Goal: Task Accomplishment & Management: Manage account settings

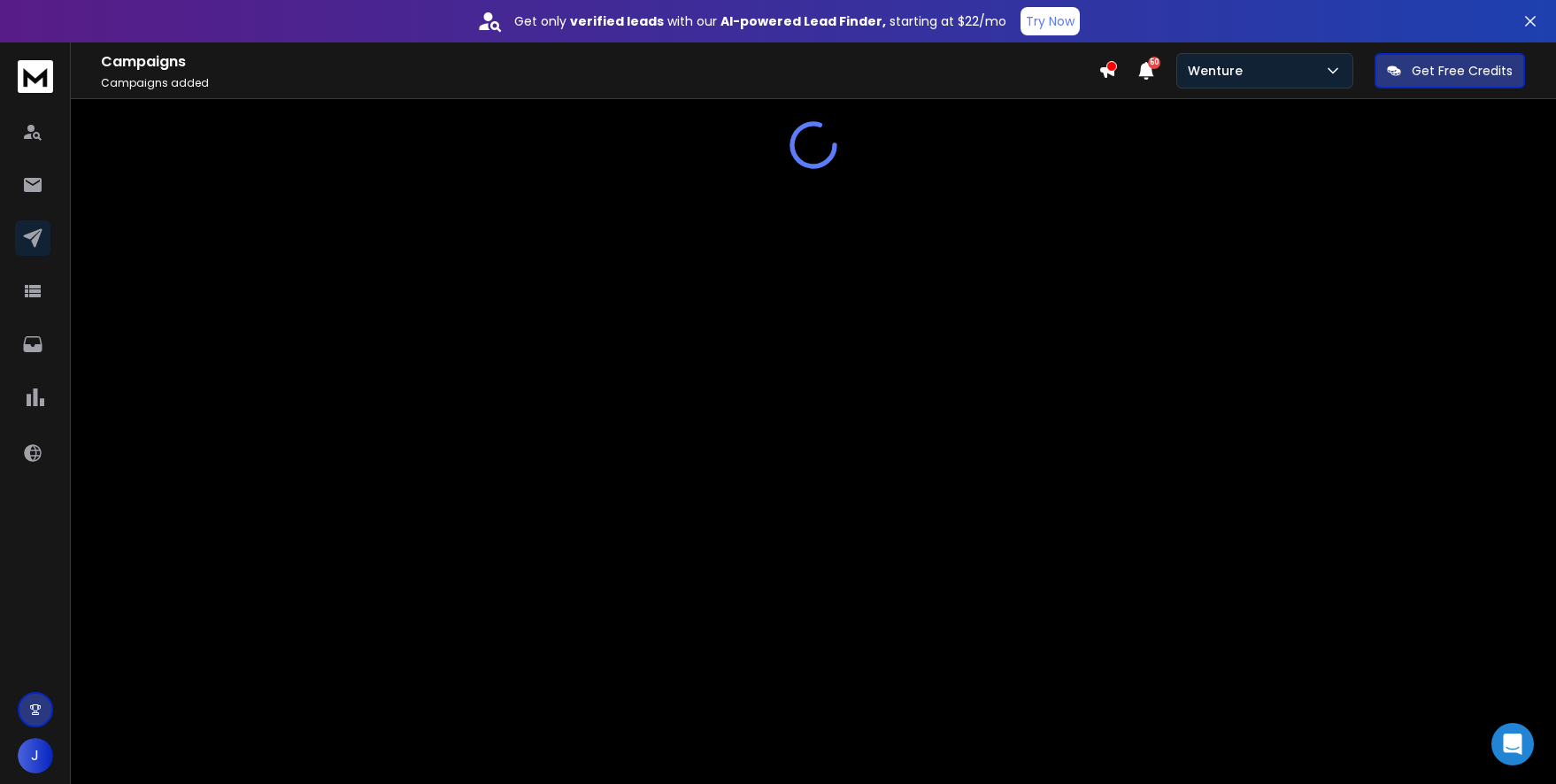
click at [1257, 62] on div "Wenture" at bounding box center [1264, 70] width 154 height 18
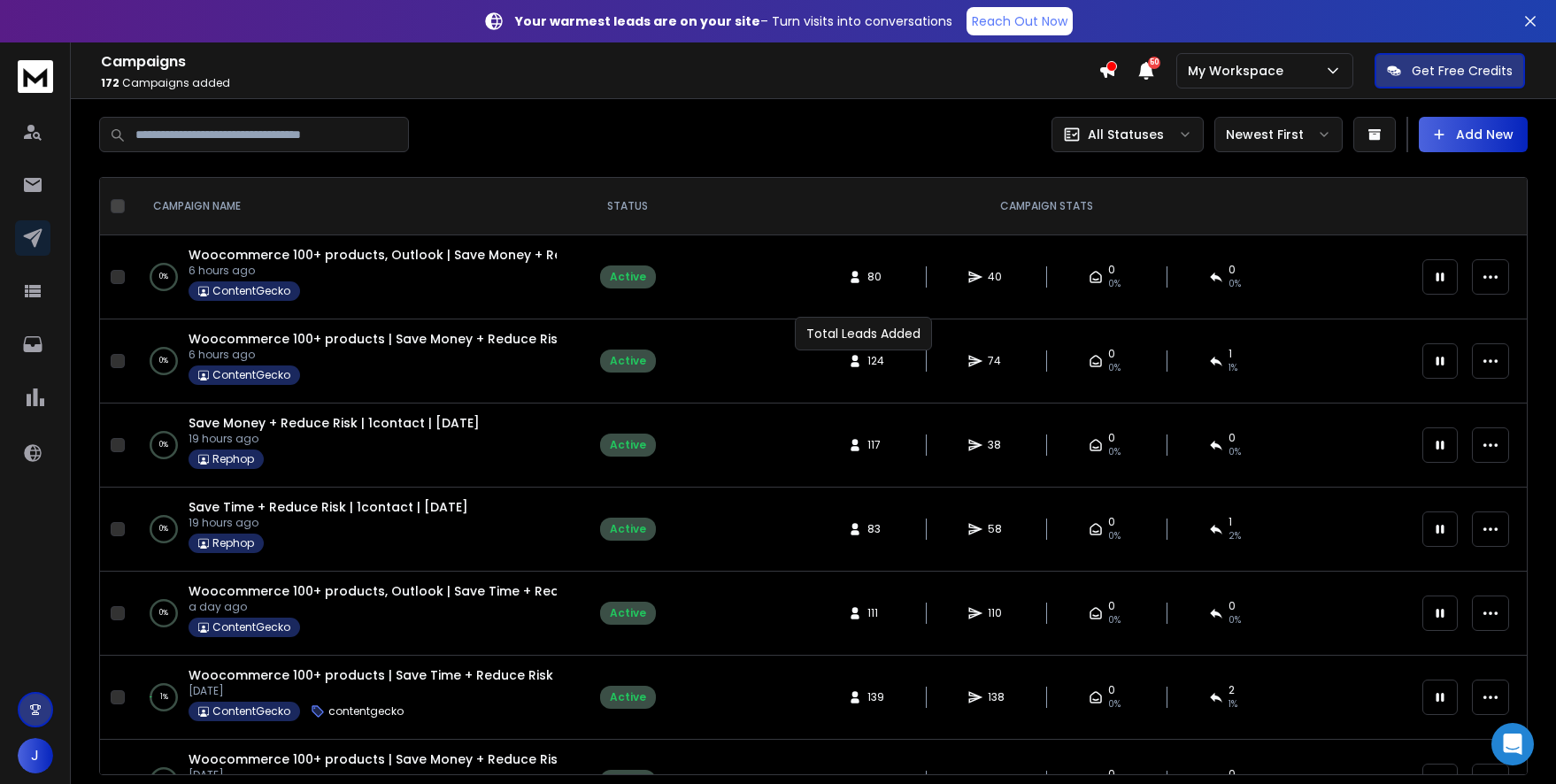
click at [841, 359] on div "124" at bounding box center [865, 360] width 53 height 14
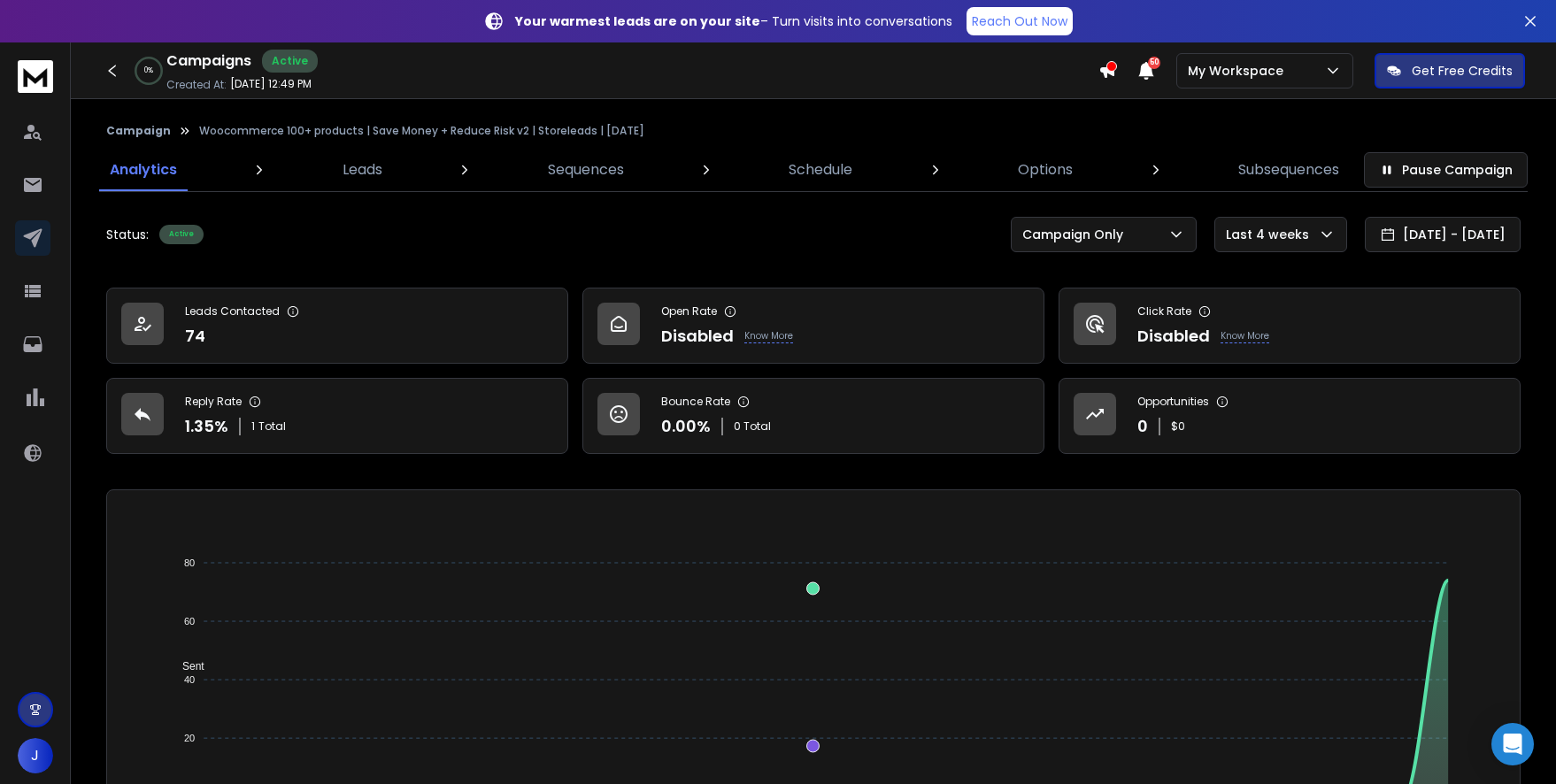
click at [405, 362] on link "Leads Contacted 74" at bounding box center [337, 325] width 462 height 76
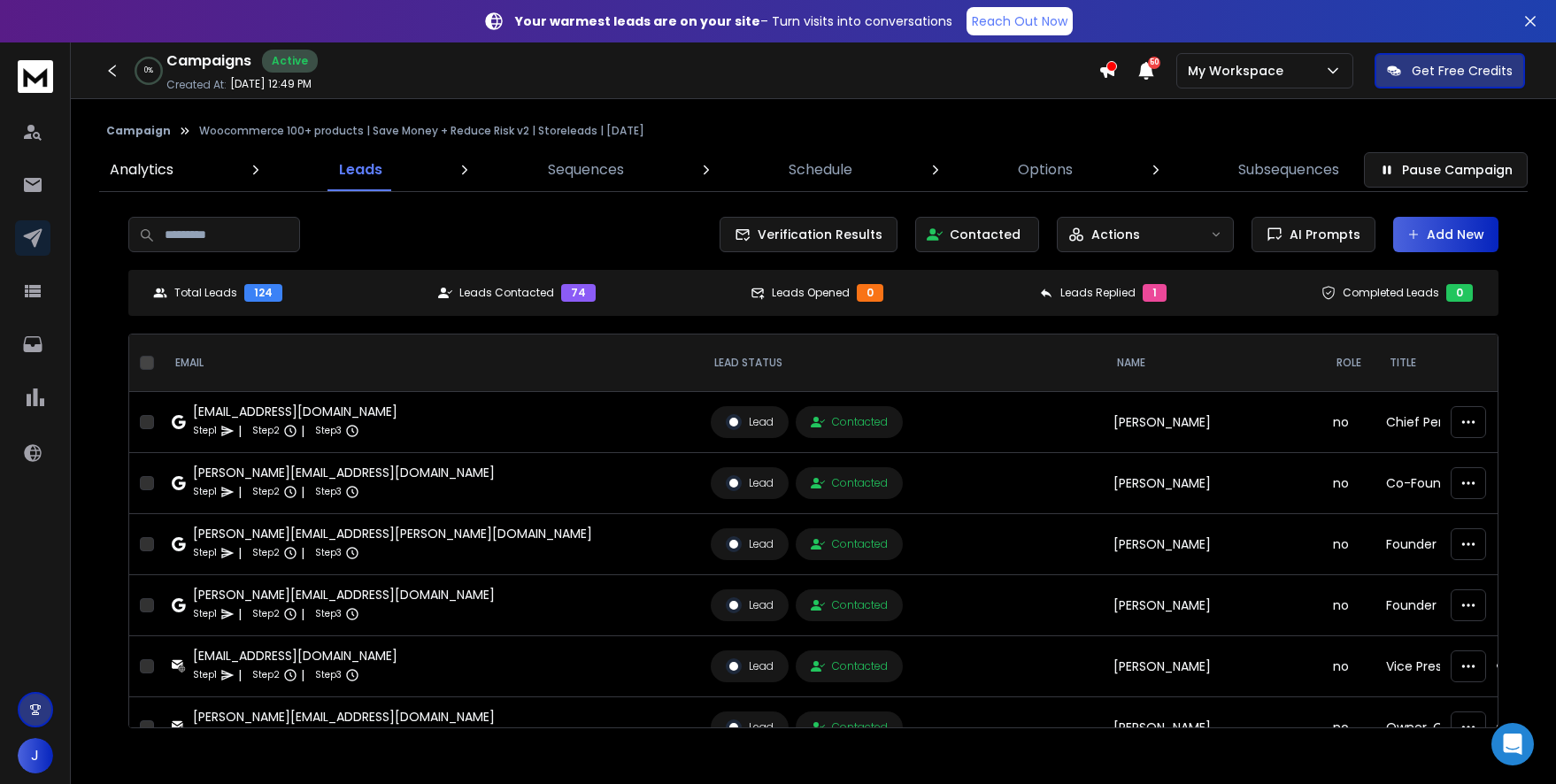
click at [171, 164] on p "Analytics" at bounding box center [141, 169] width 63 height 21
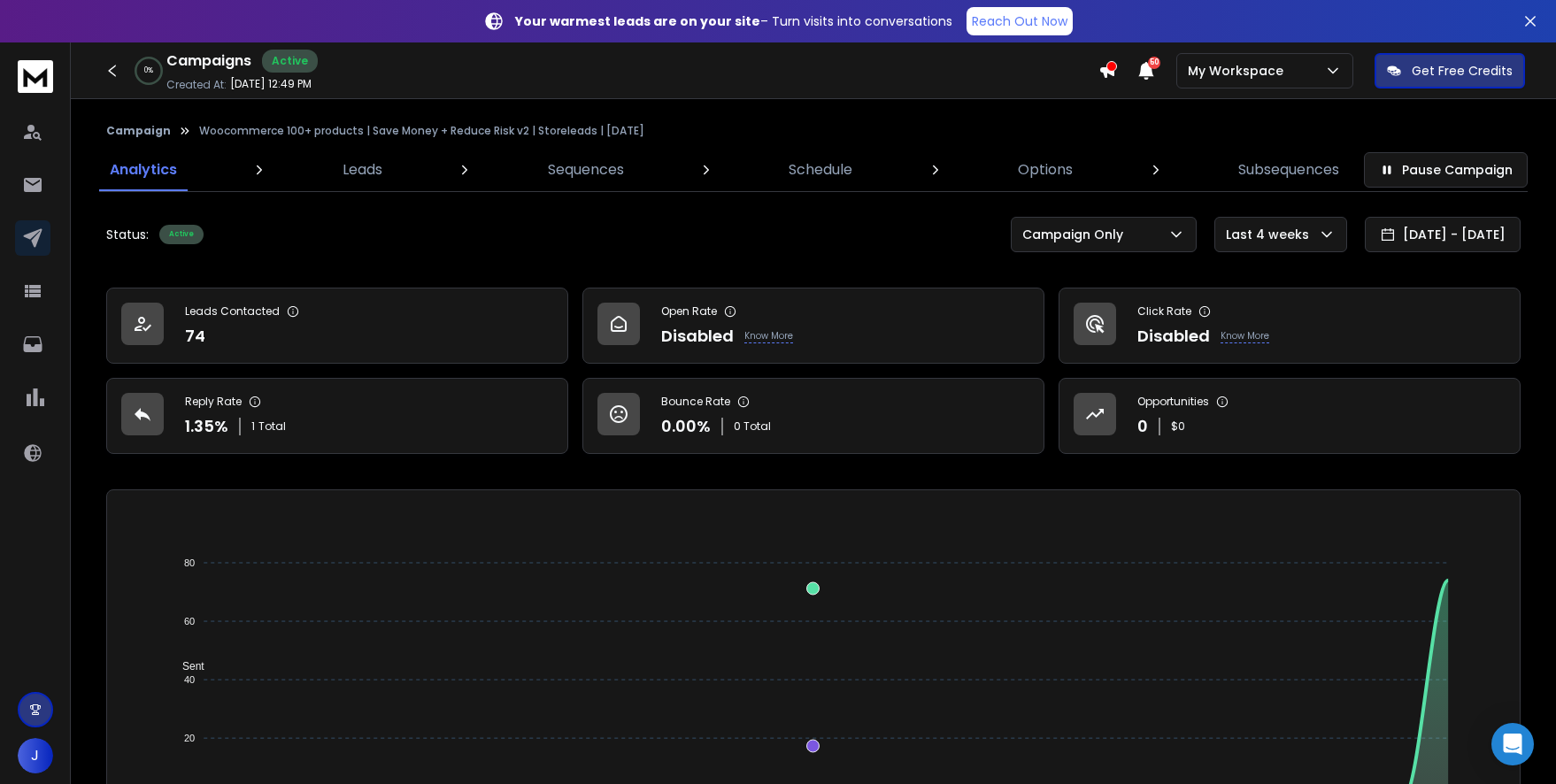
click at [353, 409] on link "Reply Rate 1.35 % 1 Total" at bounding box center [337, 415] width 462 height 76
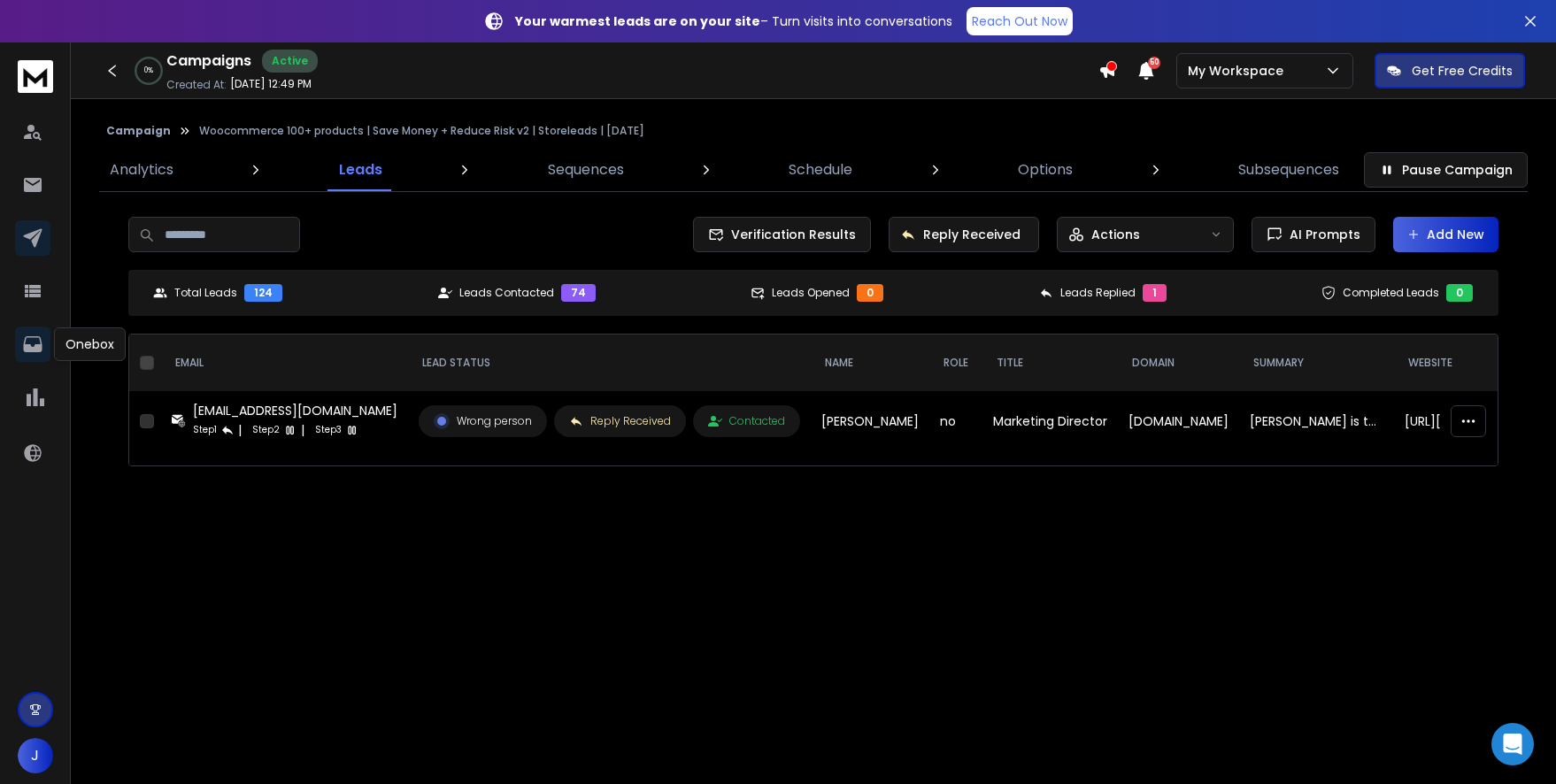
click at [31, 332] on link at bounding box center [32, 343] width 35 height 35
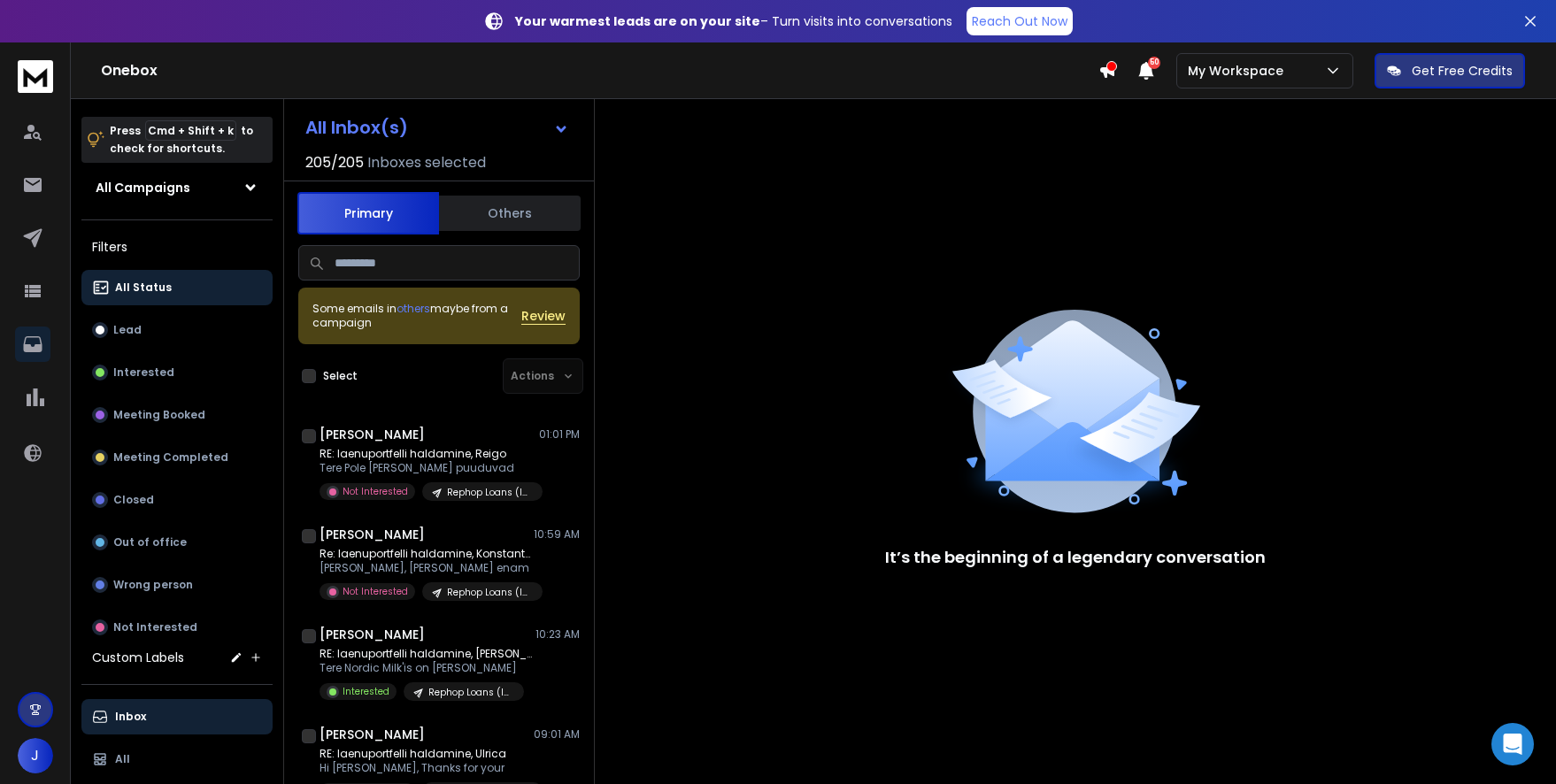
click at [513, 218] on button "Others" at bounding box center [510, 213] width 142 height 39
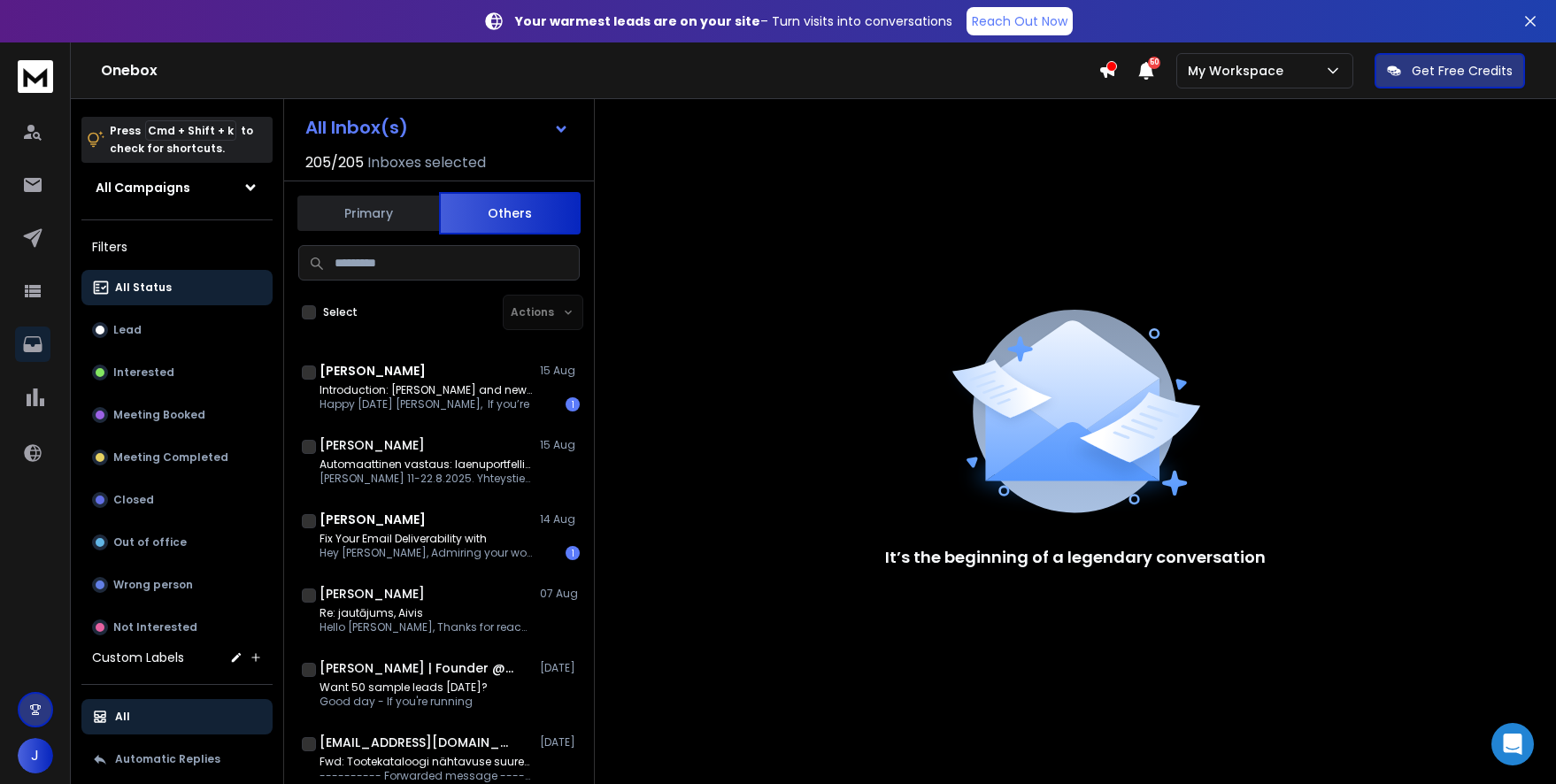
click at [367, 215] on button "Primary" at bounding box center [368, 213] width 142 height 39
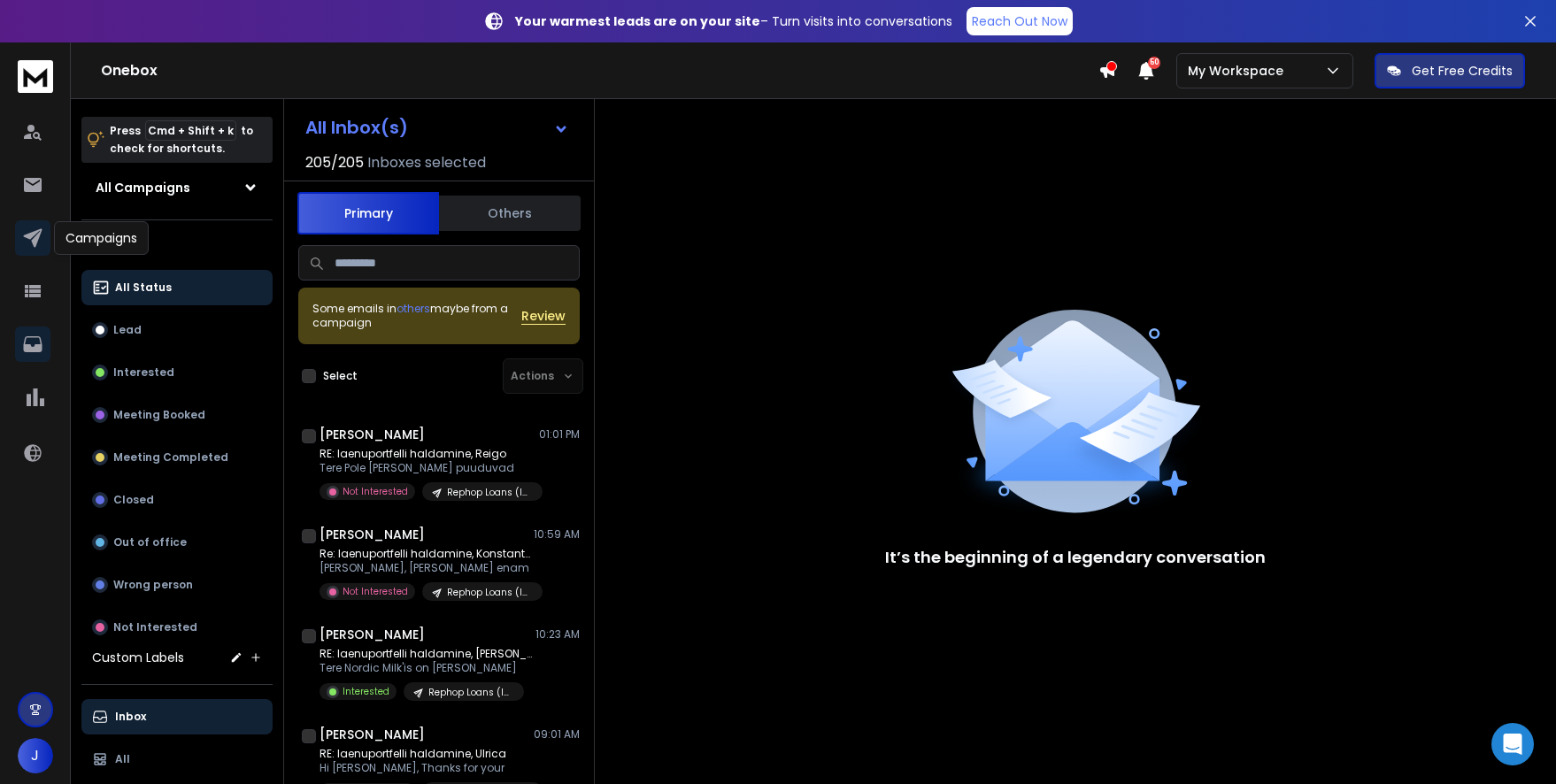
click at [35, 240] on icon at bounding box center [32, 237] width 19 height 19
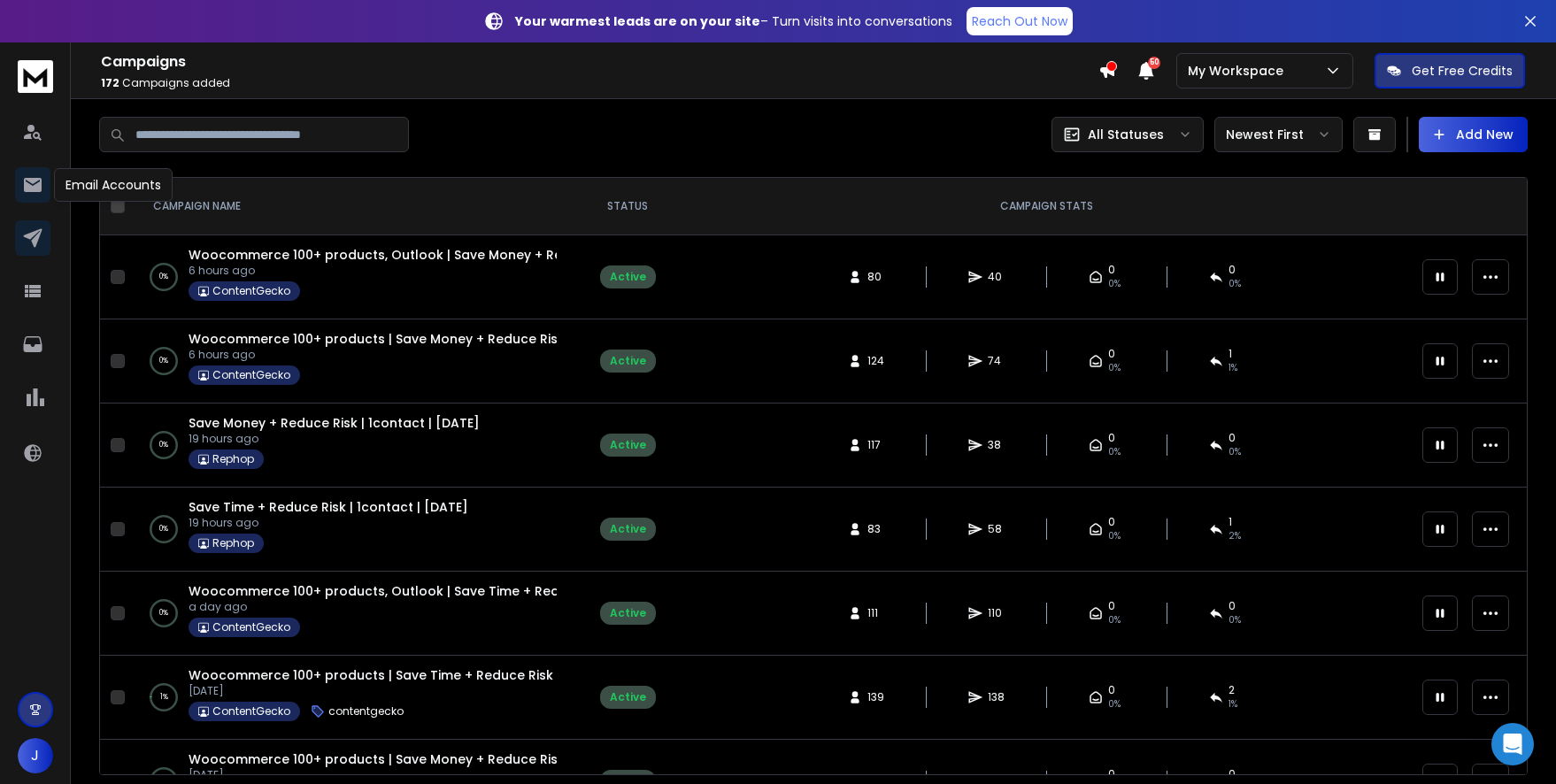
click at [37, 186] on icon at bounding box center [32, 184] width 18 height 14
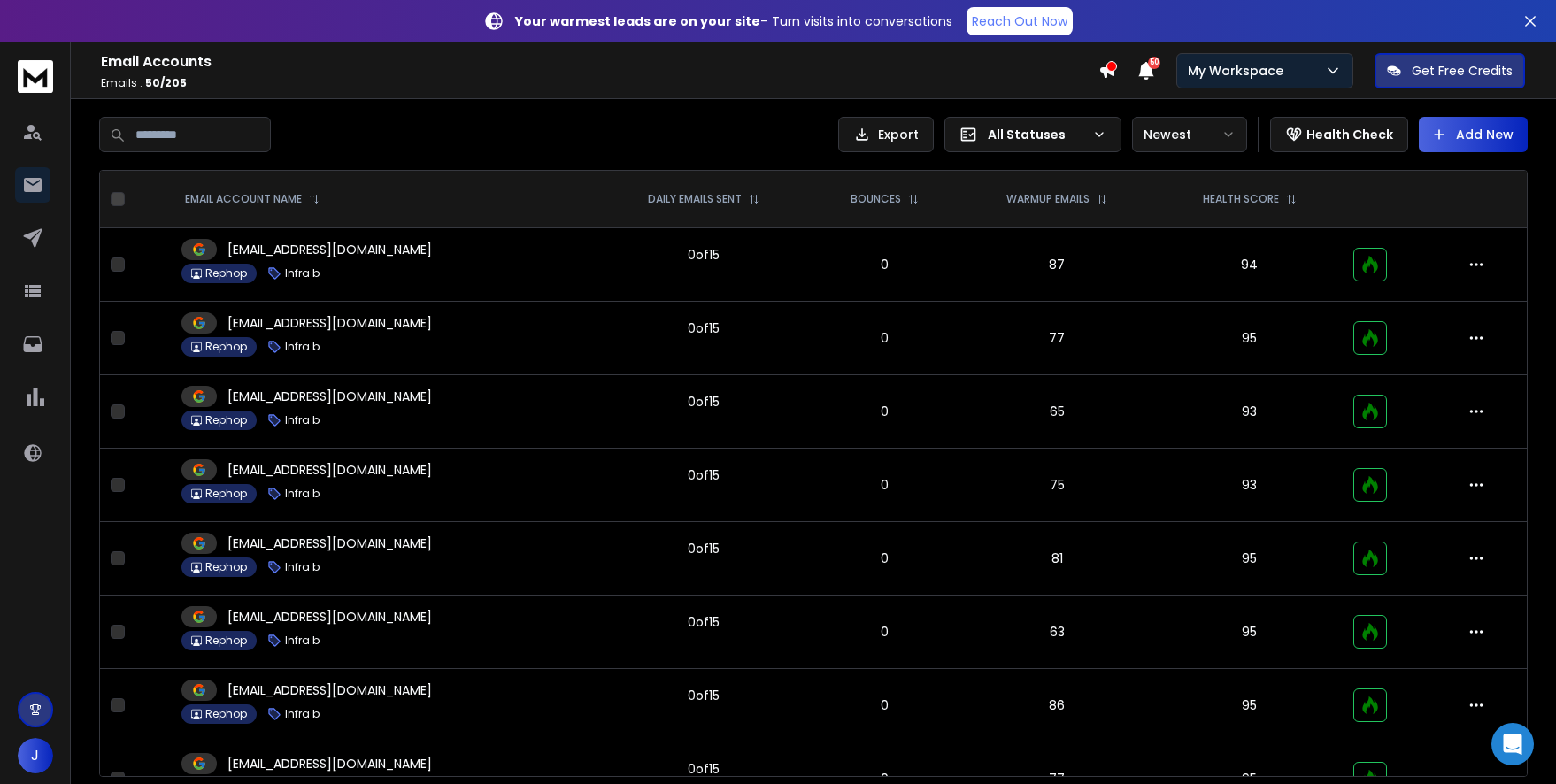
click at [1206, 75] on p "My Workspace" at bounding box center [1238, 70] width 103 height 18
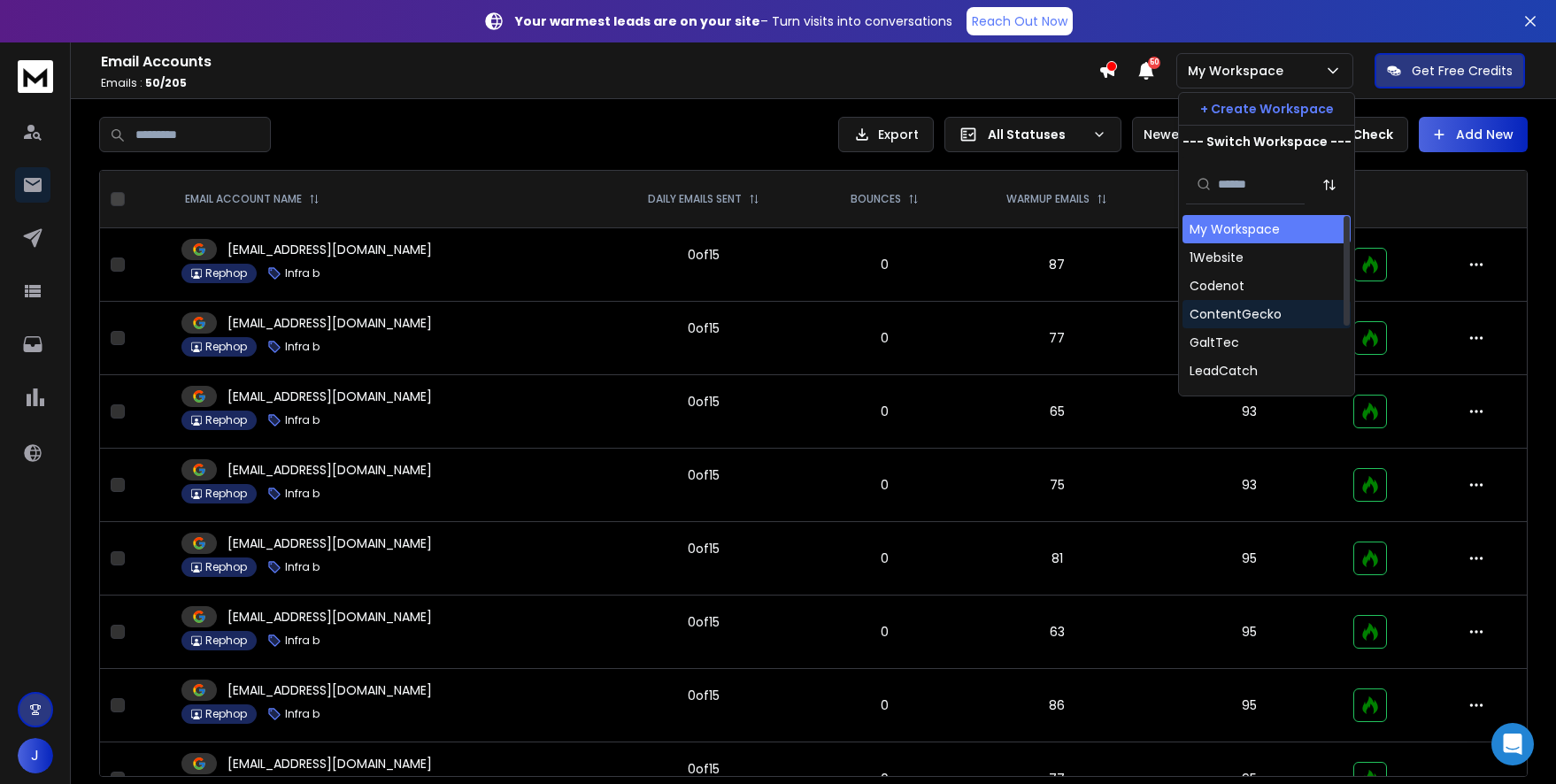
click at [1225, 305] on div "ContentGecko" at bounding box center [1234, 314] width 92 height 18
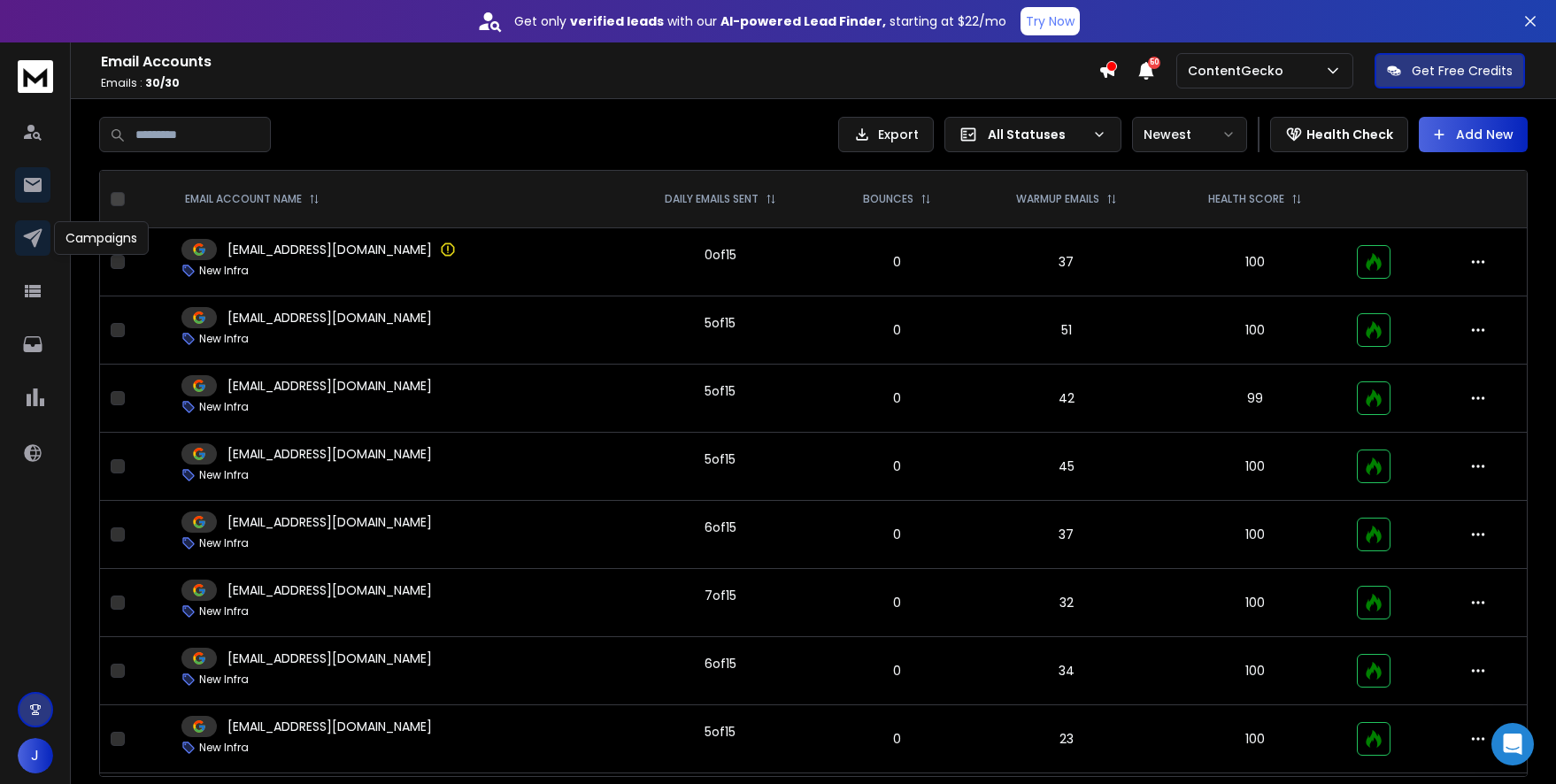
click at [38, 238] on icon at bounding box center [32, 237] width 19 height 19
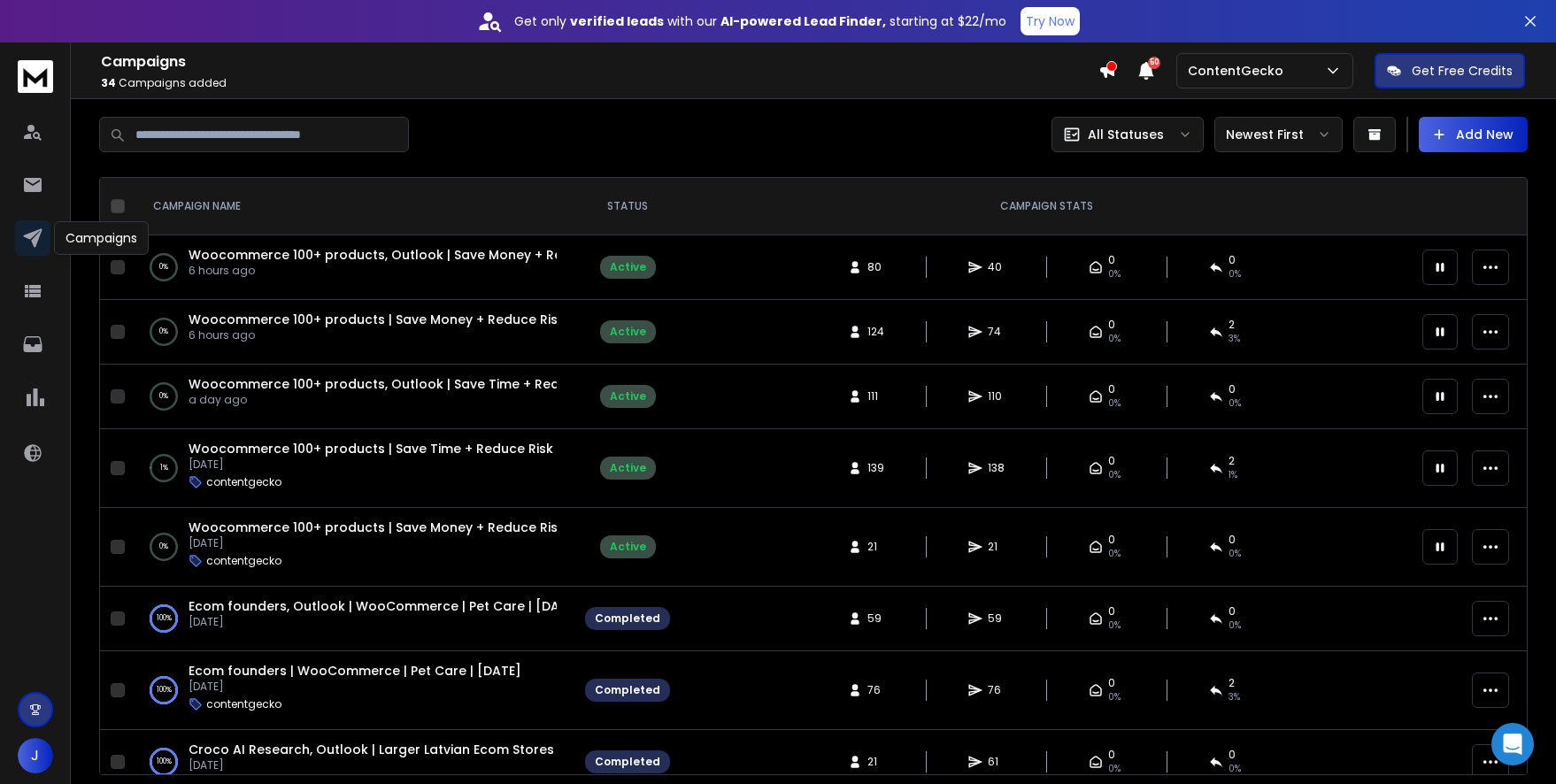
click at [446, 316] on span "Woocommerce 100+ products | Save Money + Reduce Risk v2 | Storeleads | Aug 18th…" at bounding box center [453, 319] width 531 height 18
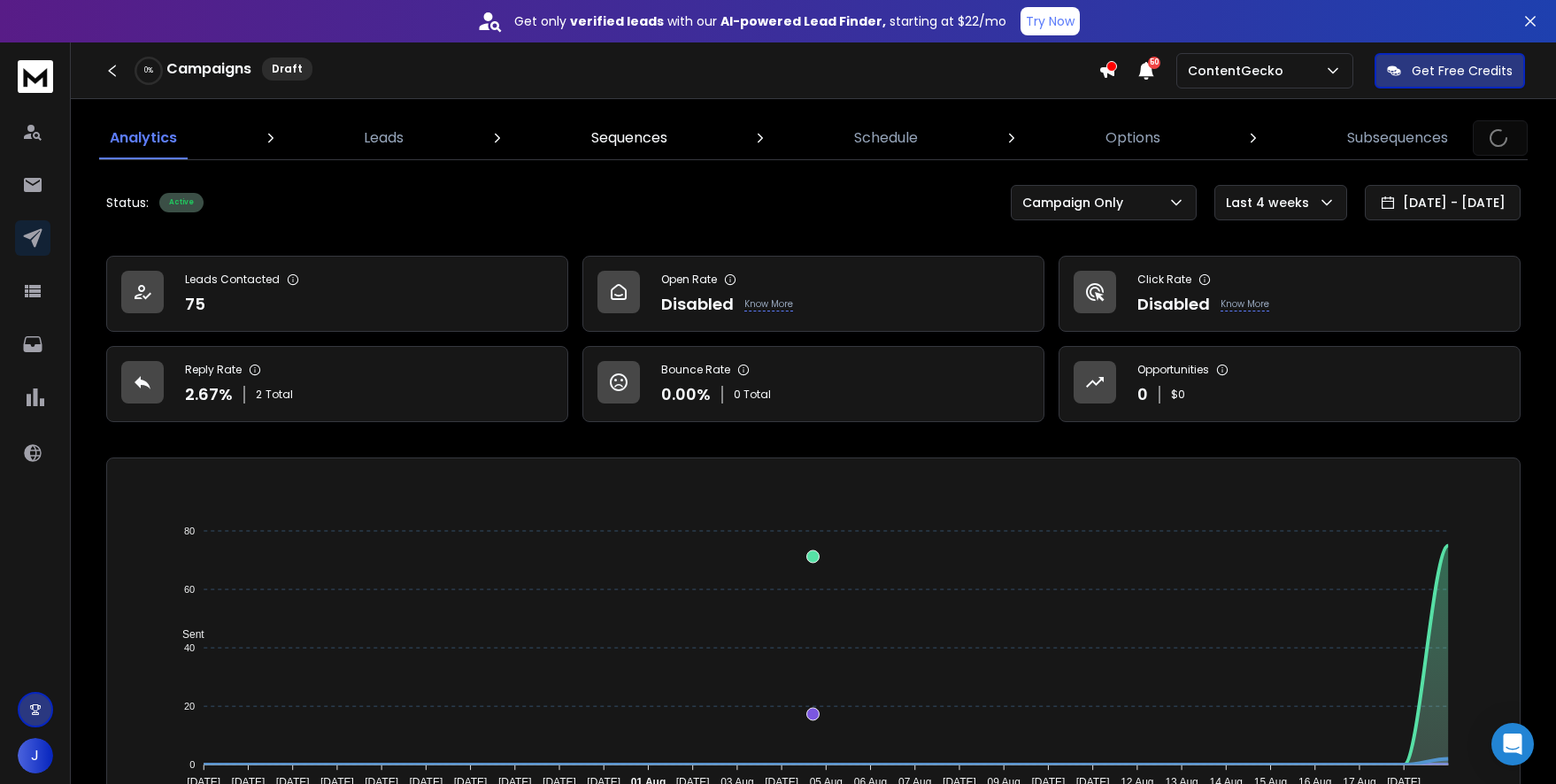
click at [621, 130] on p "Sequences" at bounding box center [629, 138] width 76 height 21
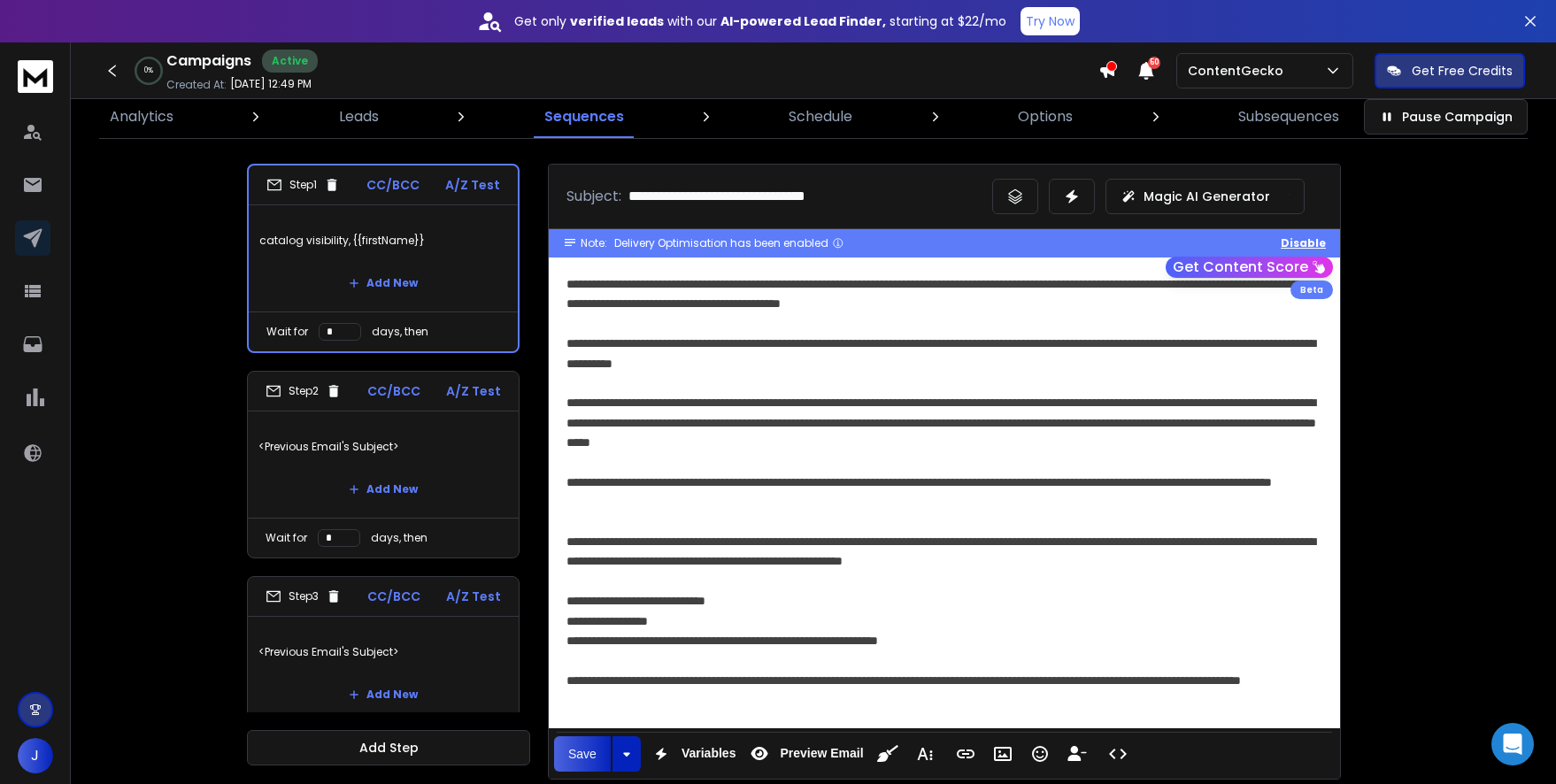
scroll to position [56, 0]
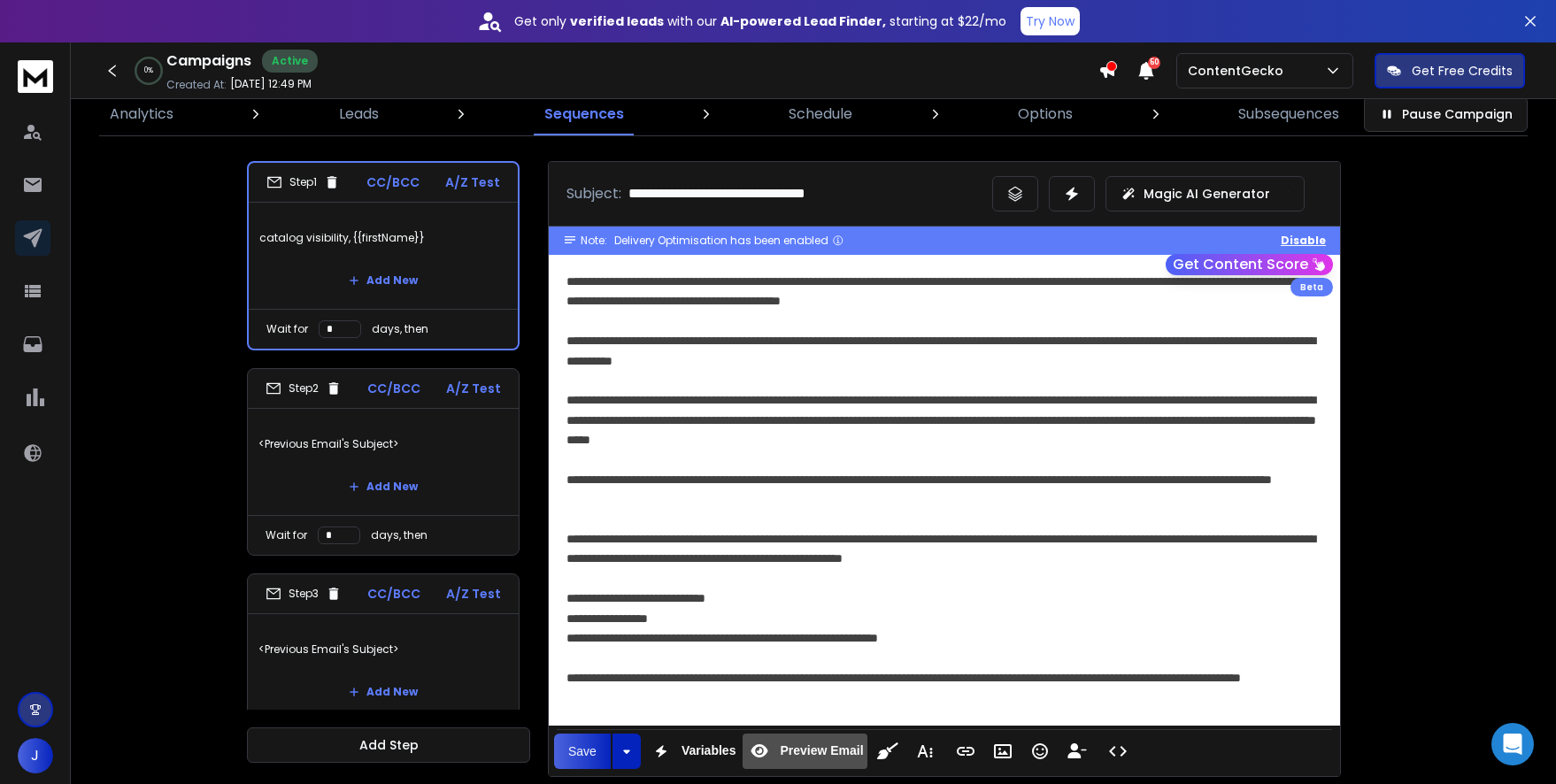
click at [799, 751] on span "Preview Email" at bounding box center [820, 751] width 90 height 15
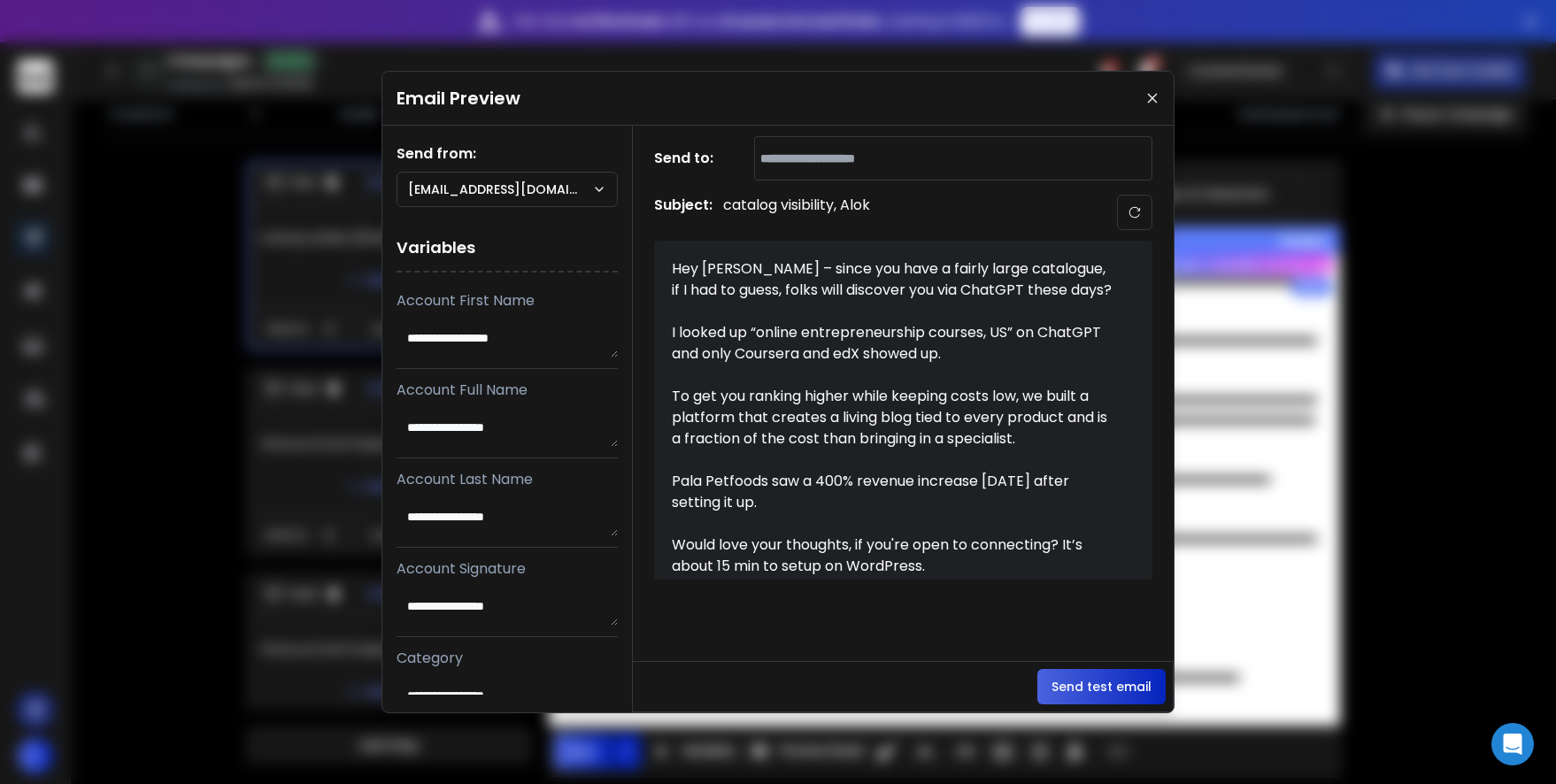
click at [1151, 99] on icon at bounding box center [1151, 97] width 14 height 14
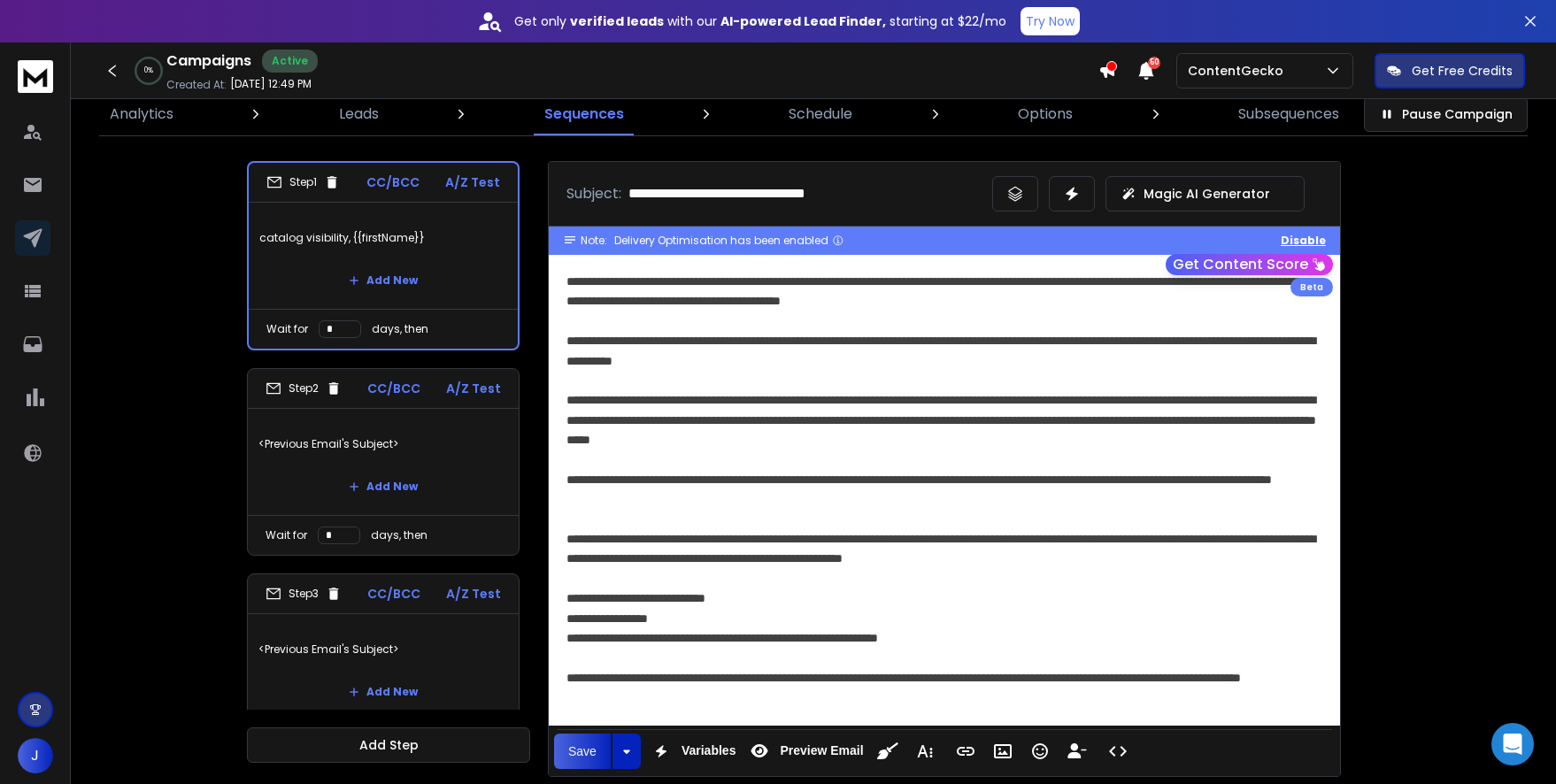
click at [479, 452] on p "<Previous Email's Subject>" at bounding box center [383, 444] width 250 height 49
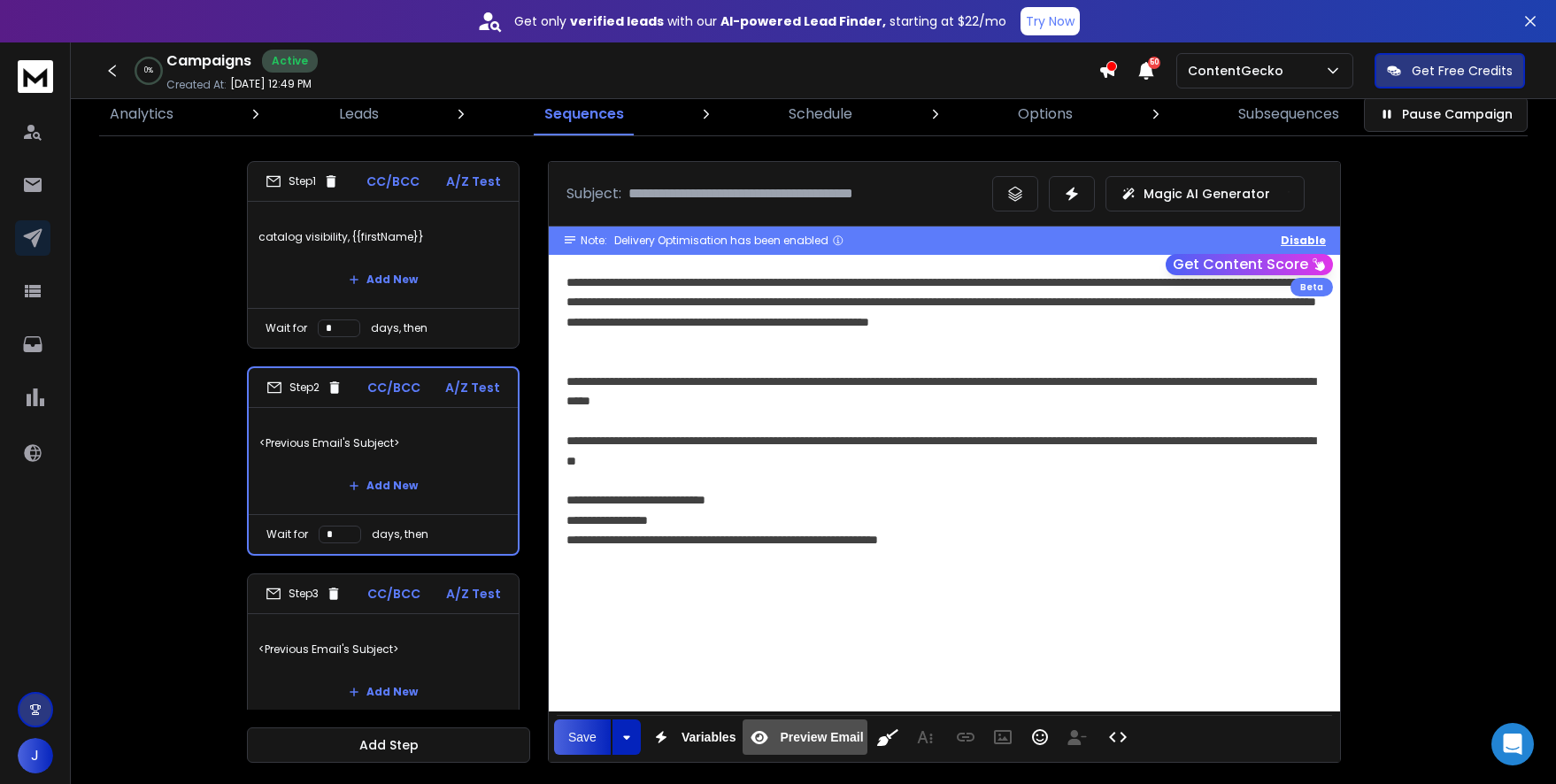
click at [804, 738] on span "Preview Email" at bounding box center [820, 738] width 90 height 15
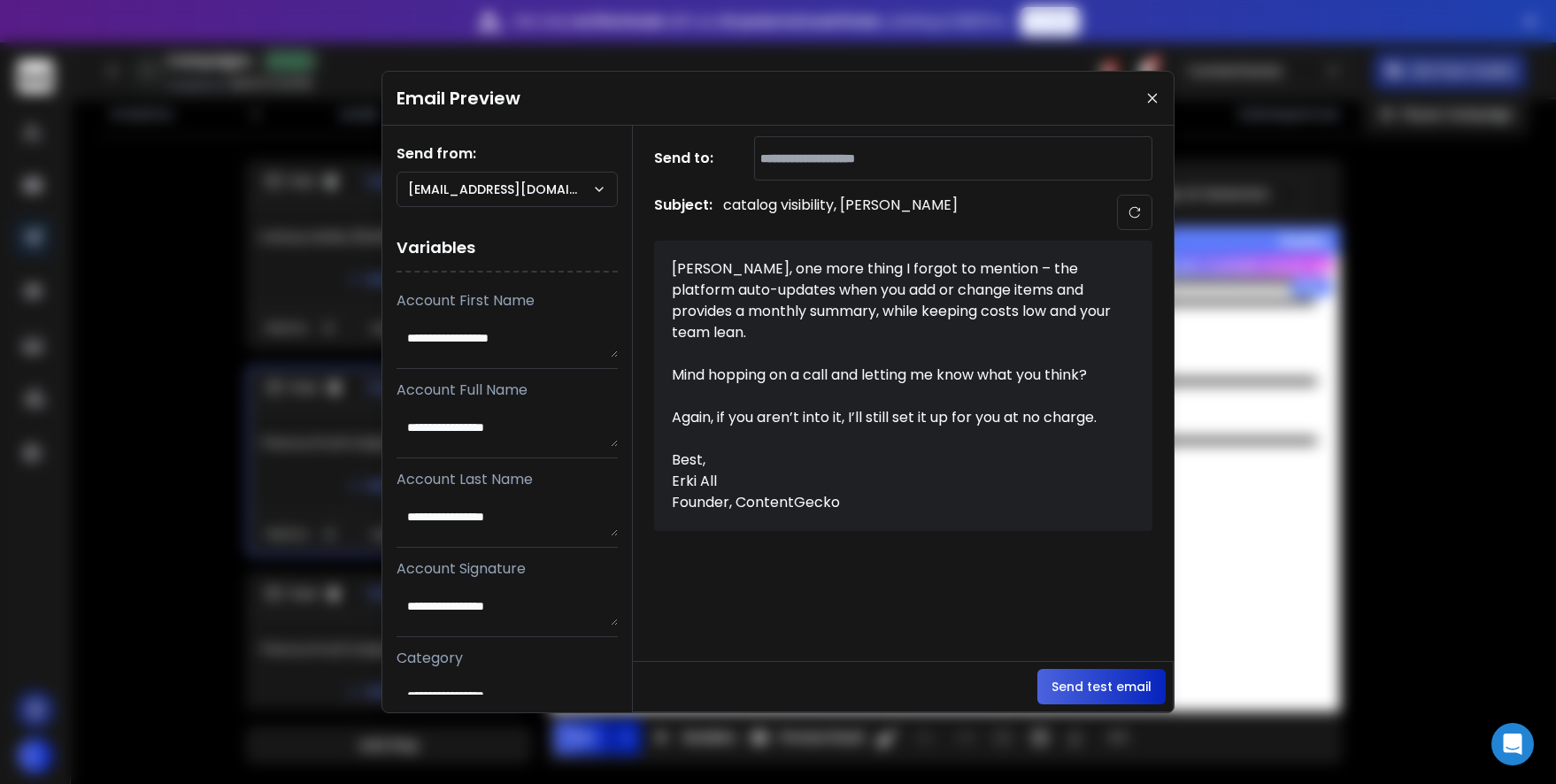
click at [1148, 92] on icon at bounding box center [1151, 97] width 14 height 14
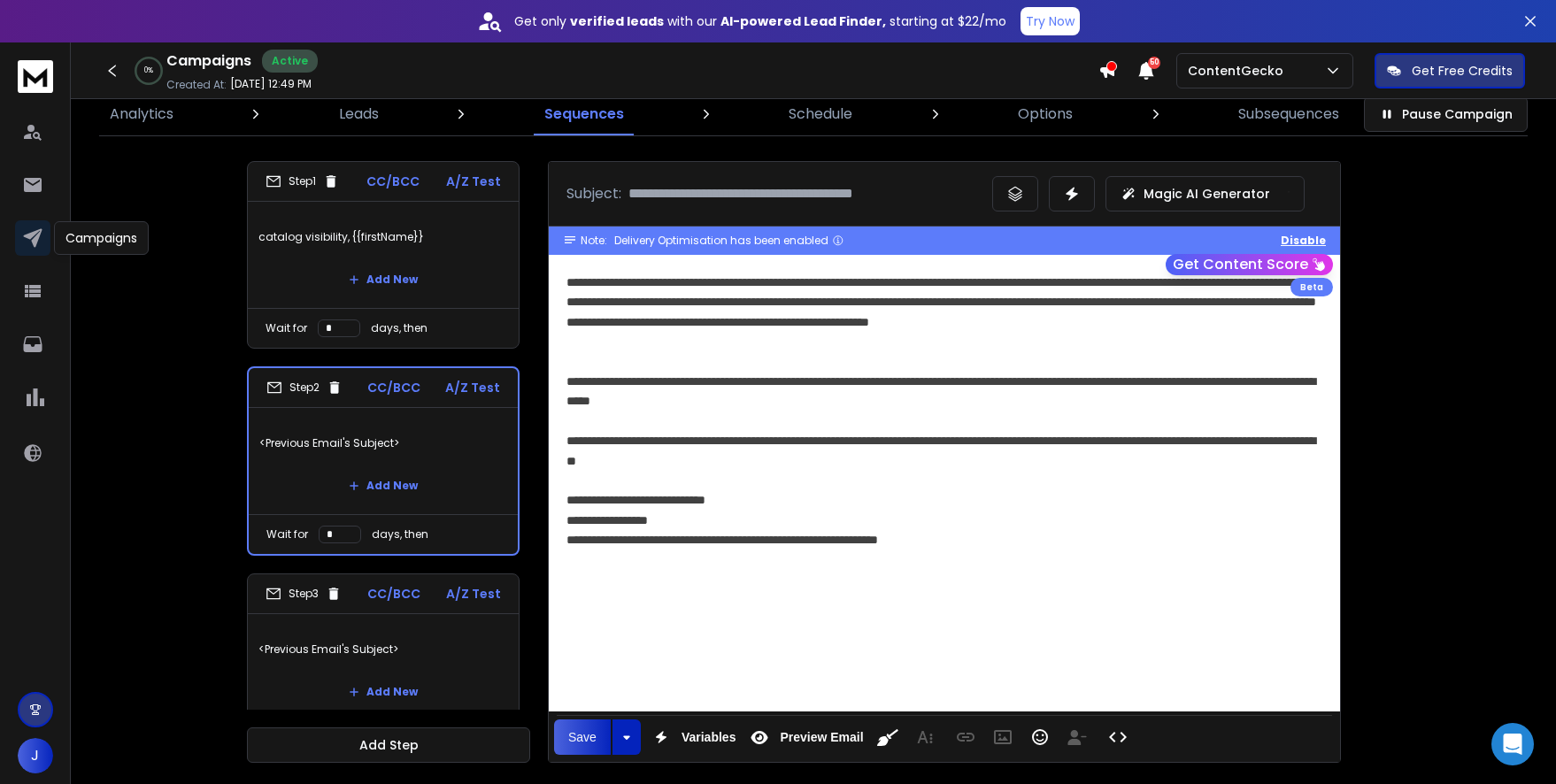
click at [30, 240] on icon at bounding box center [32, 237] width 21 height 21
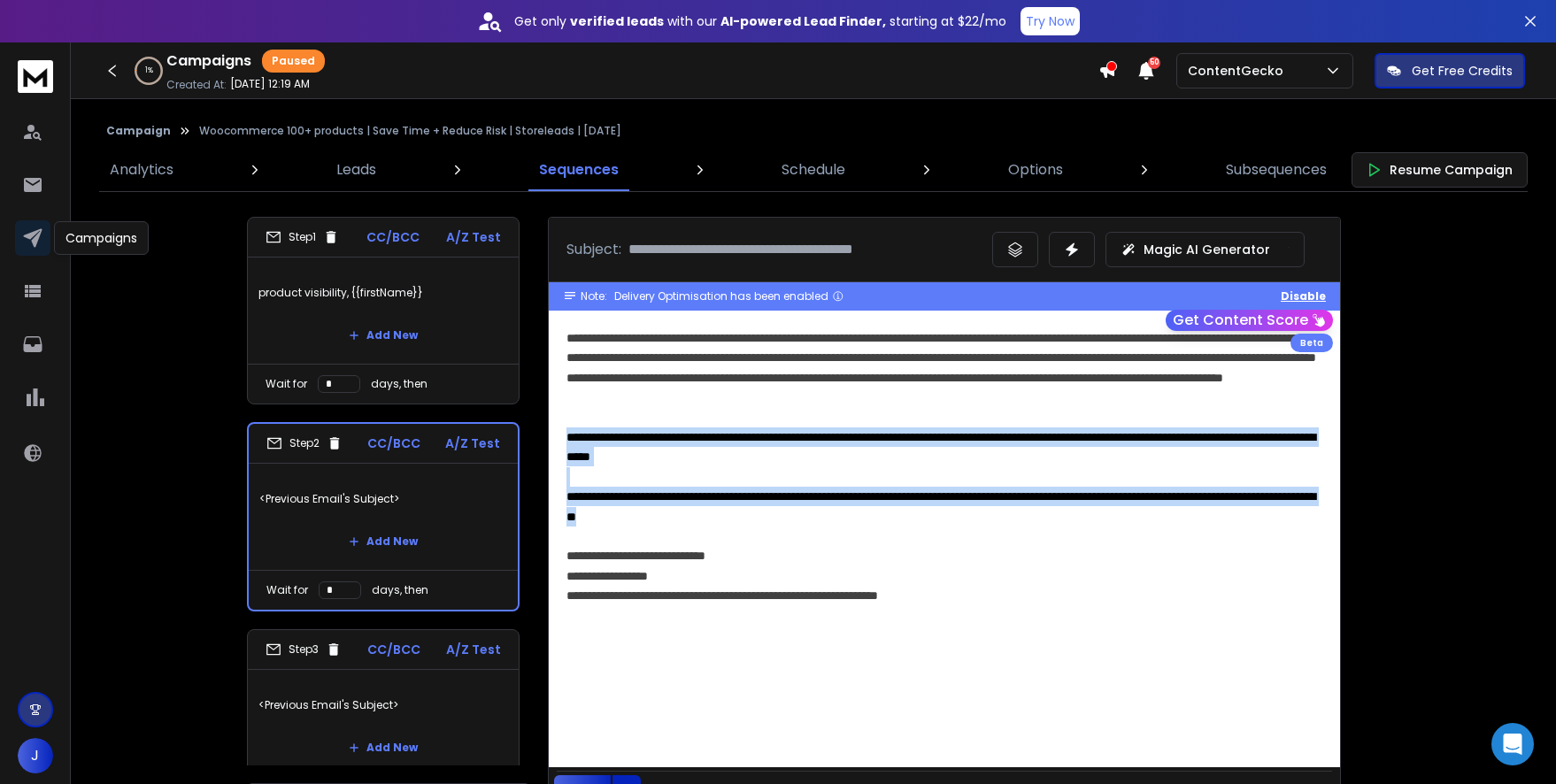
click at [37, 230] on icon at bounding box center [32, 237] width 19 height 19
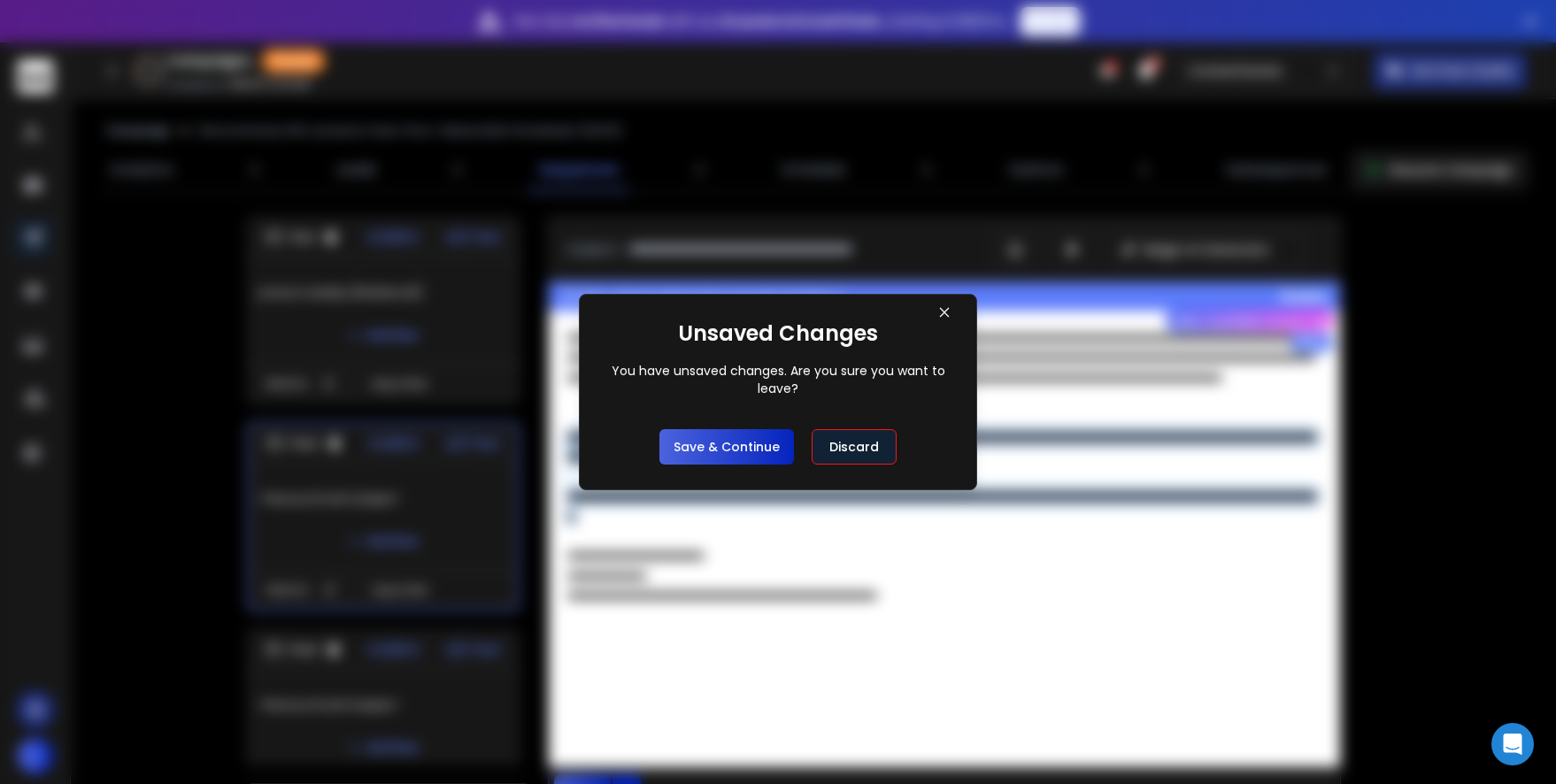
click at [707, 455] on button "Save & Continue" at bounding box center [726, 446] width 134 height 35
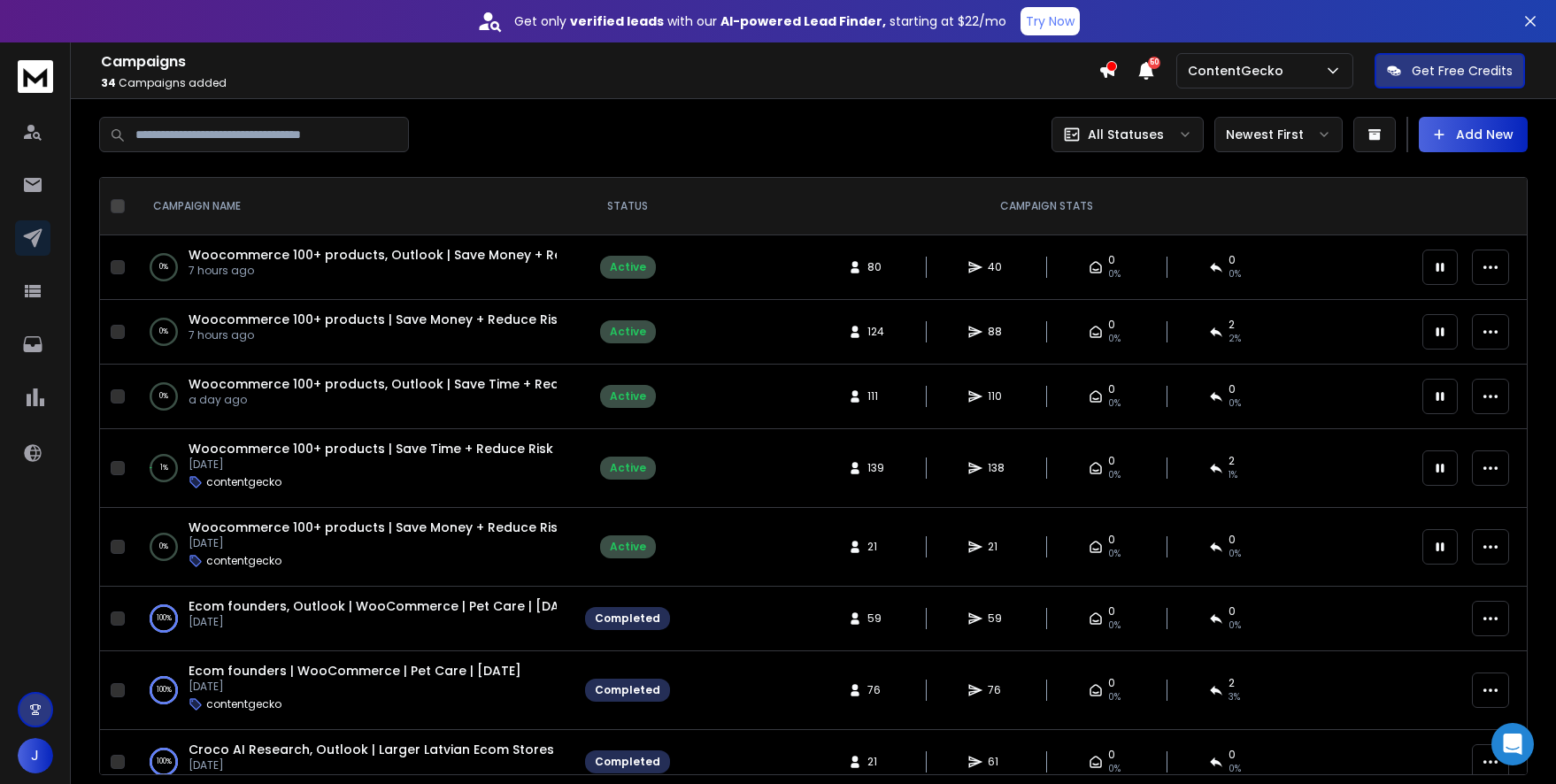
click at [476, 322] on span "Woocommerce 100+ products | Save Money + Reduce Risk v2 | Storeleads | [DATE]" at bounding box center [453, 319] width 531 height 18
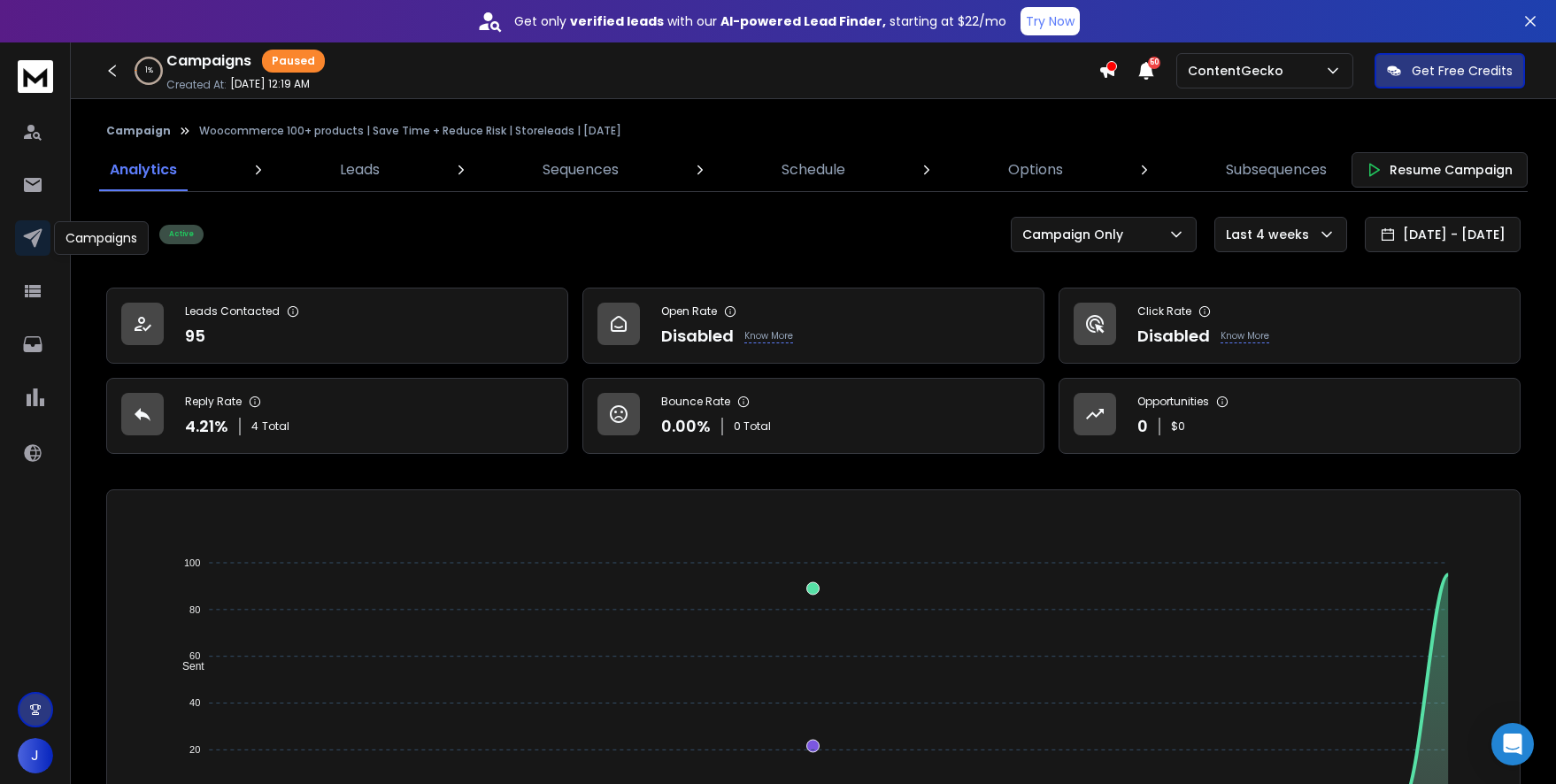
click at [36, 238] on icon at bounding box center [32, 237] width 19 height 19
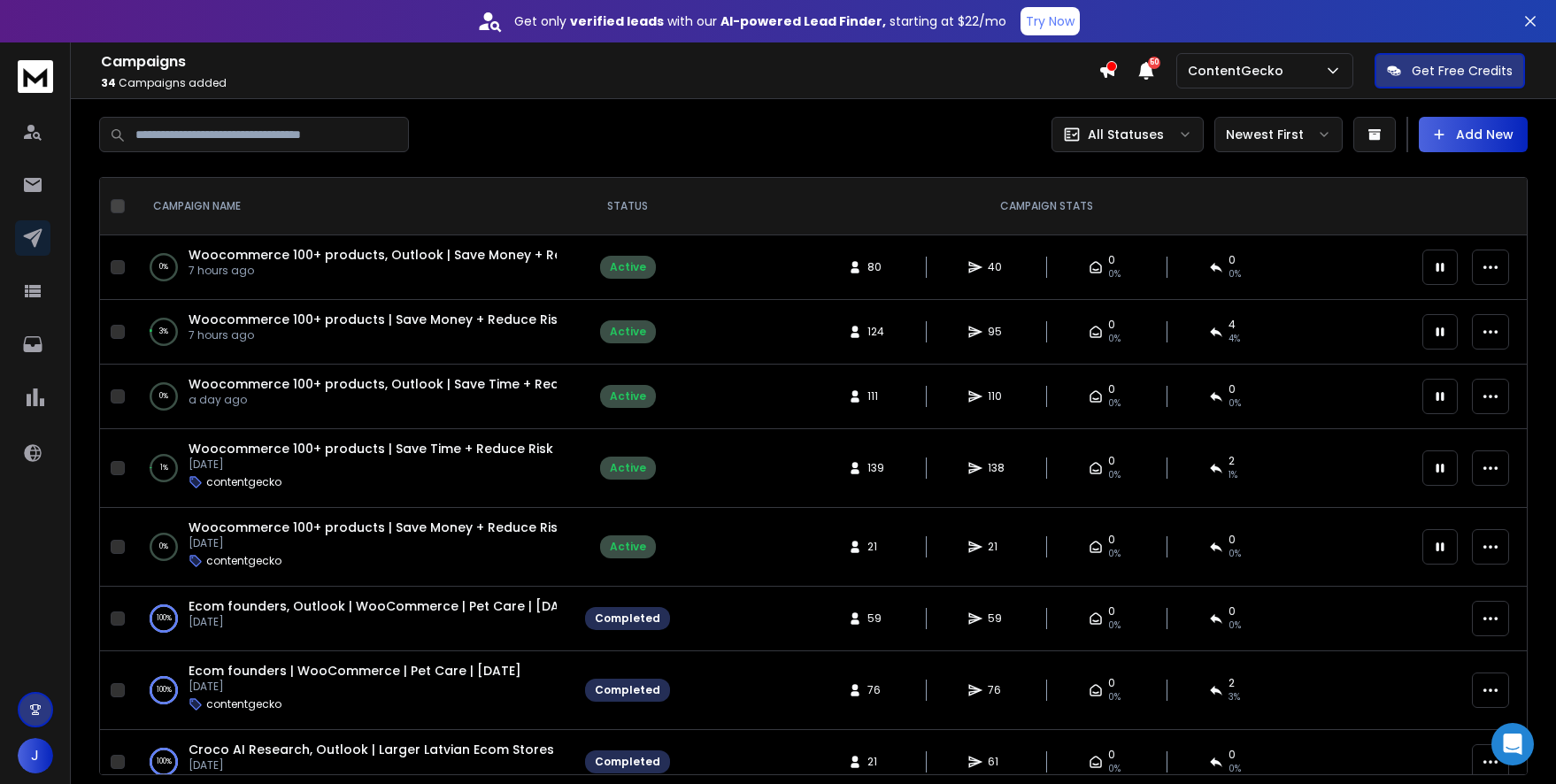
click at [289, 259] on span "Woocommerce 100+ products, Outlook | Save Money + Reduce Risk v2 | Storeleads |…" at bounding box center [482, 254] width 589 height 18
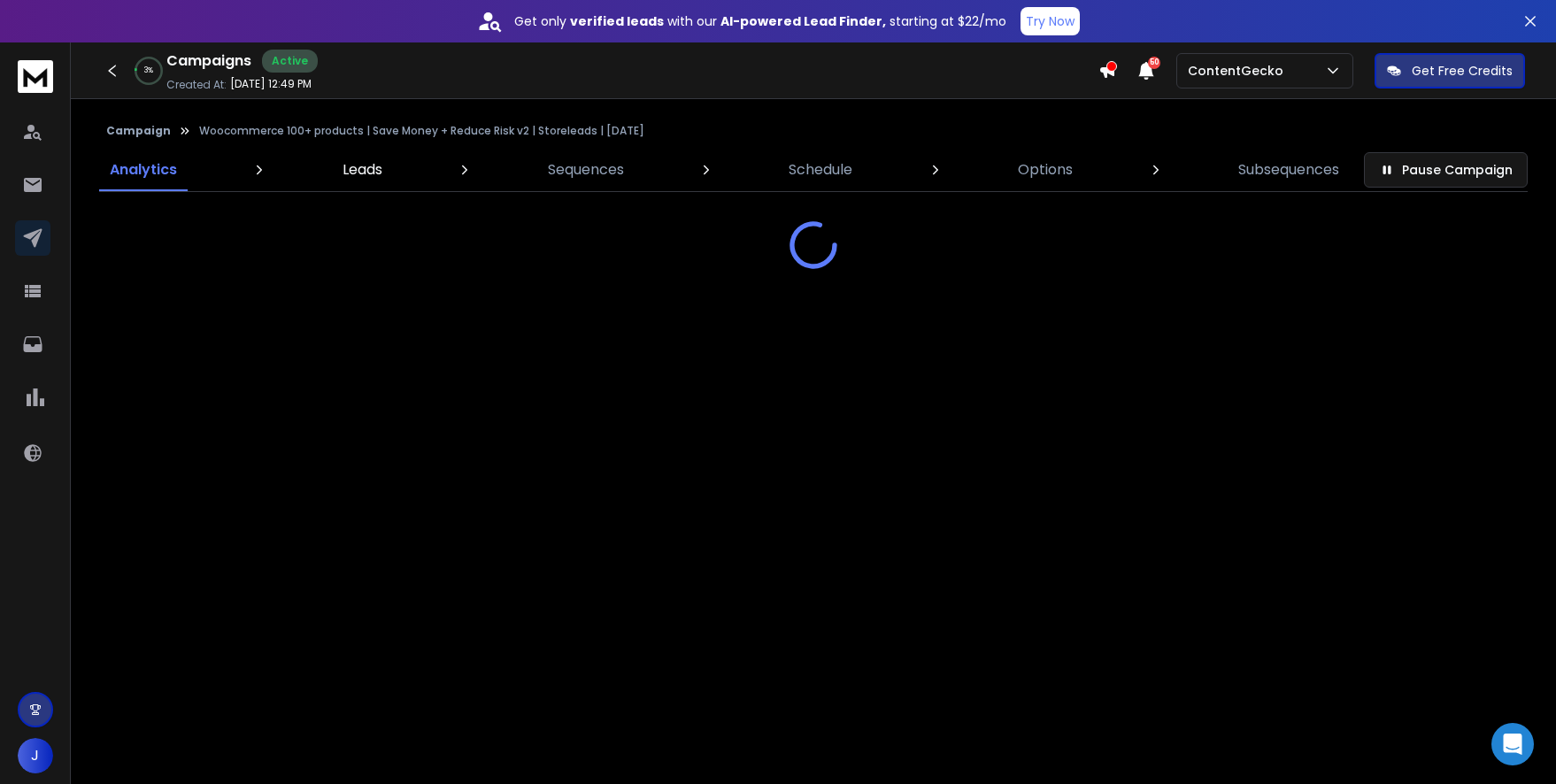
click at [348, 171] on p "Leads" at bounding box center [362, 169] width 40 height 21
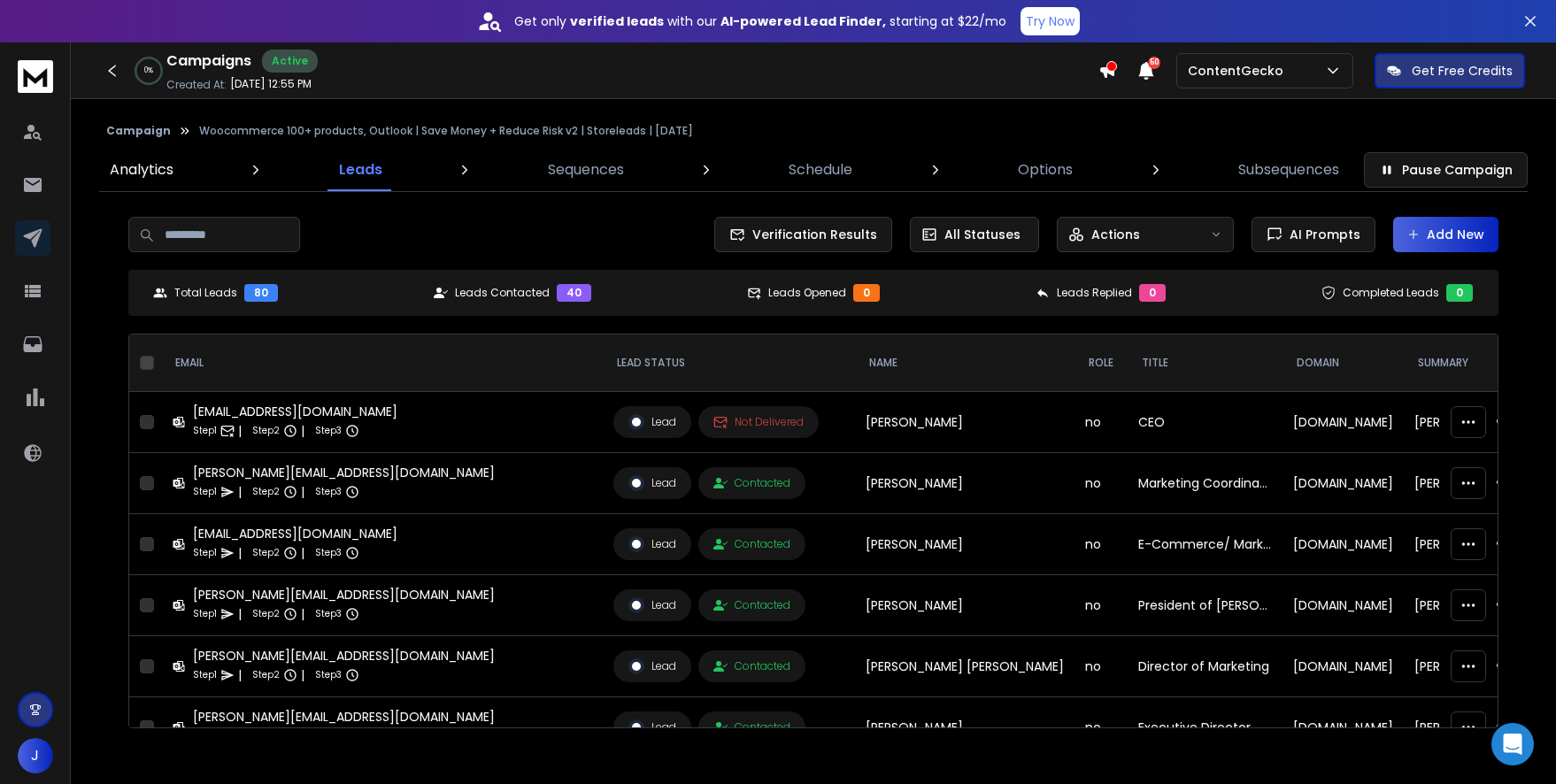
click at [167, 175] on p "Analytics" at bounding box center [141, 169] width 63 height 21
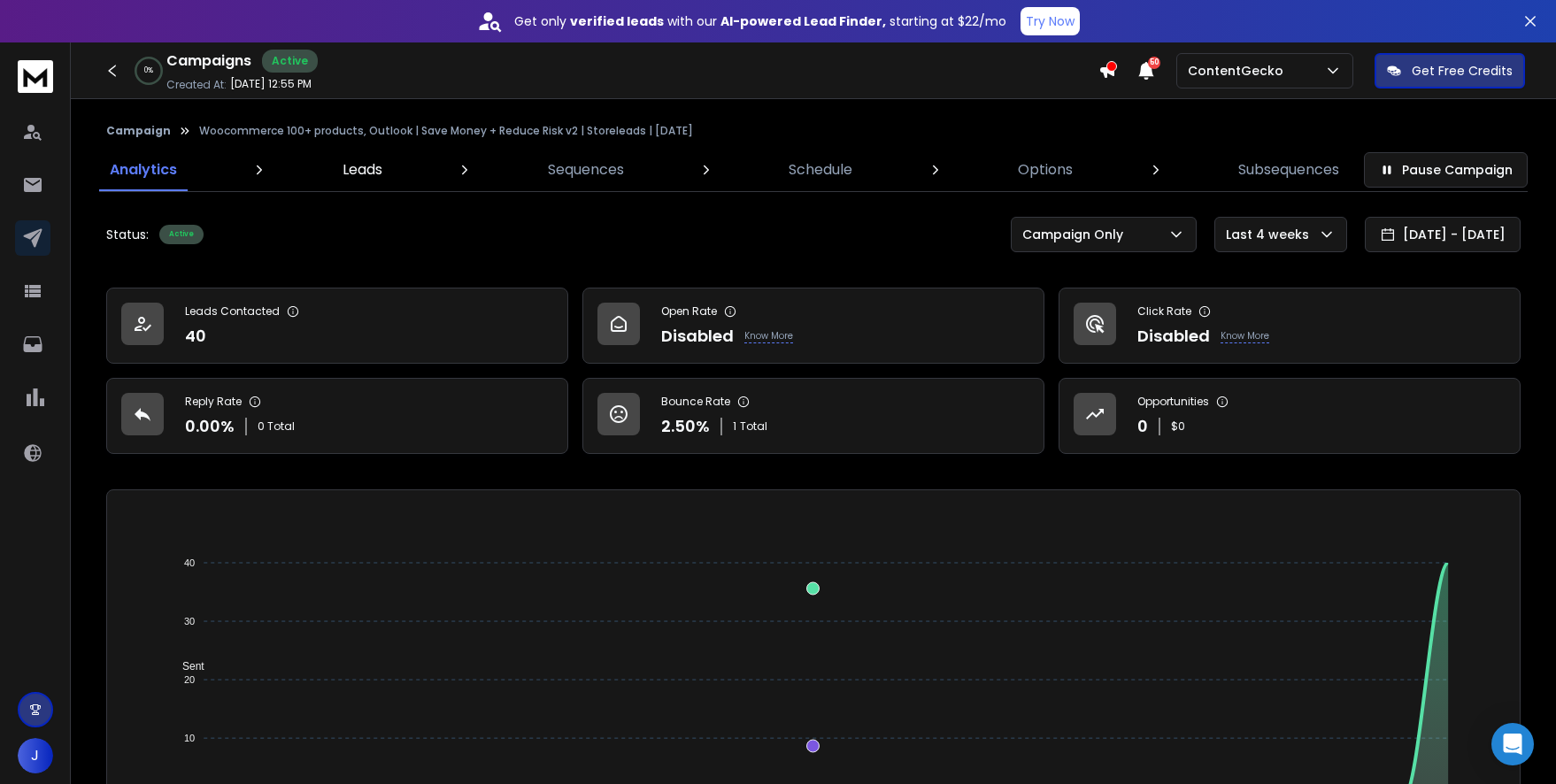
click at [371, 179] on p "Leads" at bounding box center [362, 169] width 40 height 21
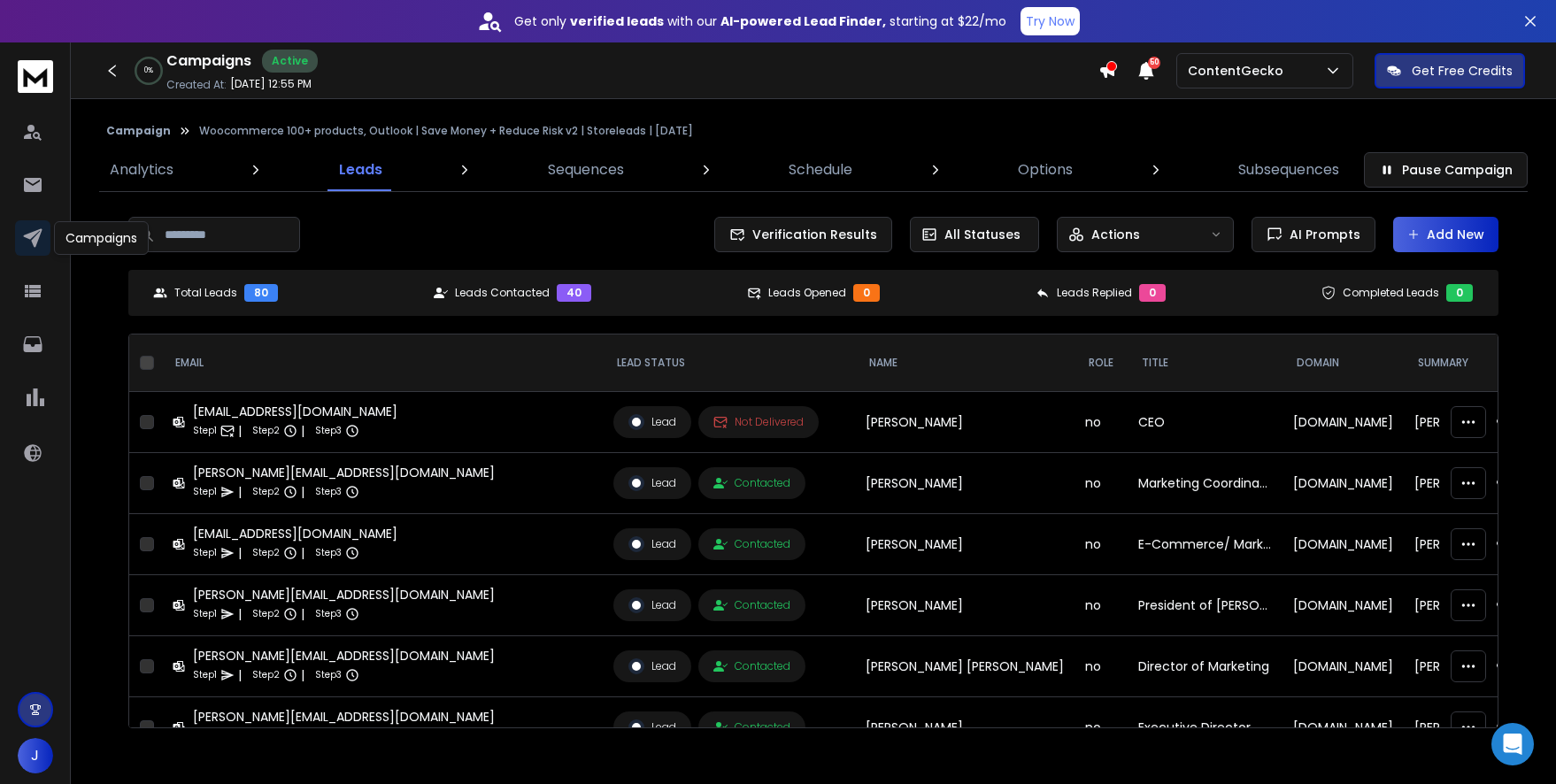
click at [34, 240] on icon at bounding box center [32, 237] width 19 height 19
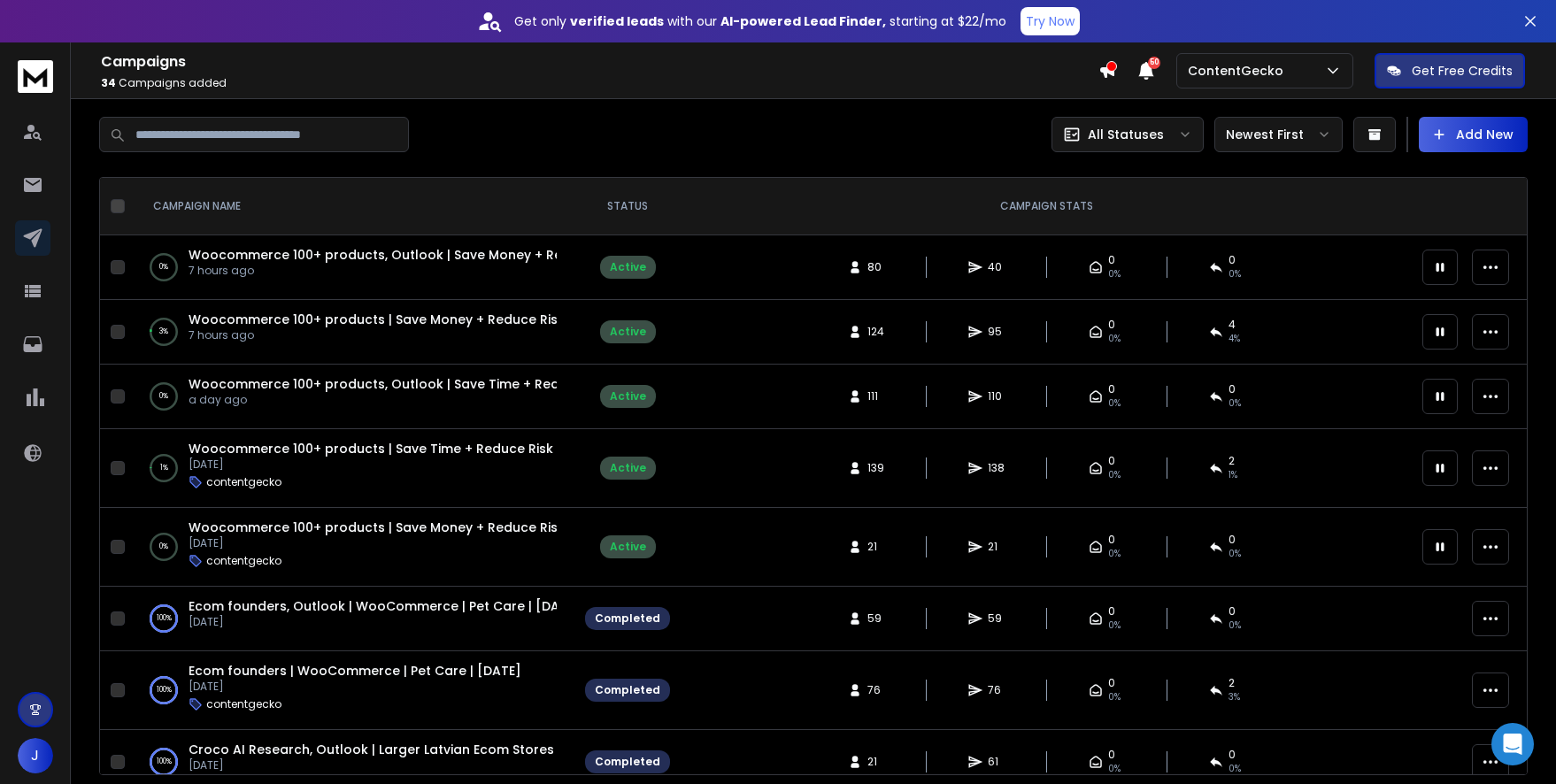
click at [281, 316] on span "Woocommerce 100+ products | Save Money + Reduce Risk v2 | Storeleads | [DATE]" at bounding box center [453, 319] width 531 height 18
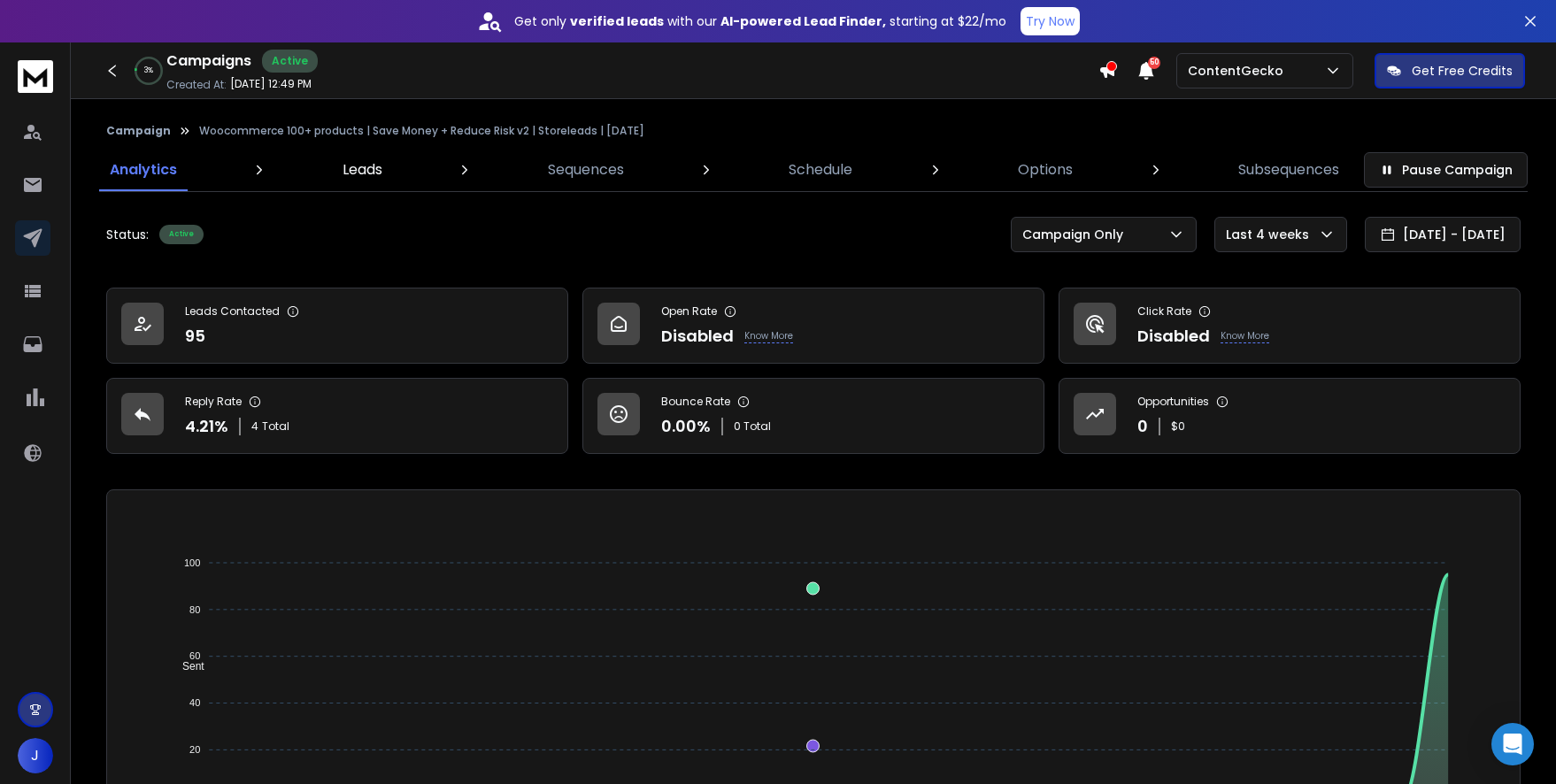
click at [373, 174] on p "Leads" at bounding box center [362, 169] width 40 height 21
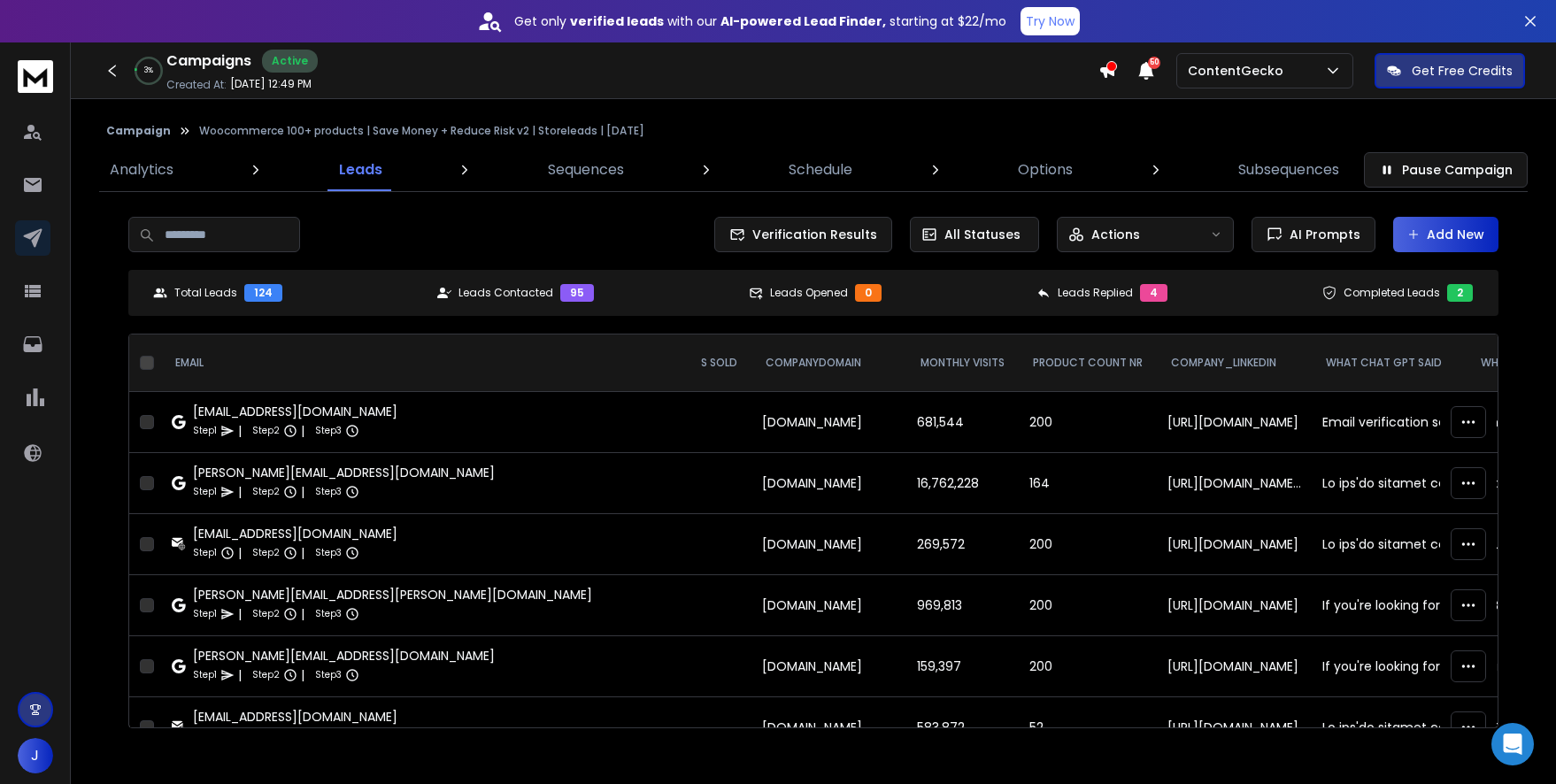
scroll to position [0, 2819]
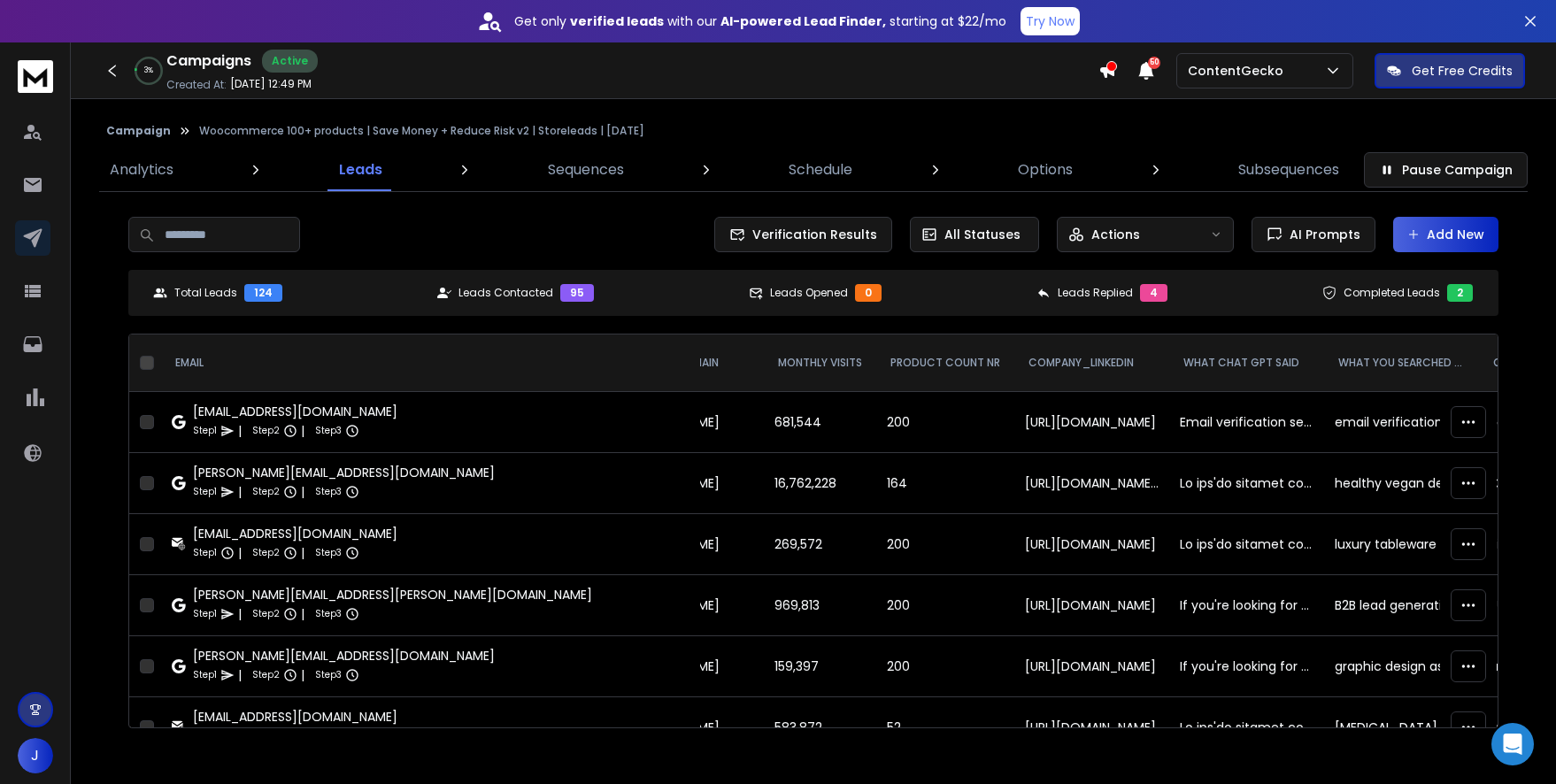
click at [1417, 237] on icon at bounding box center [1412, 234] width 12 height 12
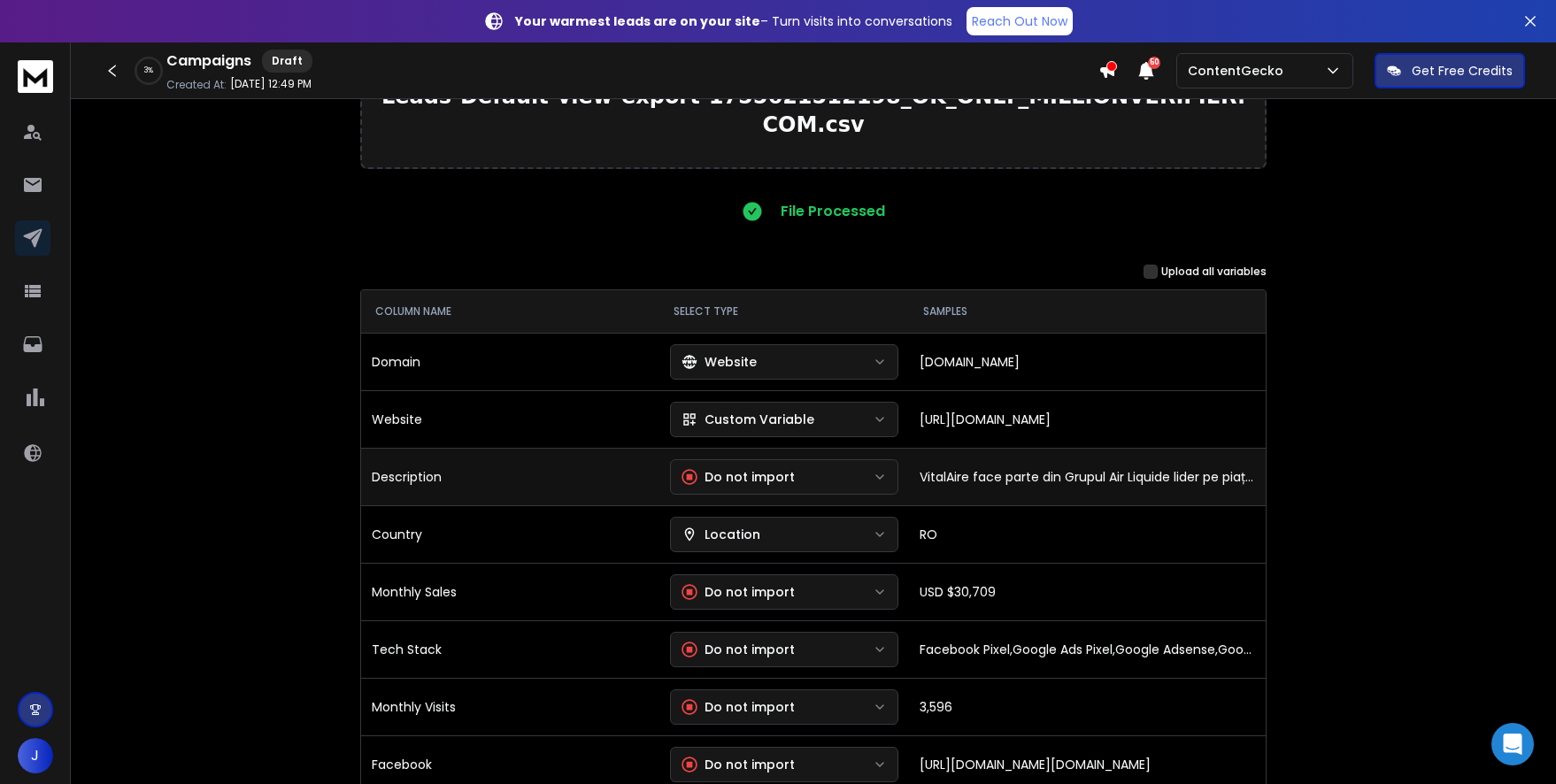
scroll to position [131, 0]
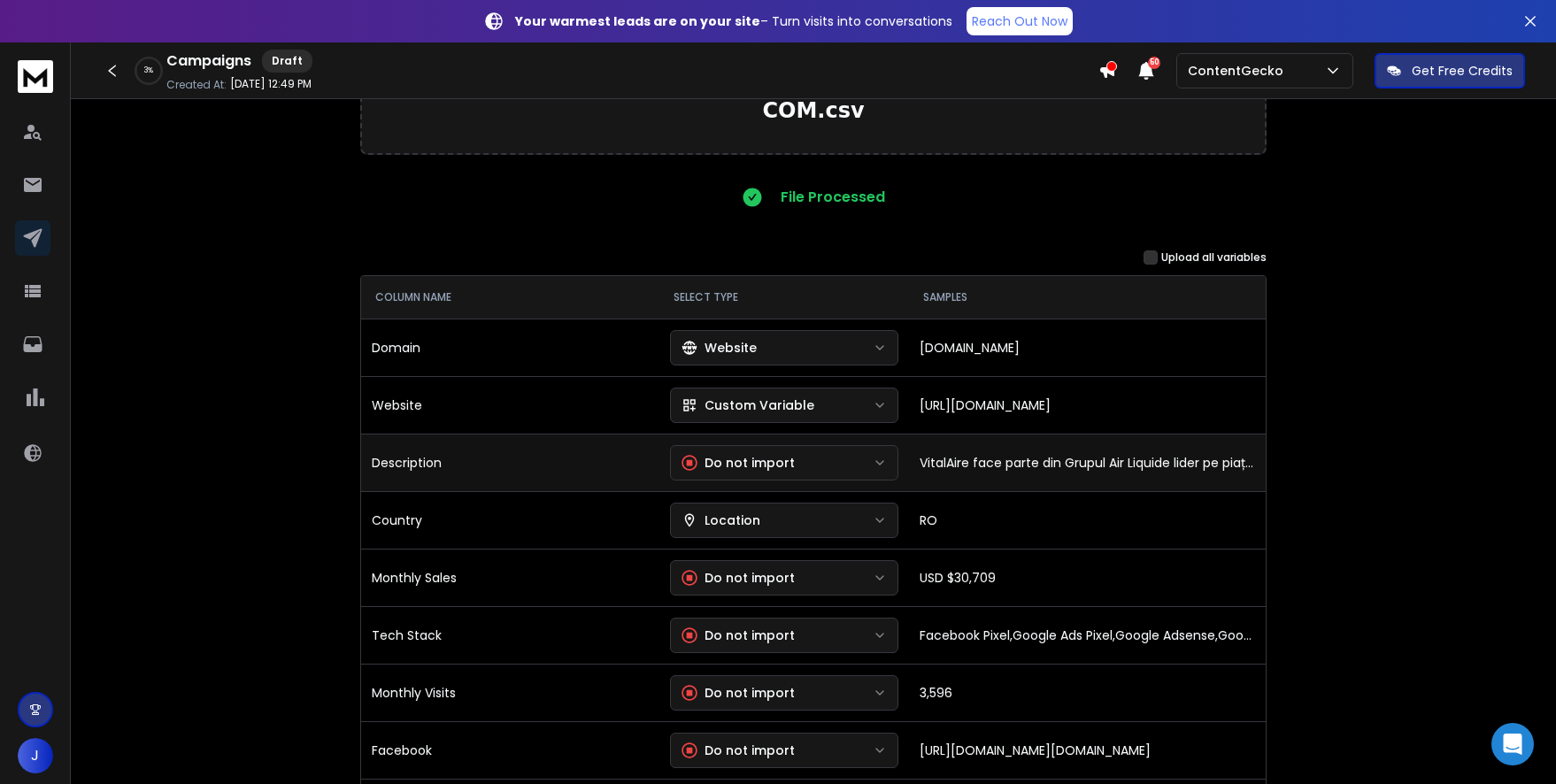
click at [806, 445] on button "Do not import" at bounding box center [783, 462] width 228 height 35
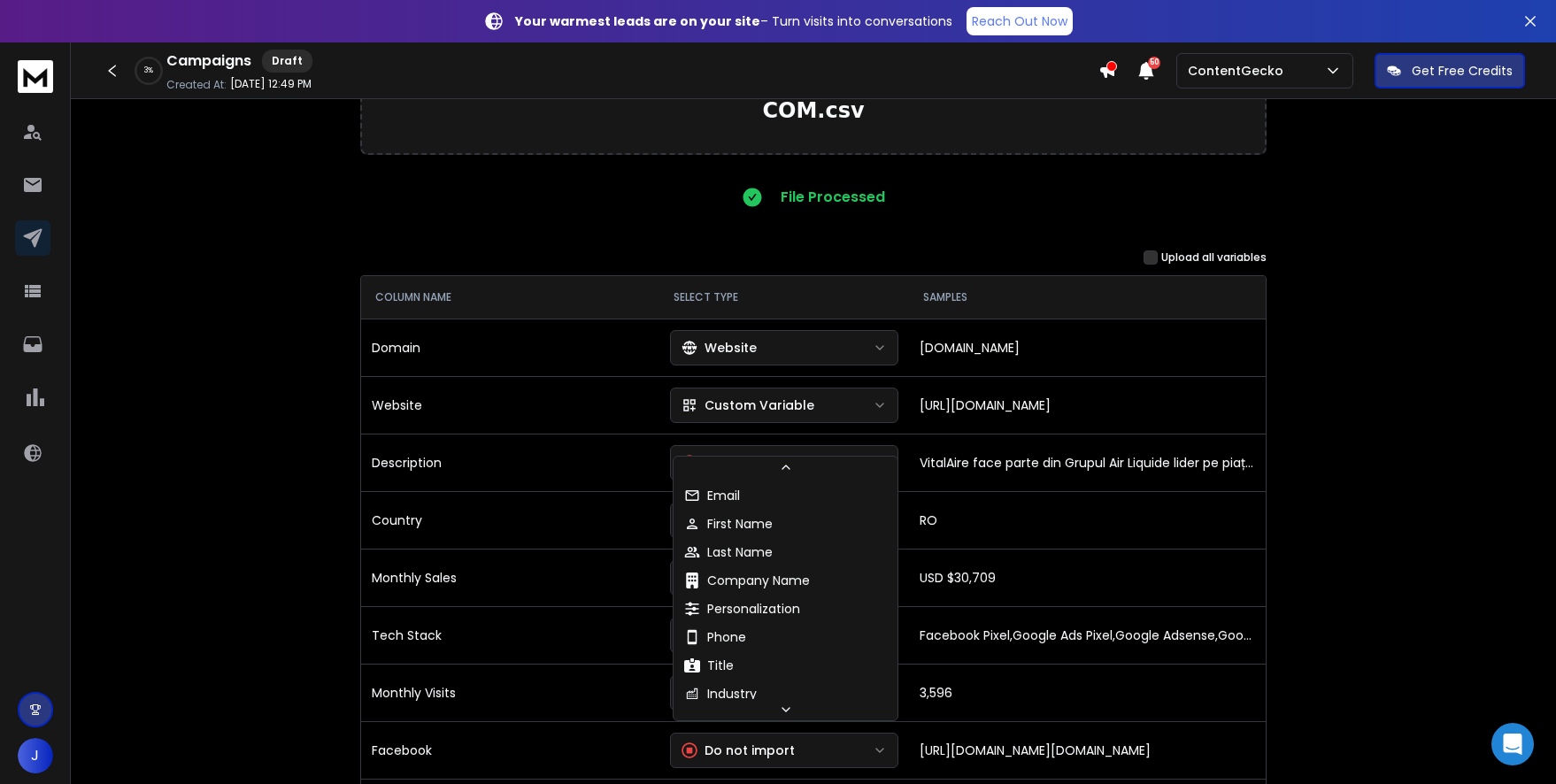
scroll to position [179, 0]
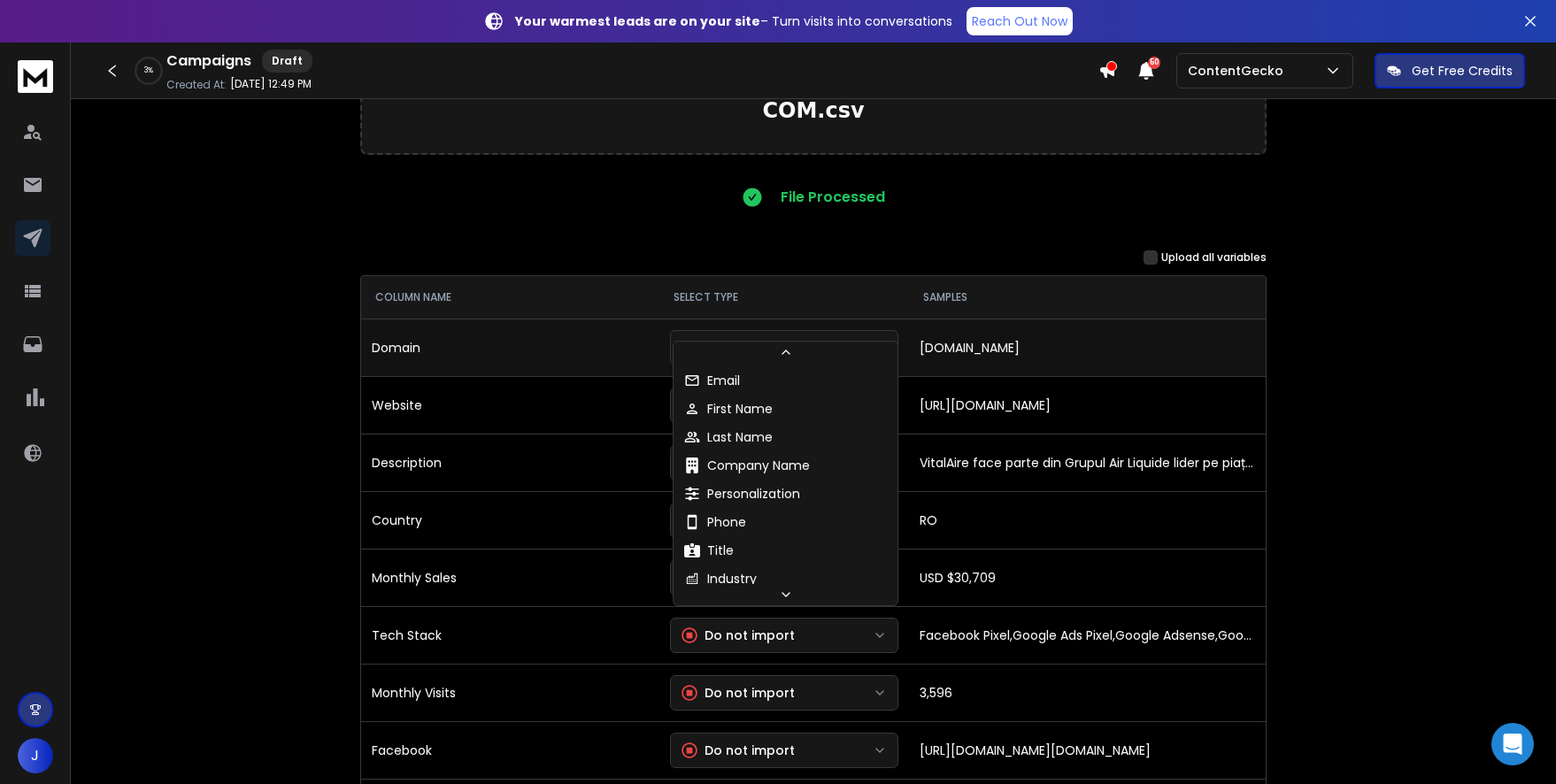
click at [806, 330] on button "Website" at bounding box center [783, 347] width 228 height 35
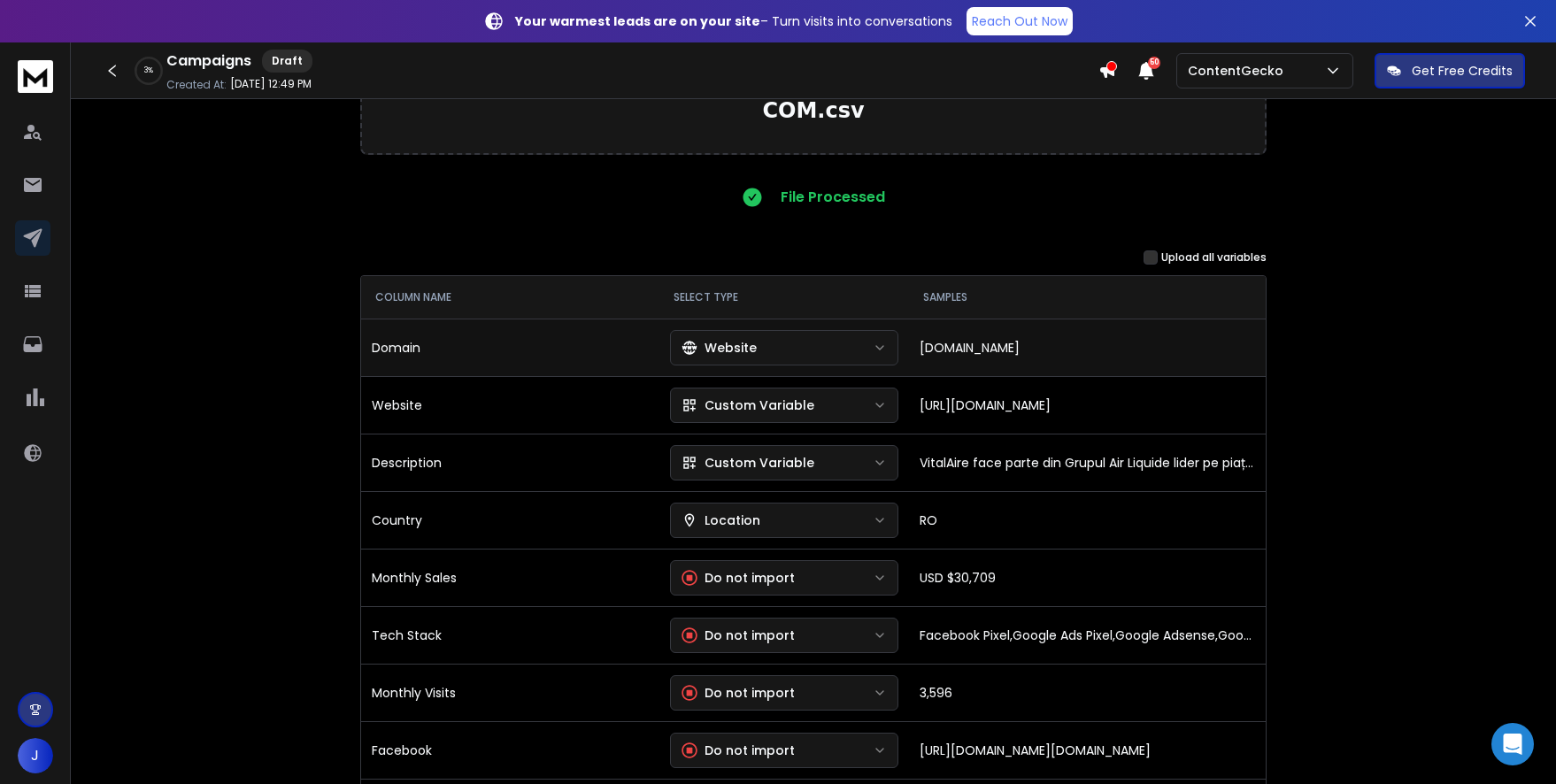
click at [806, 330] on button "Website" at bounding box center [783, 347] width 228 height 35
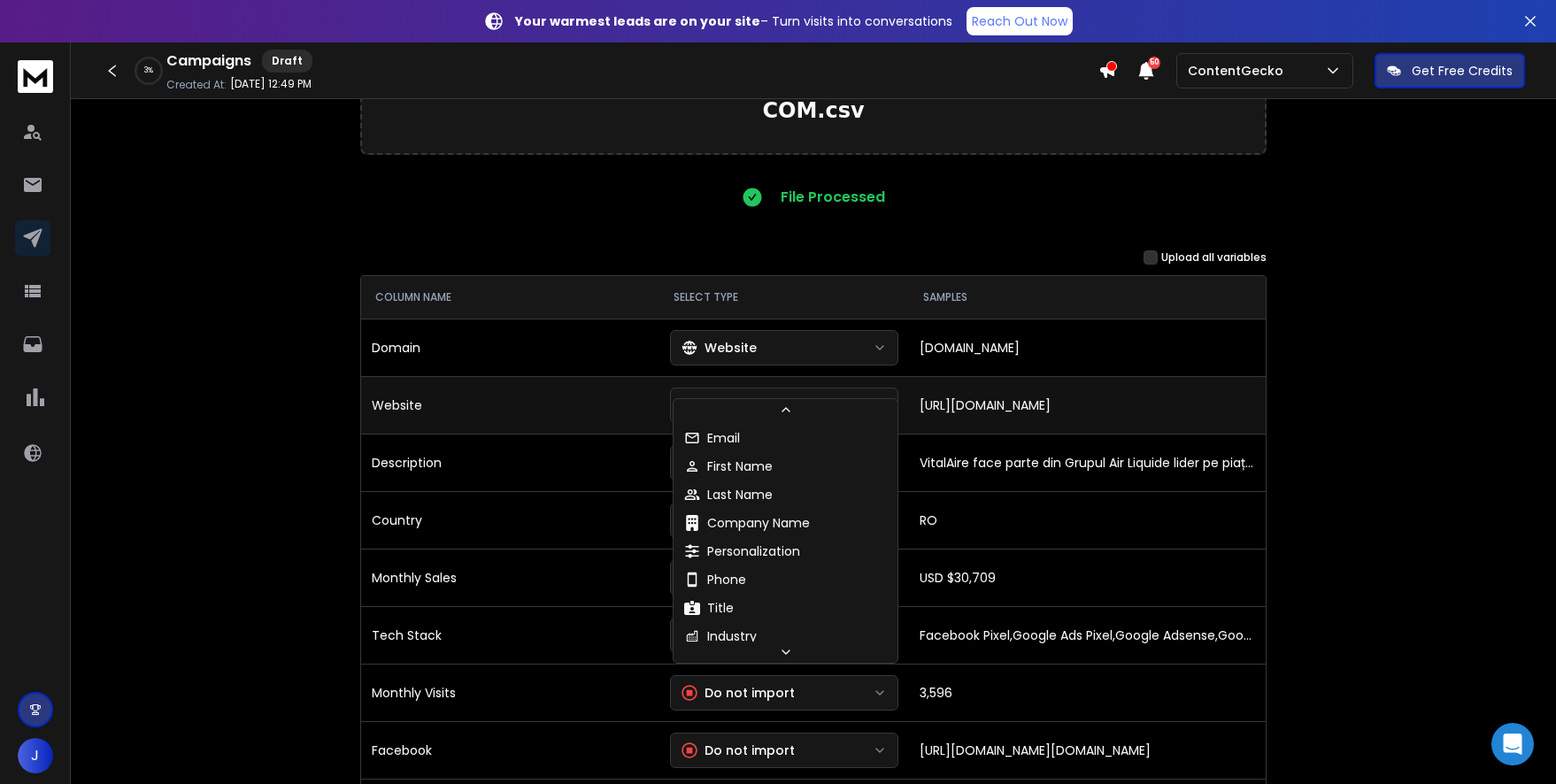
click at [800, 396] on div "Custom Variable" at bounding box center [747, 405] width 132 height 18
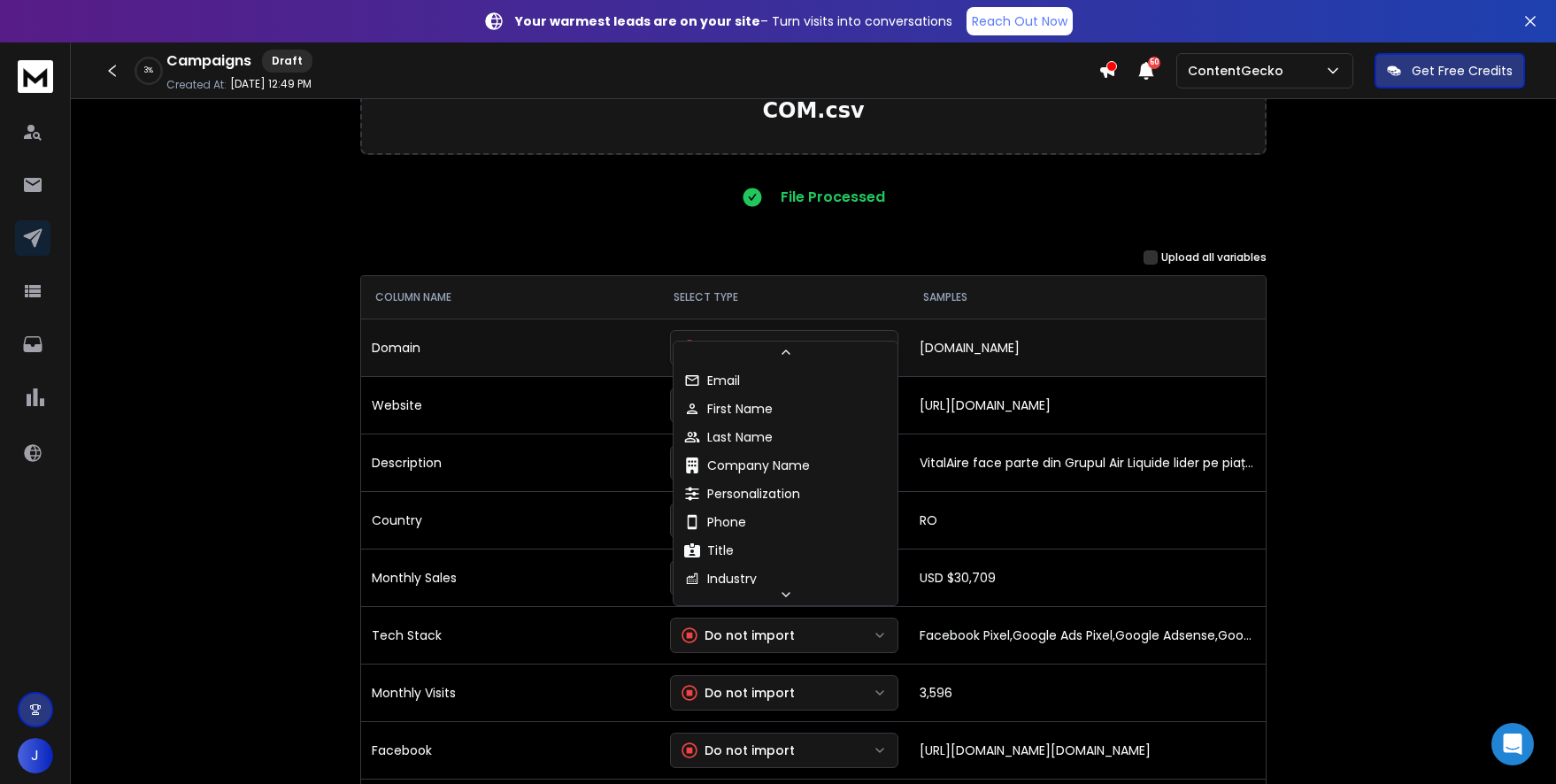
click at [815, 330] on button "Do not import" at bounding box center [783, 347] width 228 height 35
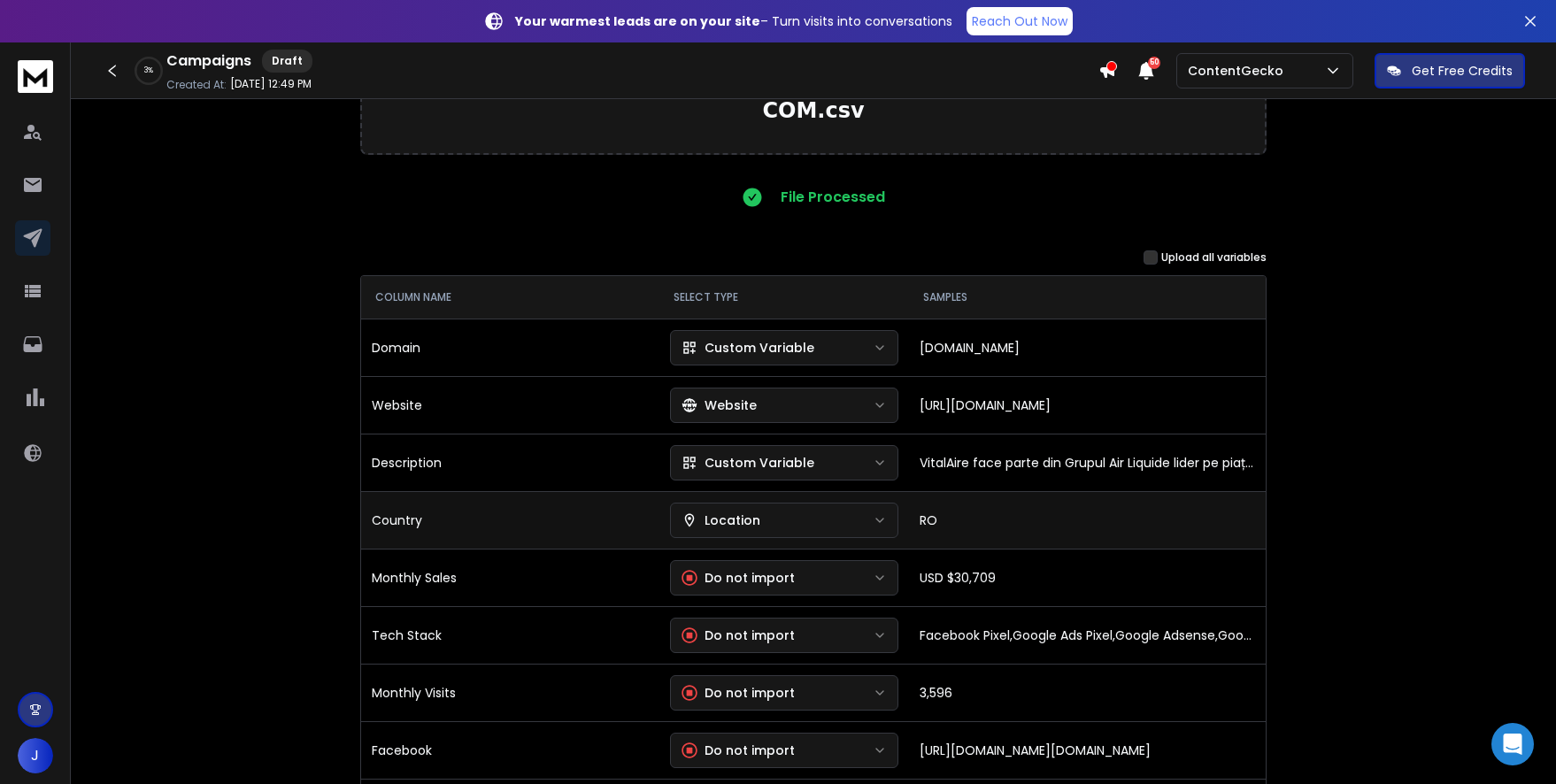
scroll to position [197, 0]
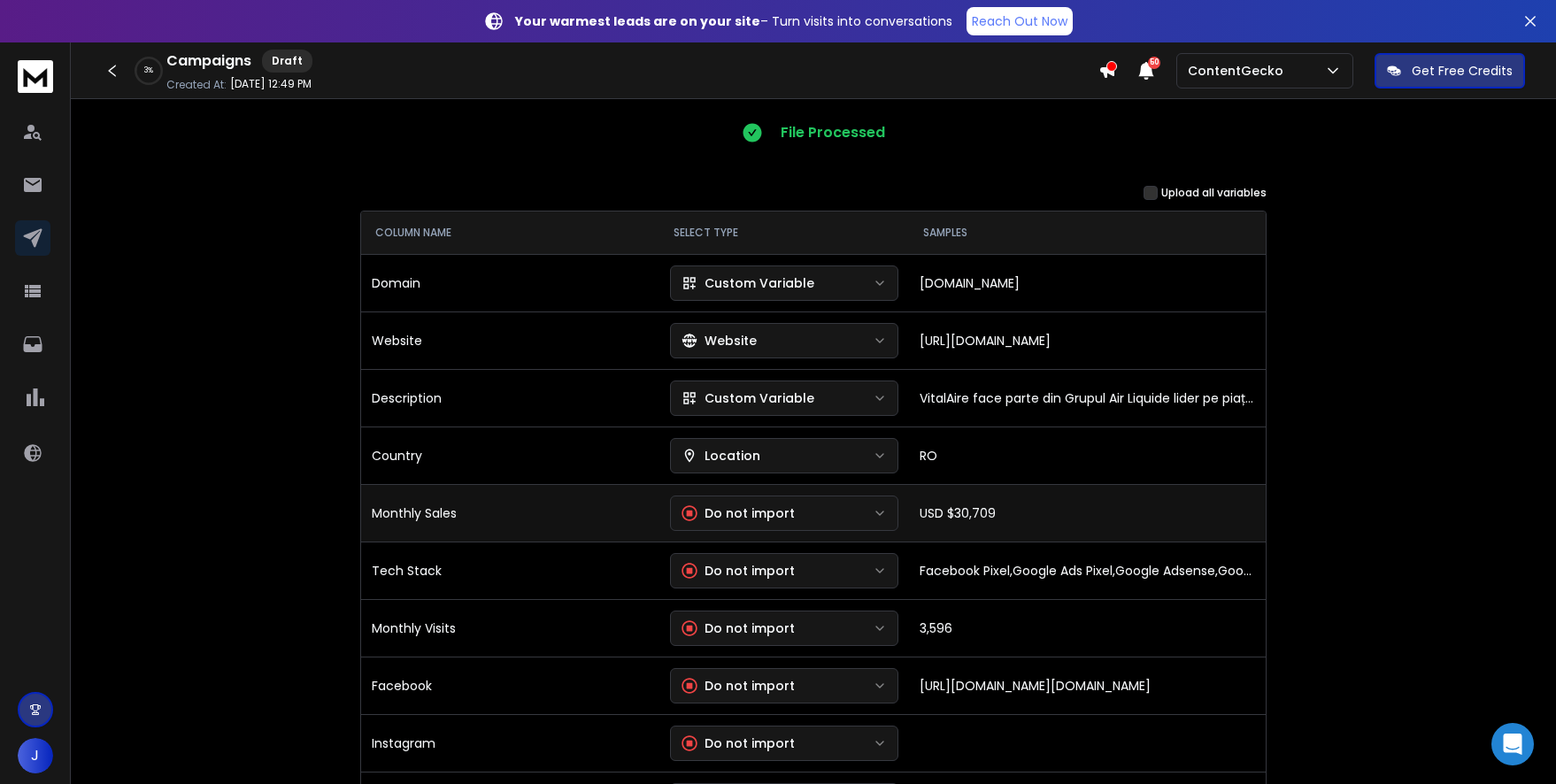
click at [832, 496] on button "Do not import" at bounding box center [783, 513] width 228 height 35
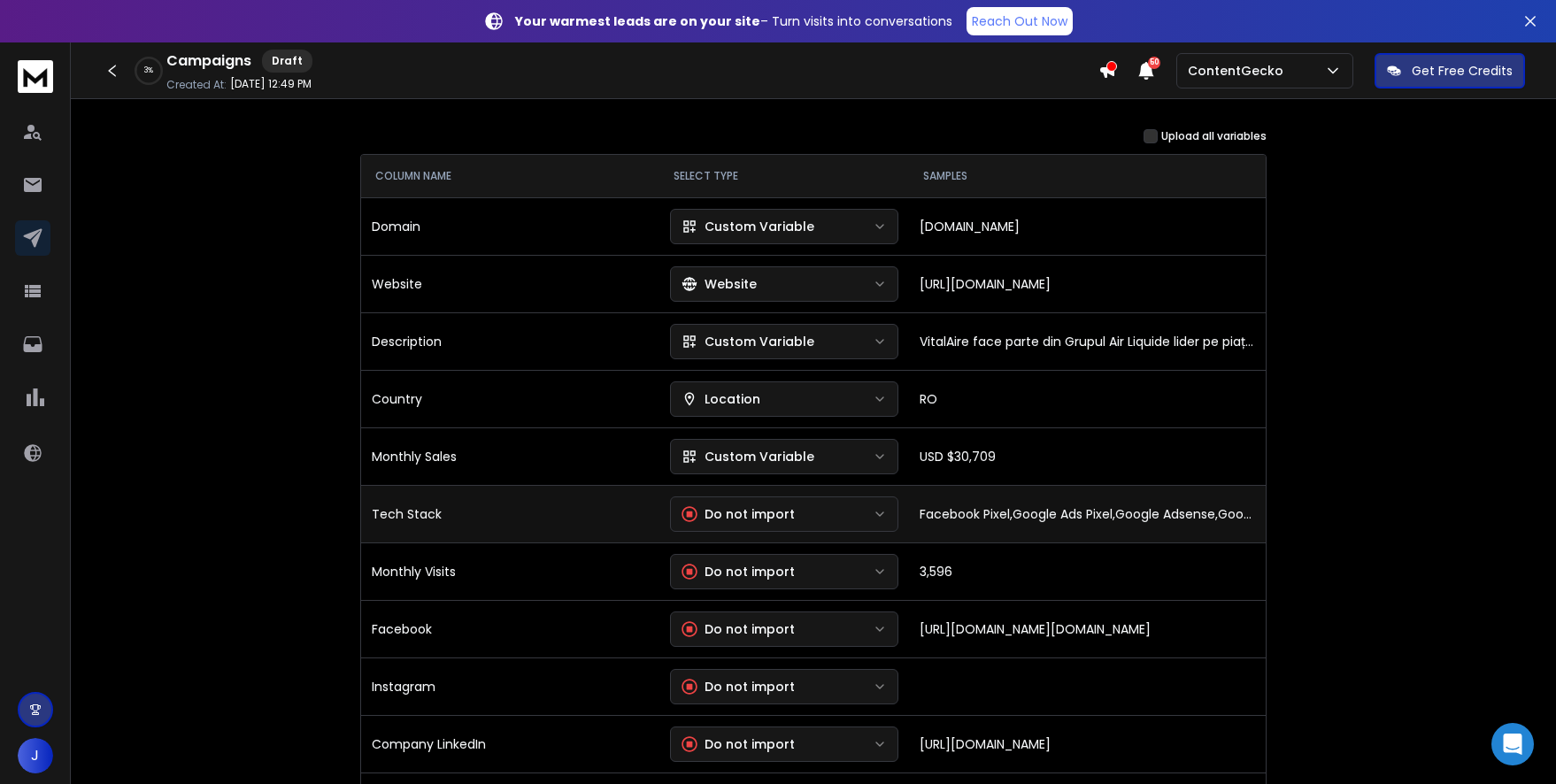
scroll to position [257, 0]
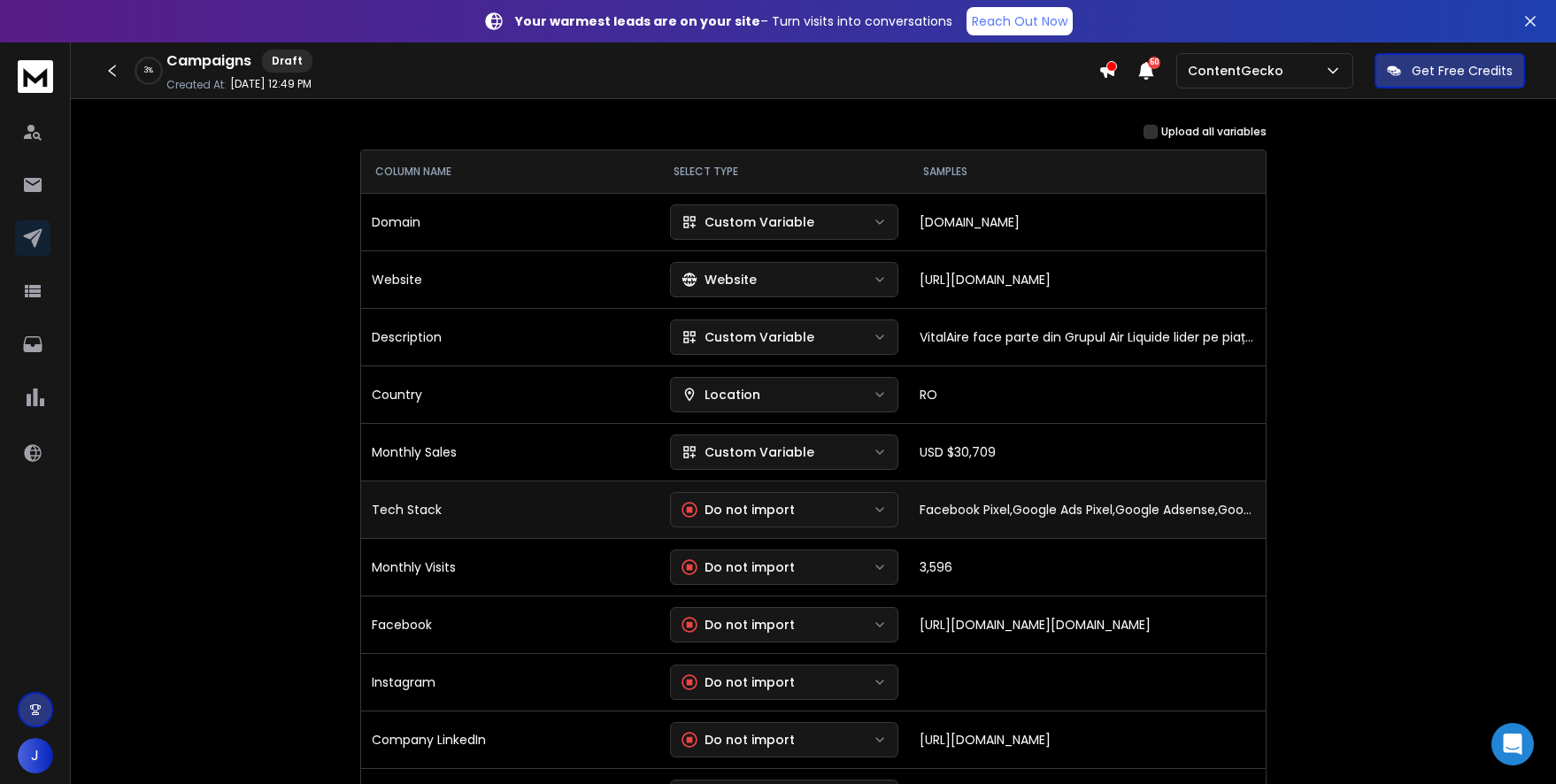
click at [812, 492] on button "Do not import" at bounding box center [783, 509] width 228 height 35
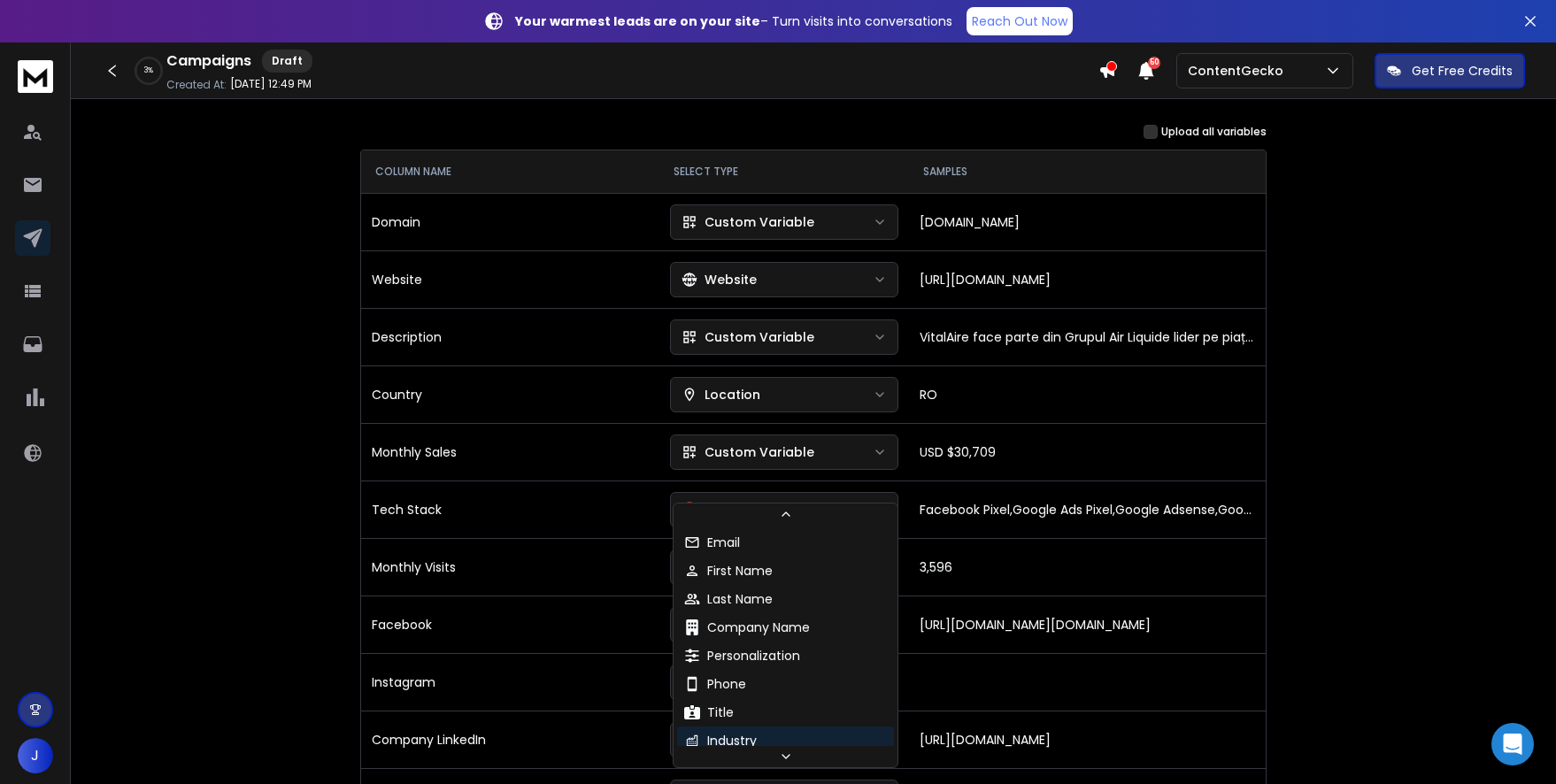
scroll to position [179, 0]
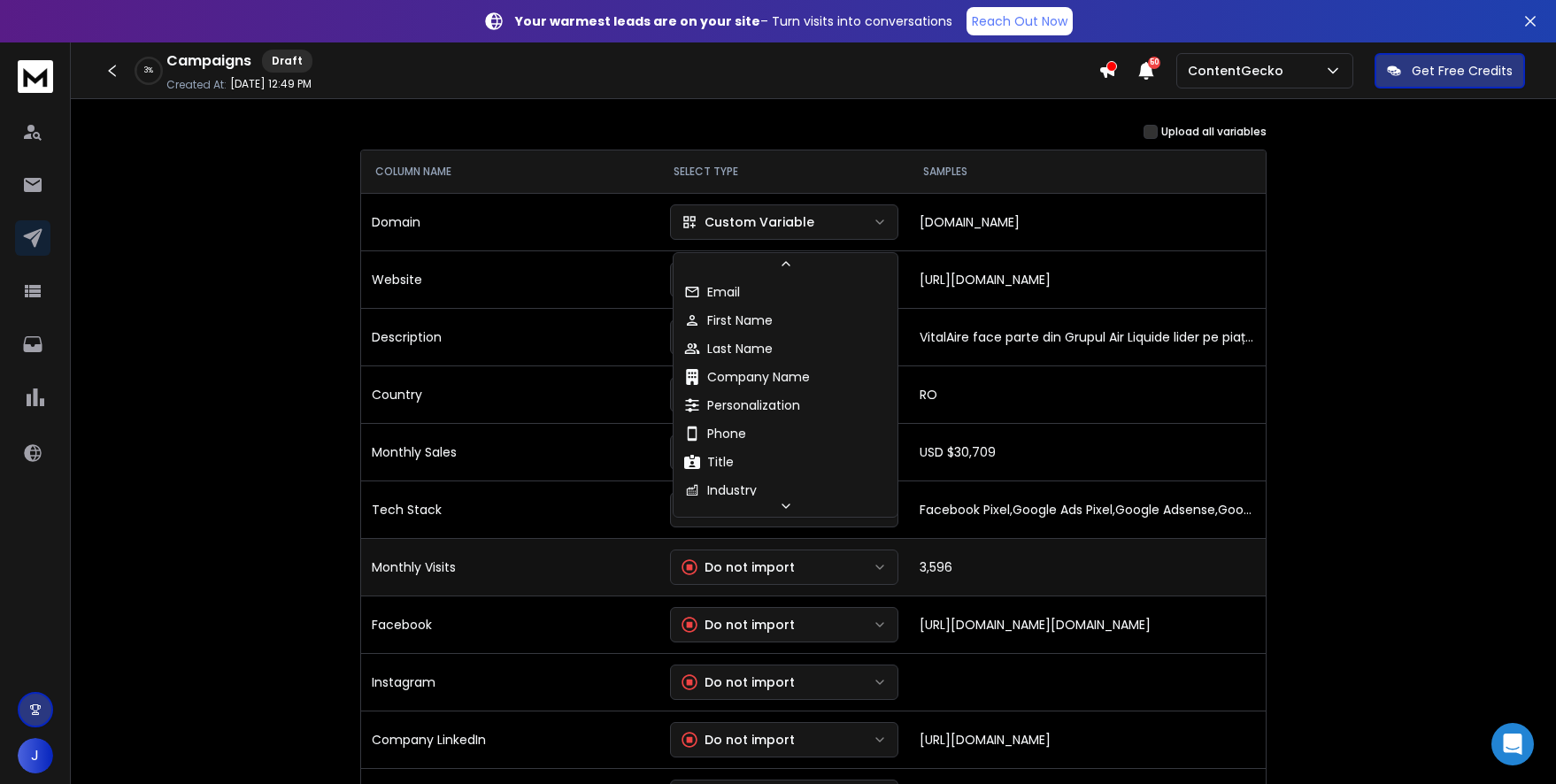
click at [789, 558] on div "Do not import" at bounding box center [738, 566] width 114 height 18
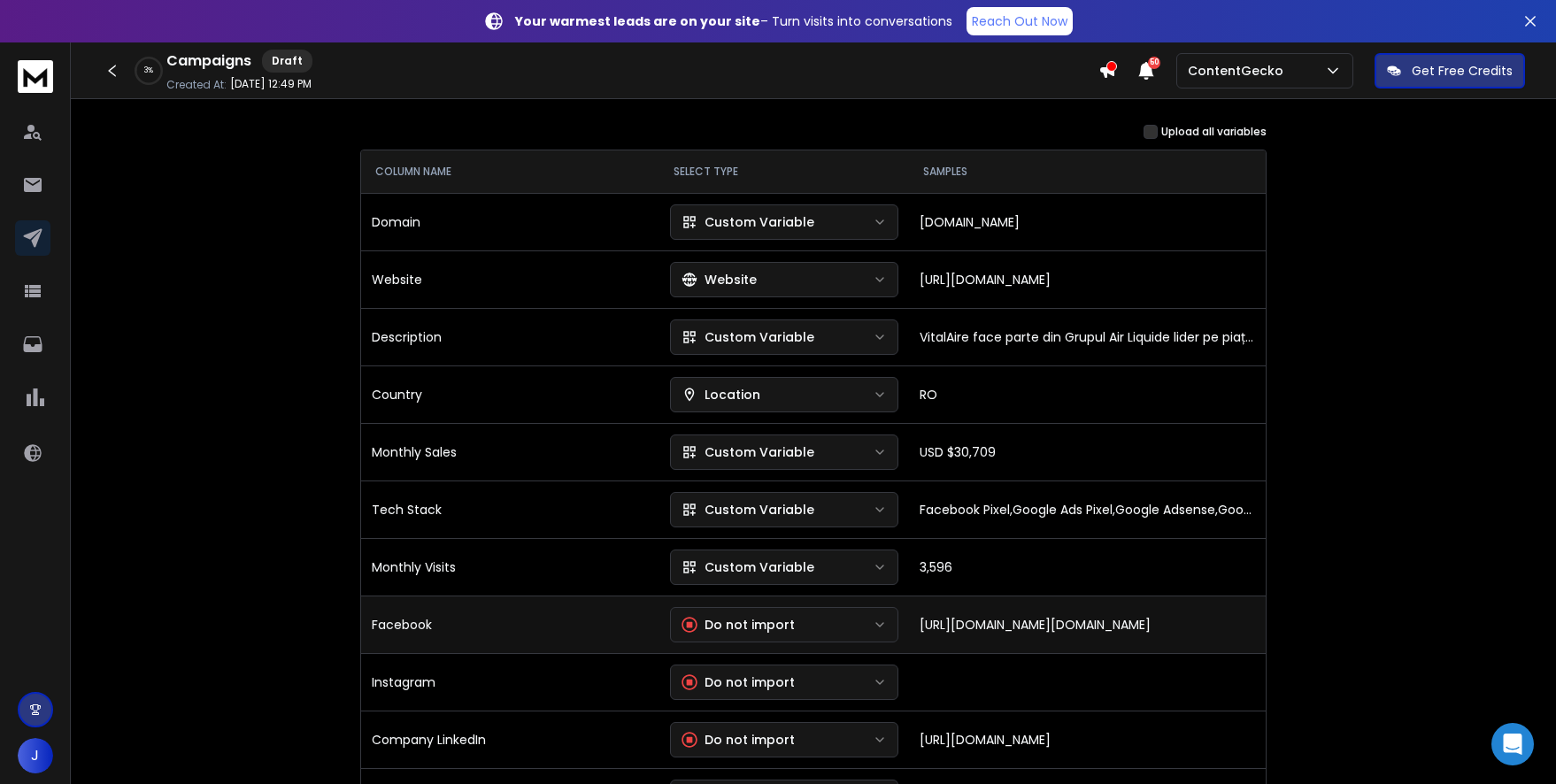
click at [792, 616] on div "Do not import" at bounding box center [738, 624] width 114 height 18
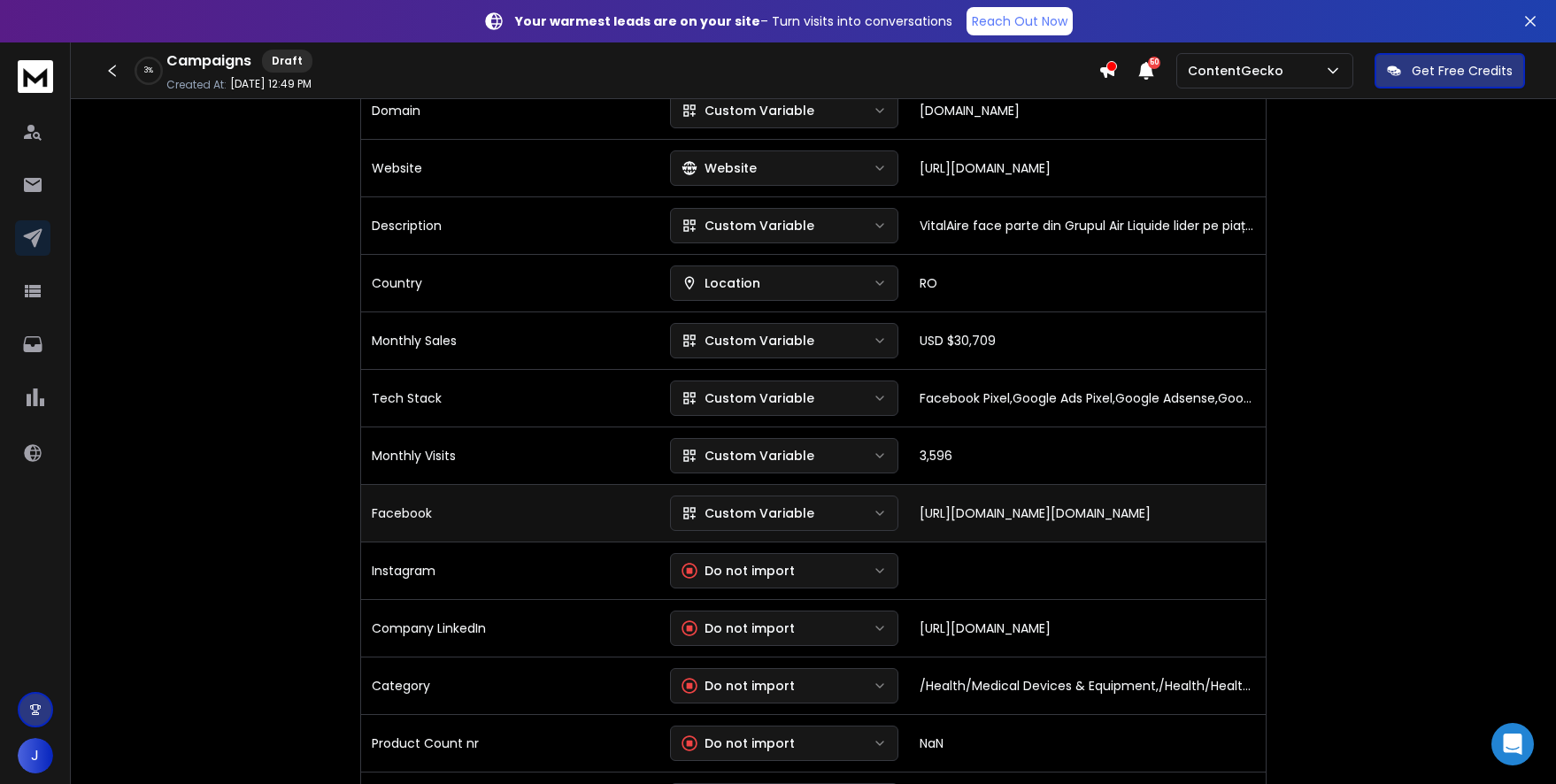
scroll to position [371, 0]
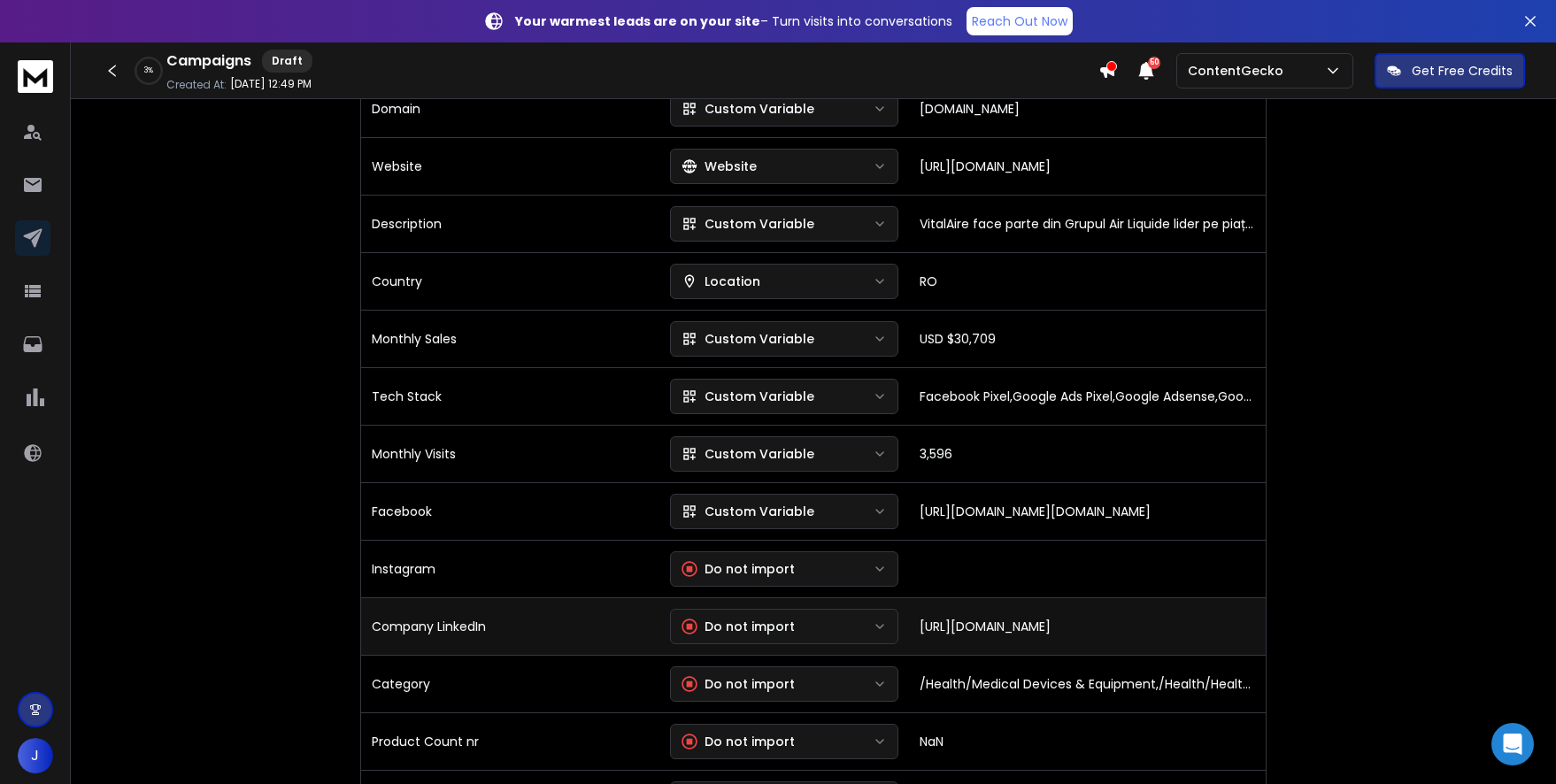
click at [812, 609] on button "Do not import" at bounding box center [783, 626] width 228 height 35
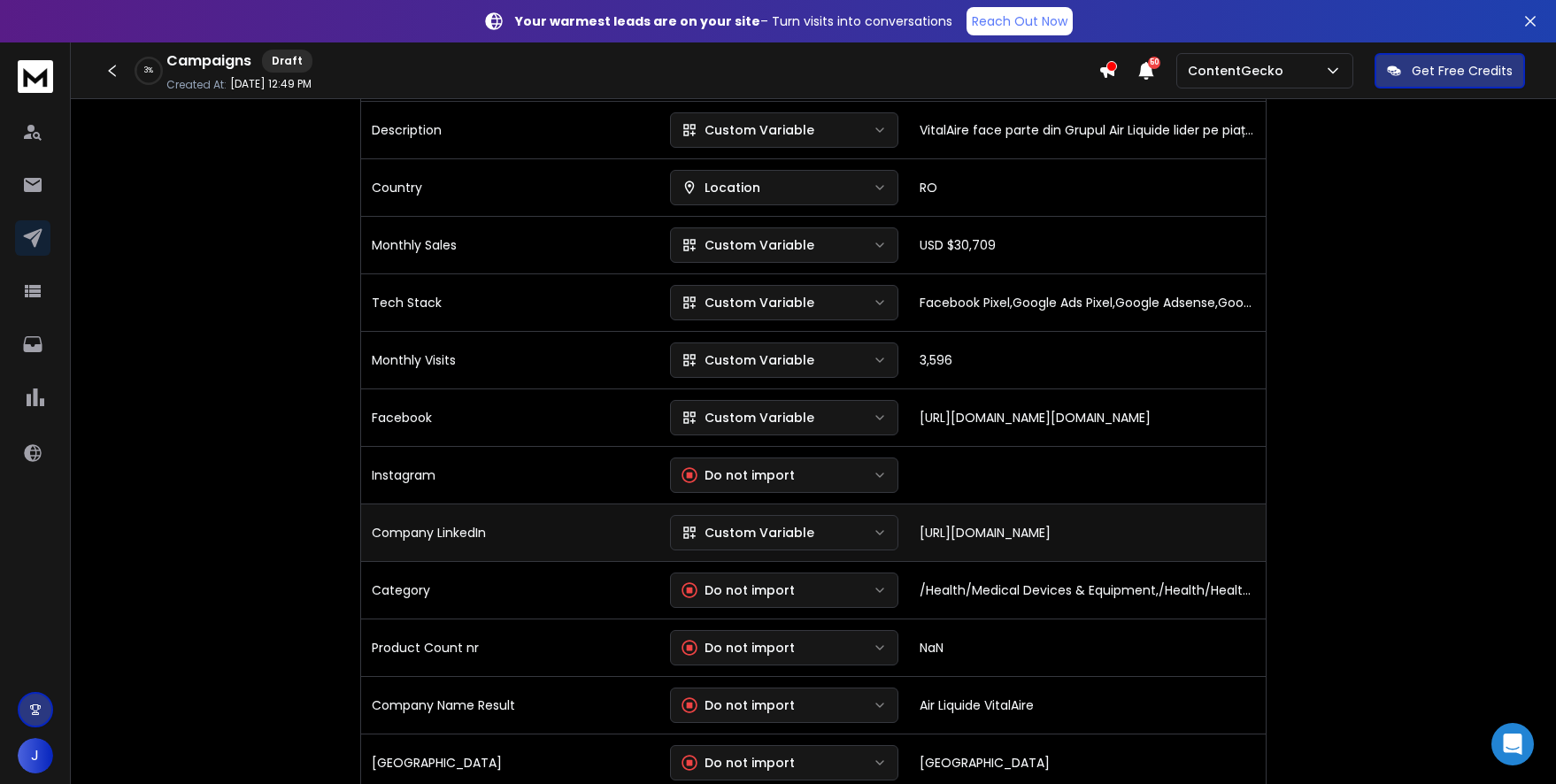
scroll to position [469, 0]
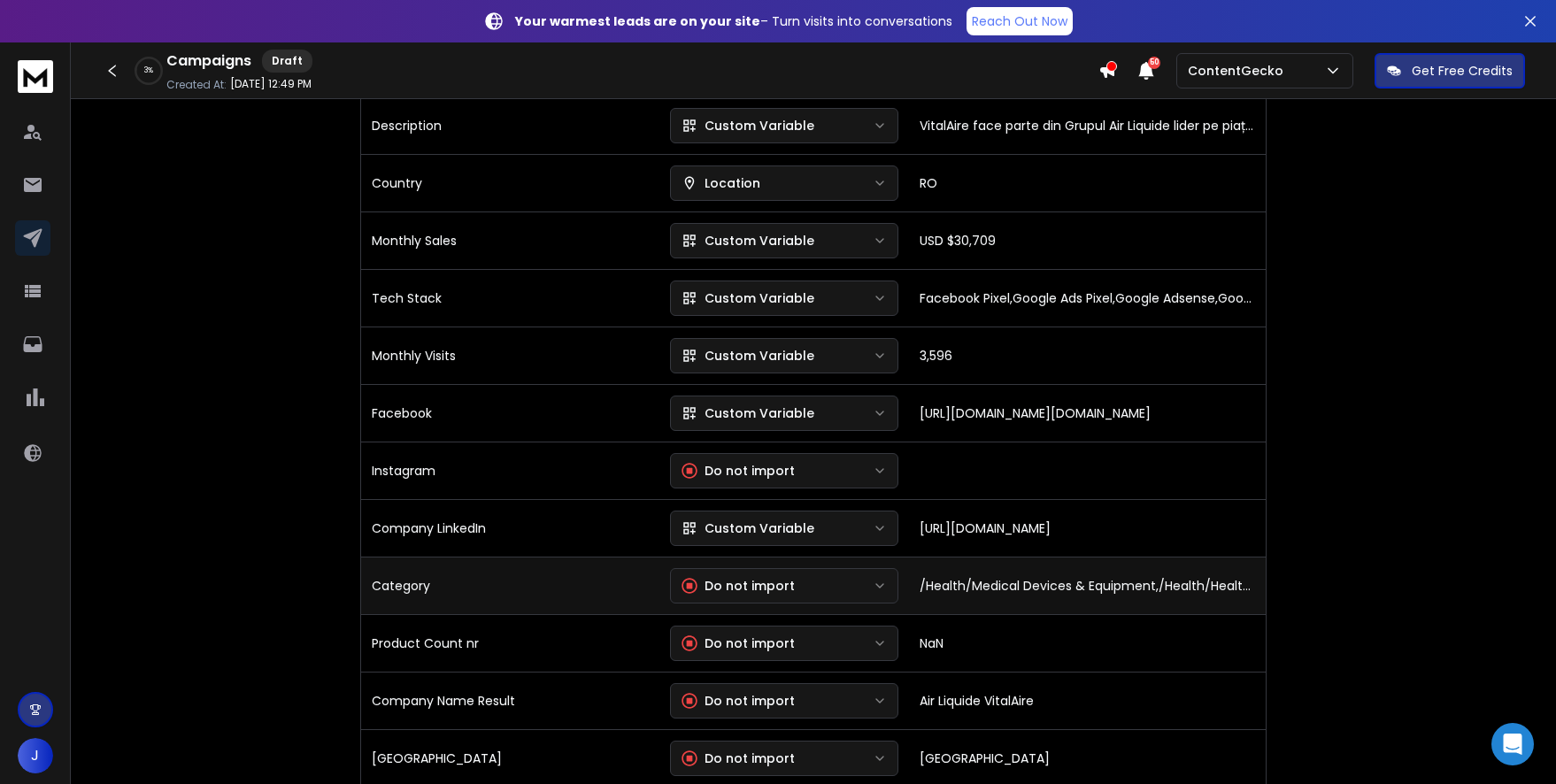
click at [826, 568] on button "Do not import" at bounding box center [783, 585] width 228 height 35
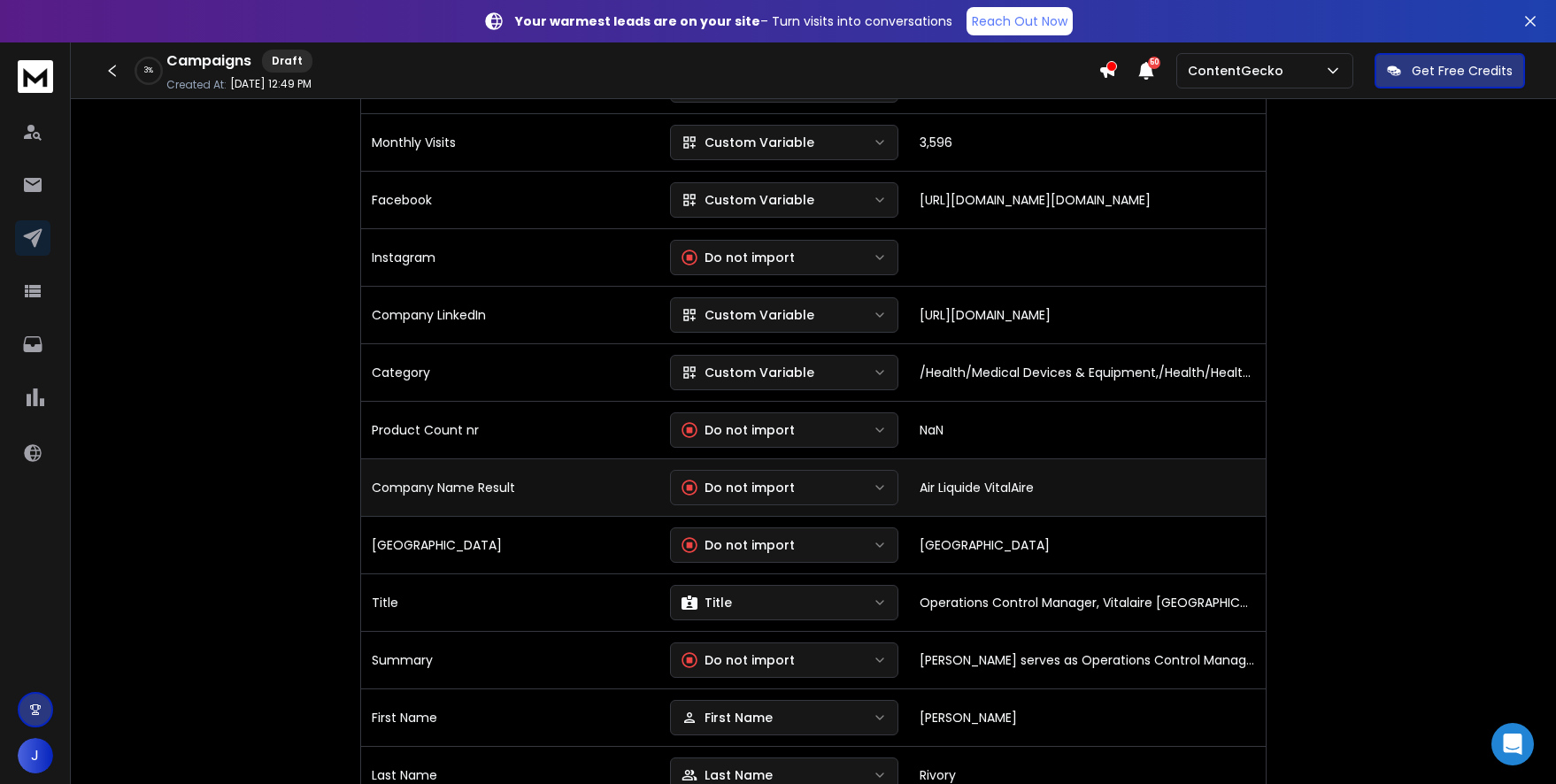
scroll to position [692, 0]
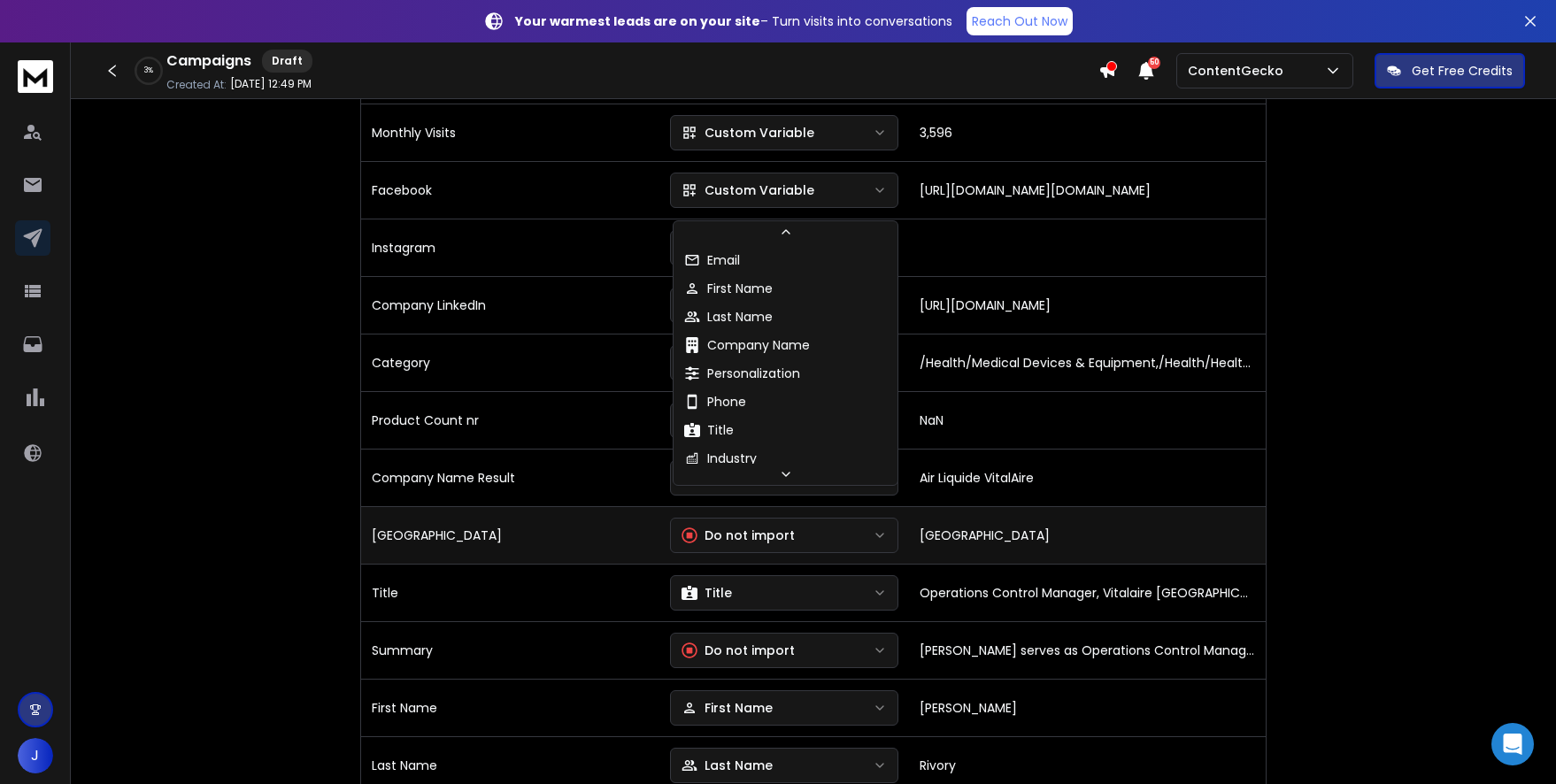
click at [831, 517] on button "Do not import" at bounding box center [783, 534] width 228 height 35
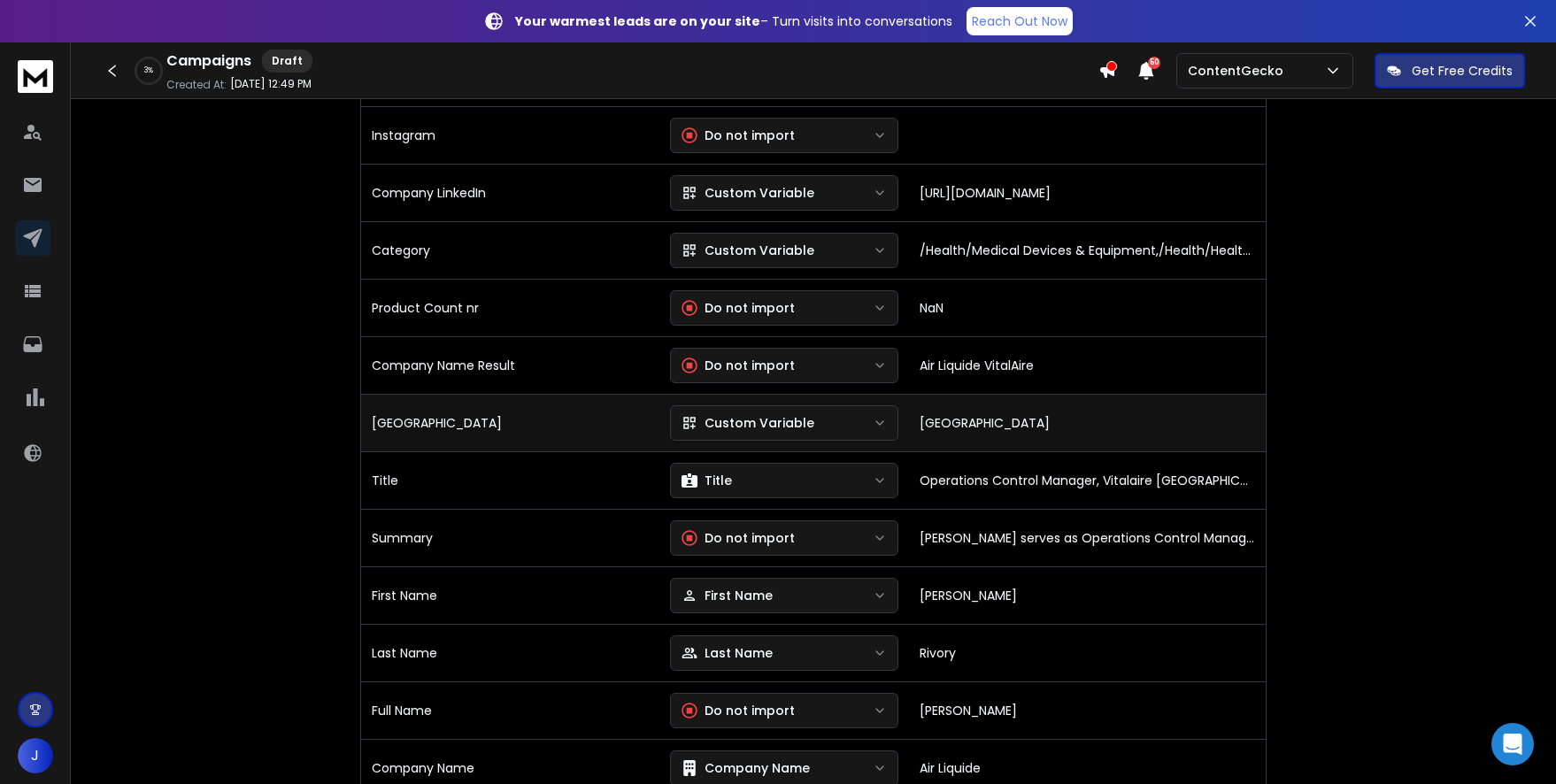
scroll to position [854, 0]
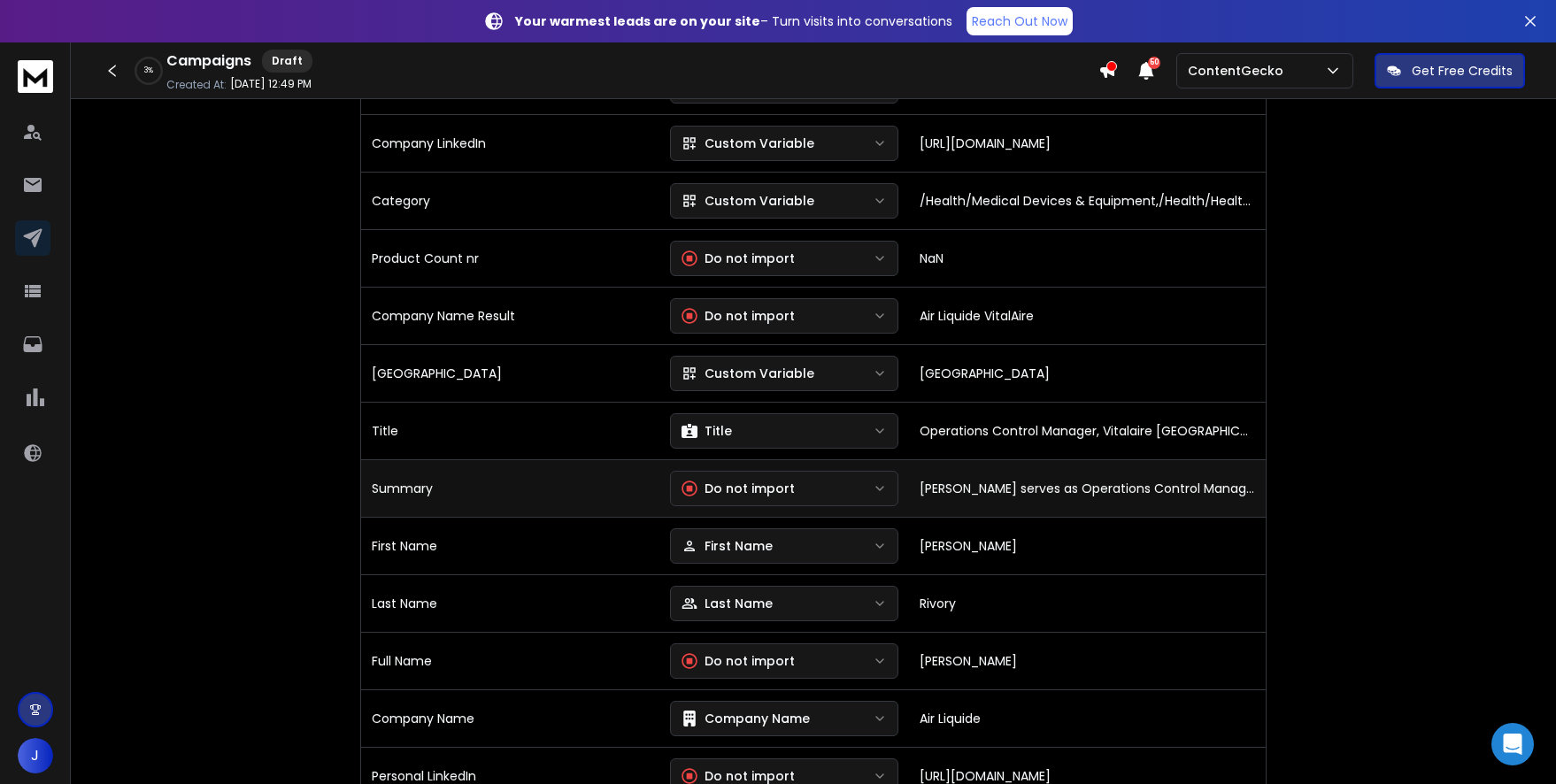
click at [816, 471] on button "Do not import" at bounding box center [783, 488] width 228 height 35
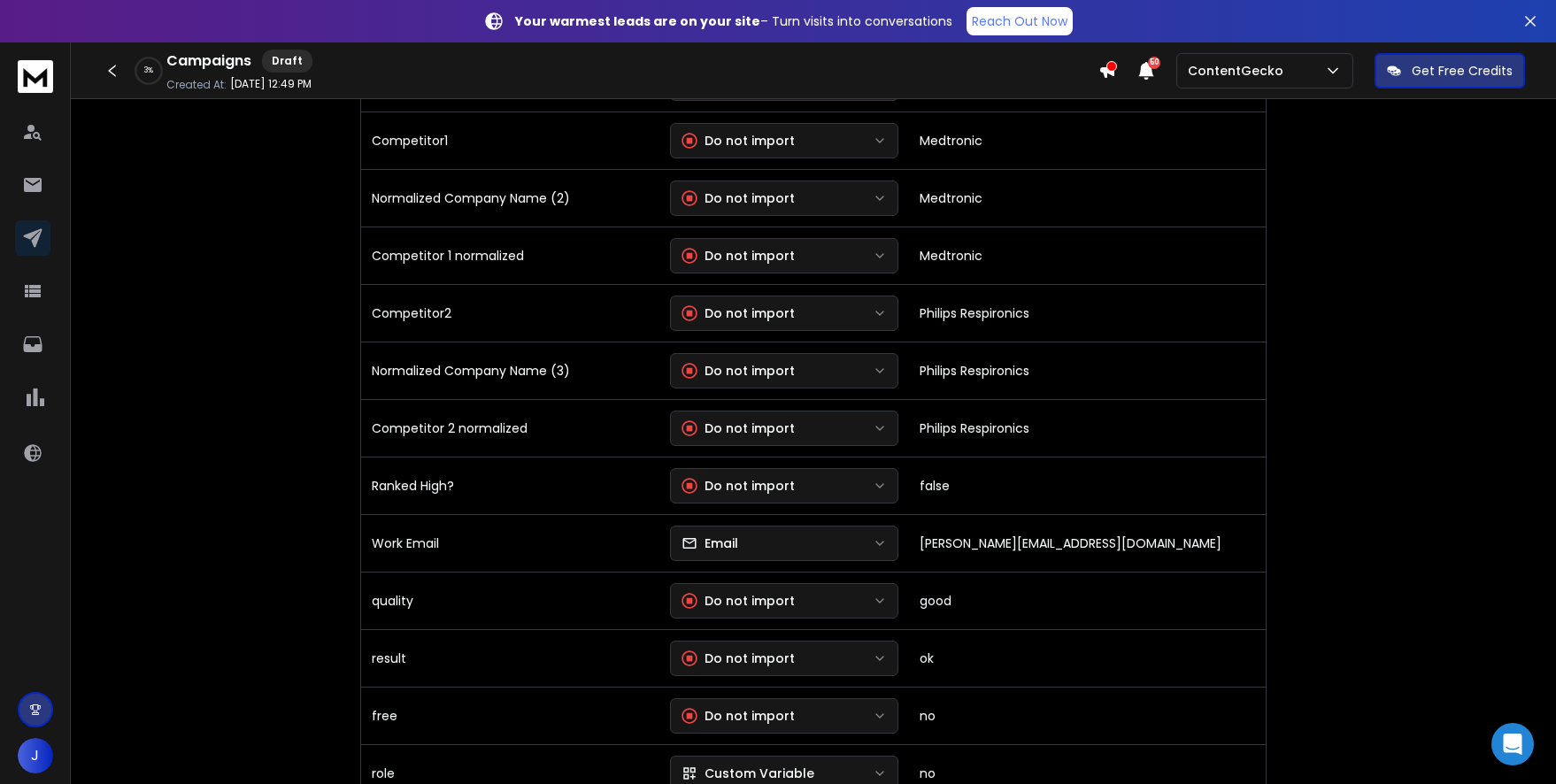
scroll to position [2091, 0]
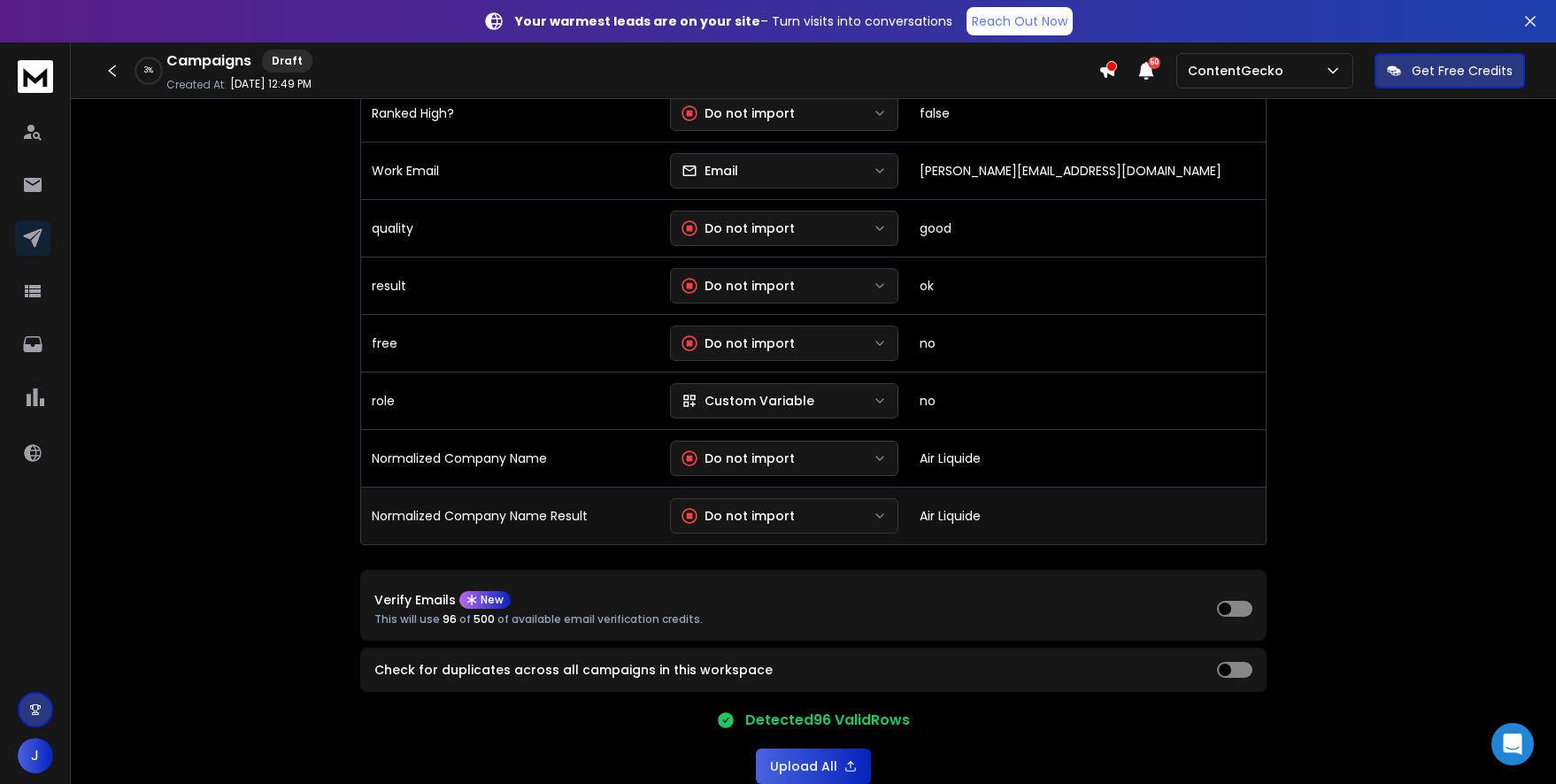
click at [823, 498] on button "Do not import" at bounding box center [783, 515] width 228 height 35
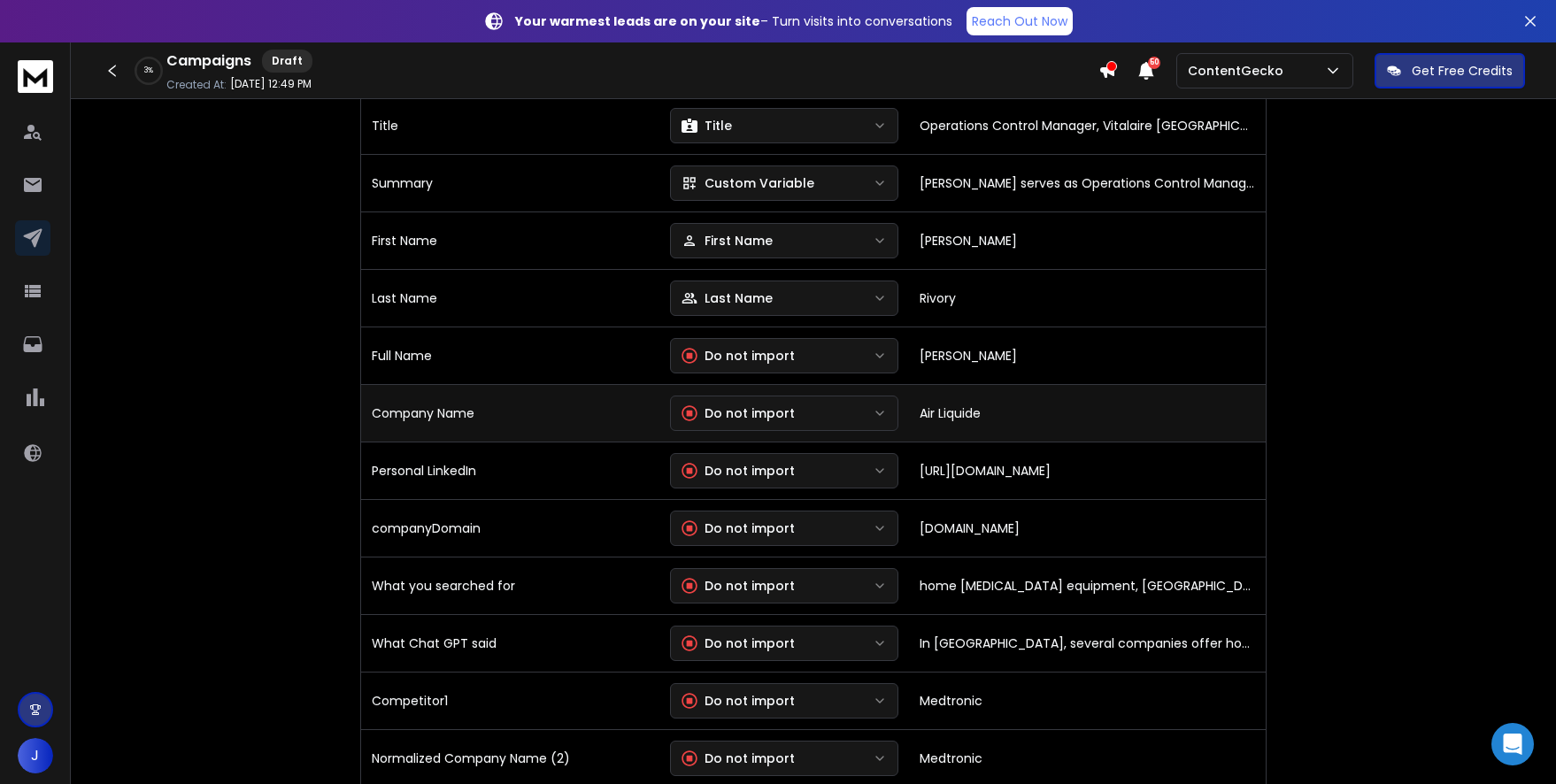
scroll to position [1159, 0]
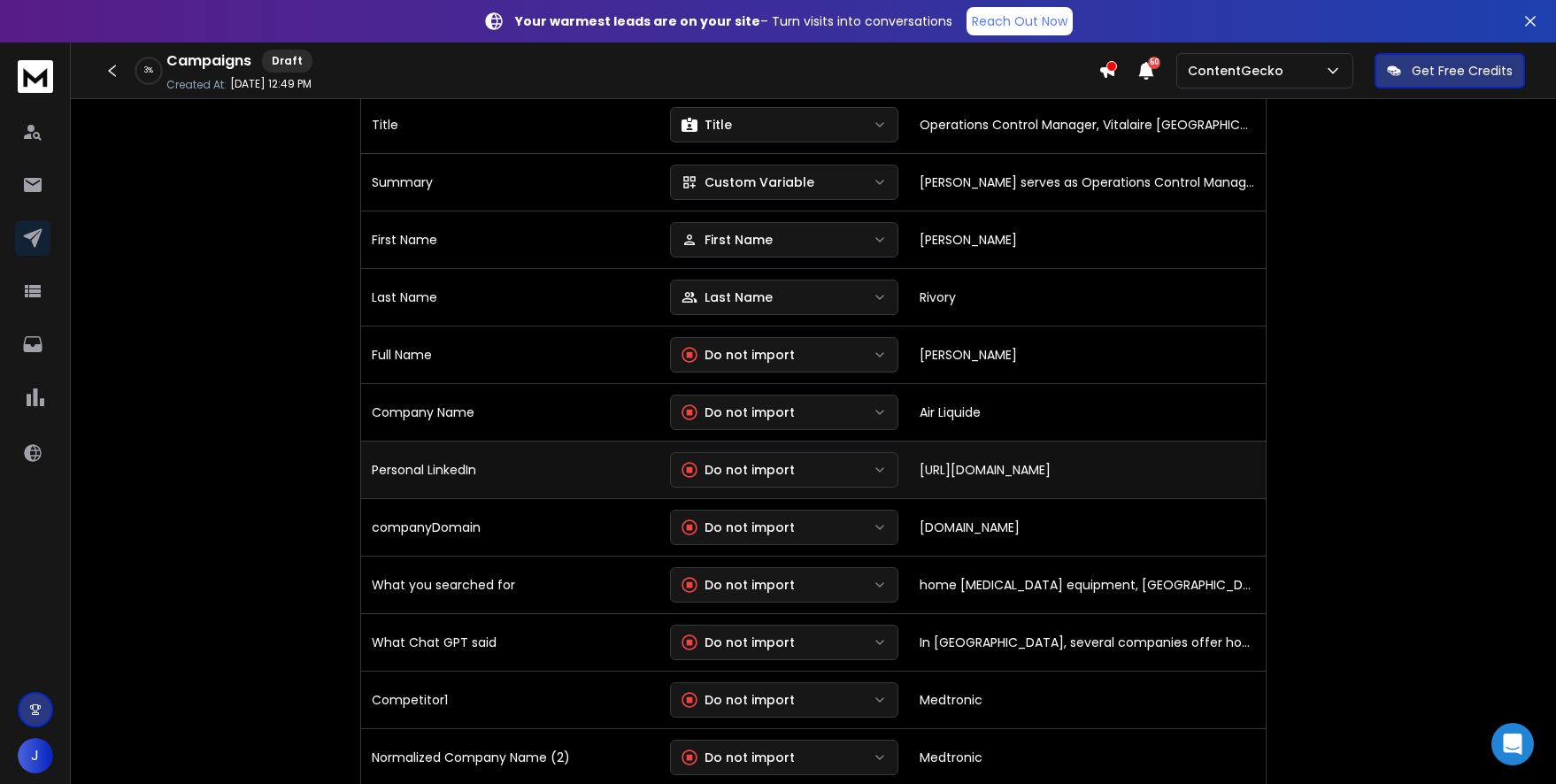
click at [814, 452] on button "Do not import" at bounding box center [783, 469] width 228 height 35
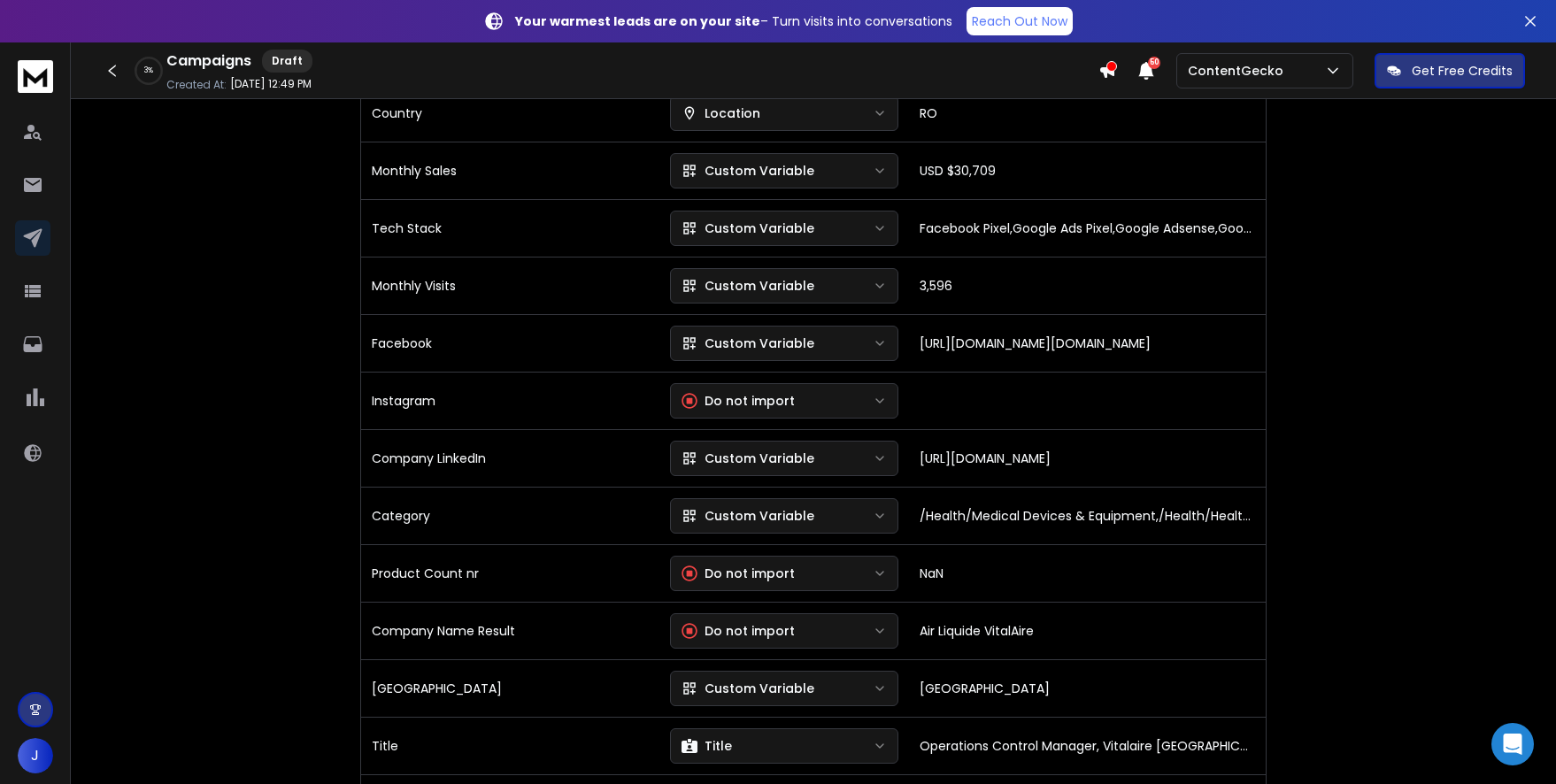
scroll to position [535, 0]
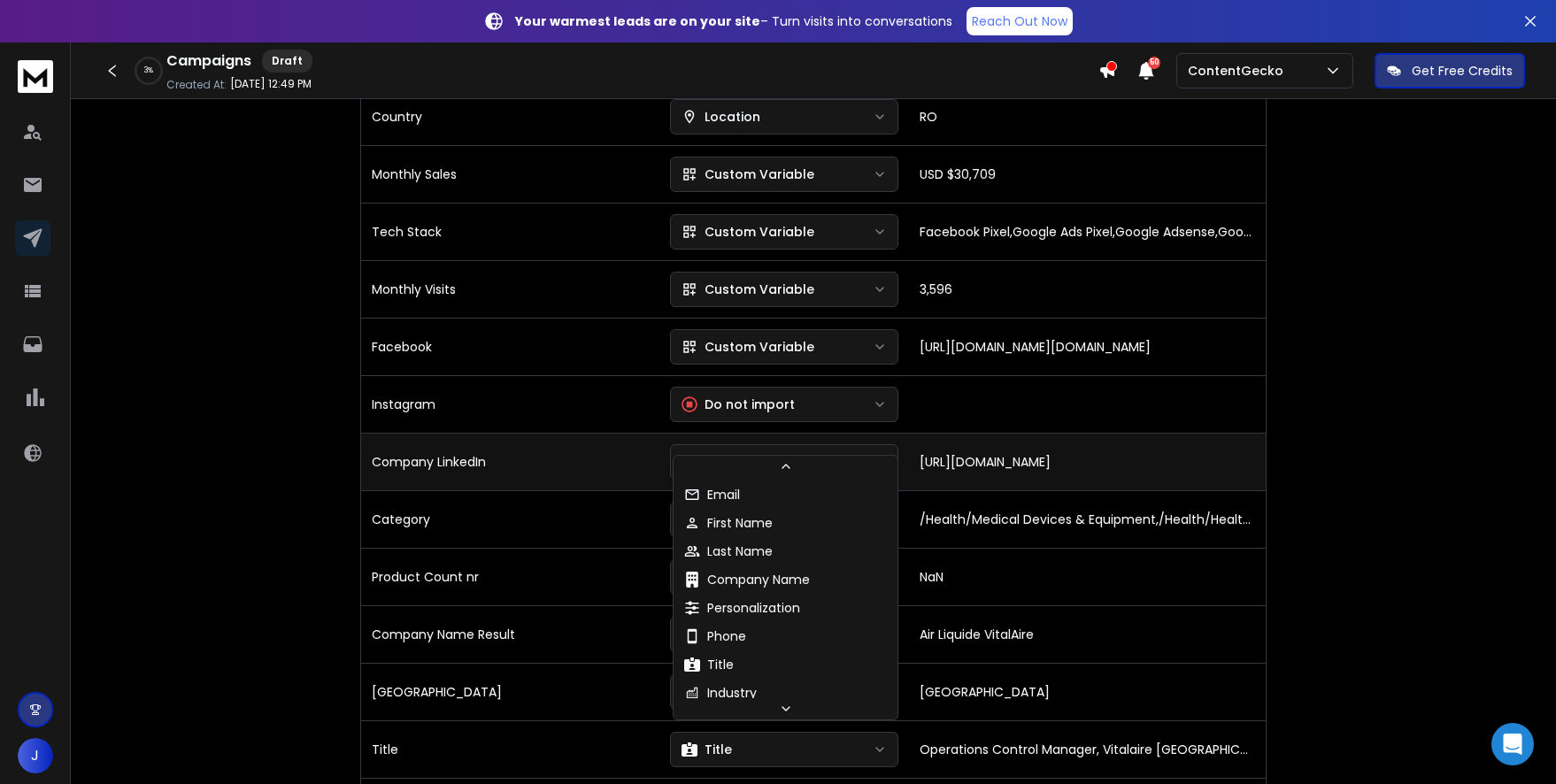
click at [825, 444] on button "Custom Variable" at bounding box center [783, 462] width 228 height 35
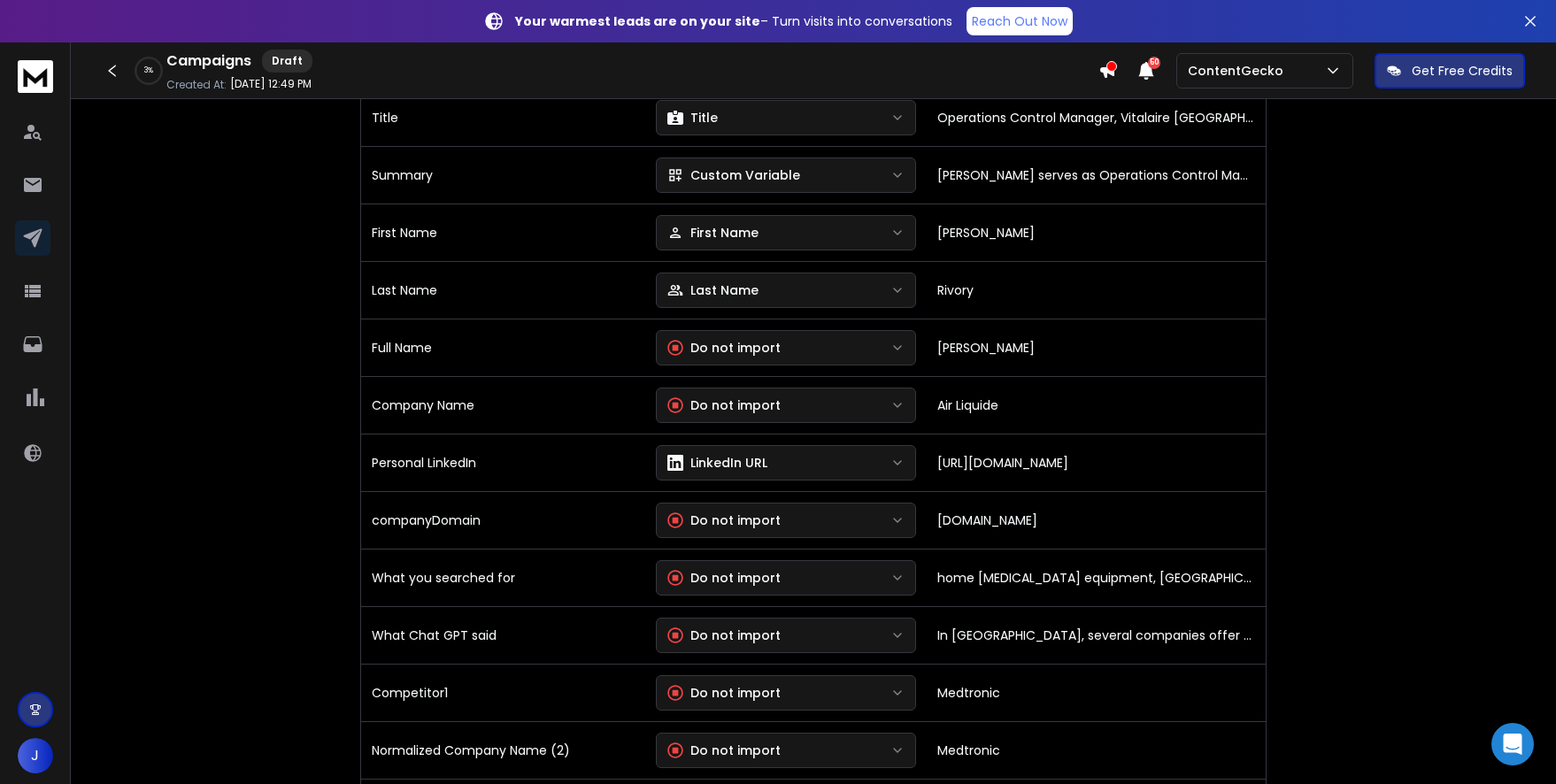
scroll to position [1168, 0]
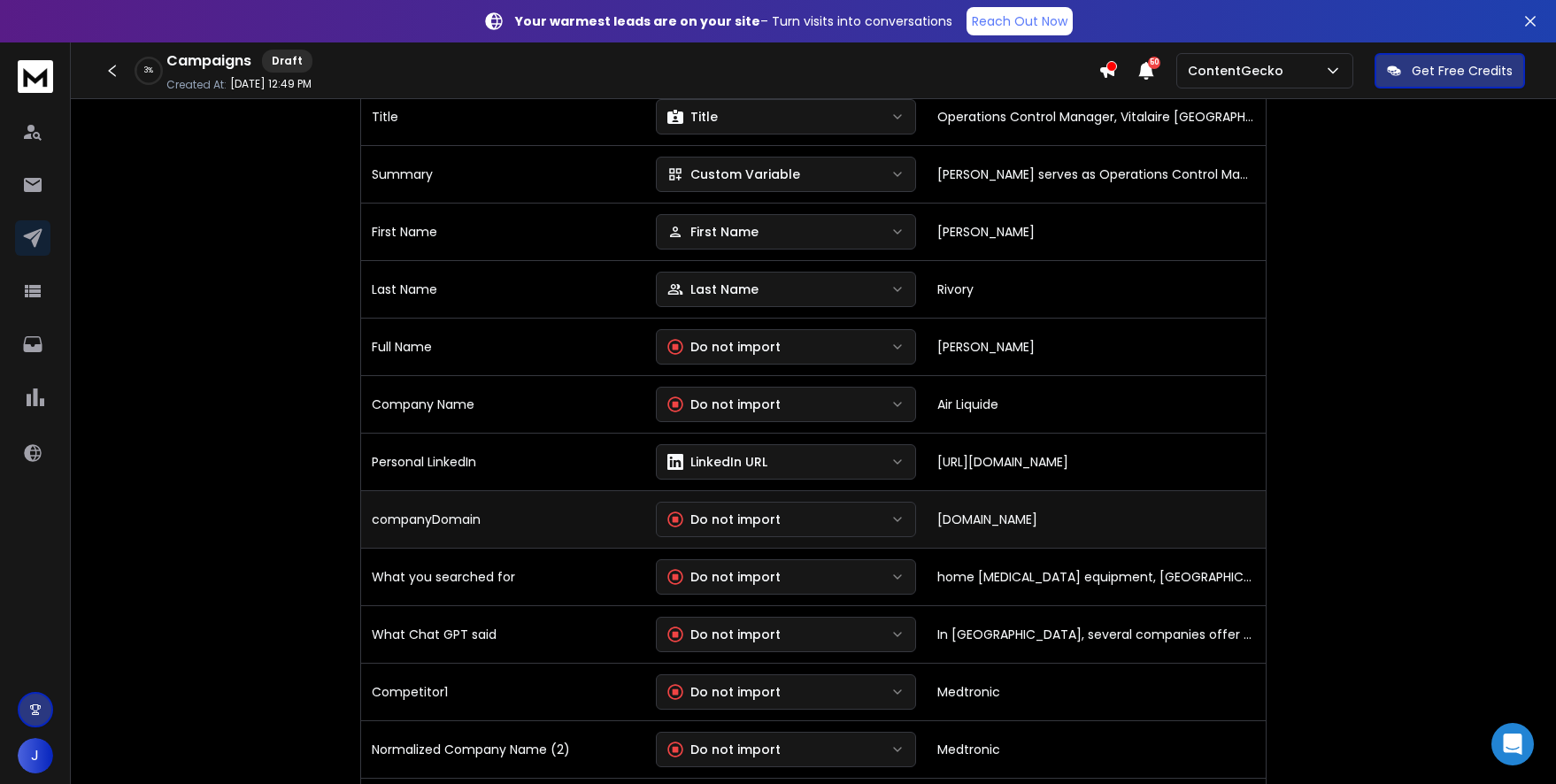
click at [798, 501] on button "Do not import" at bounding box center [785, 518] width 260 height 35
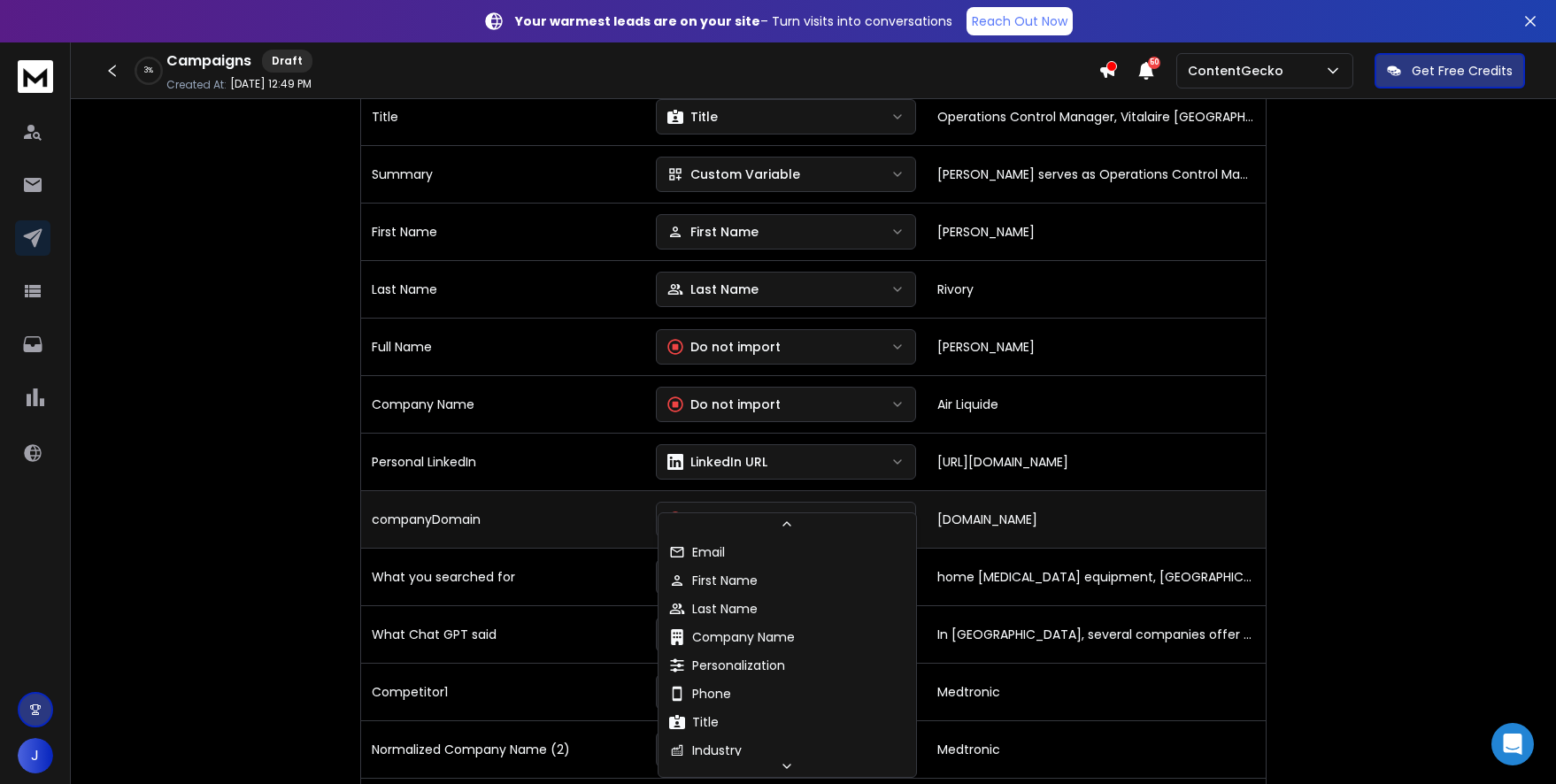
scroll to position [179, 0]
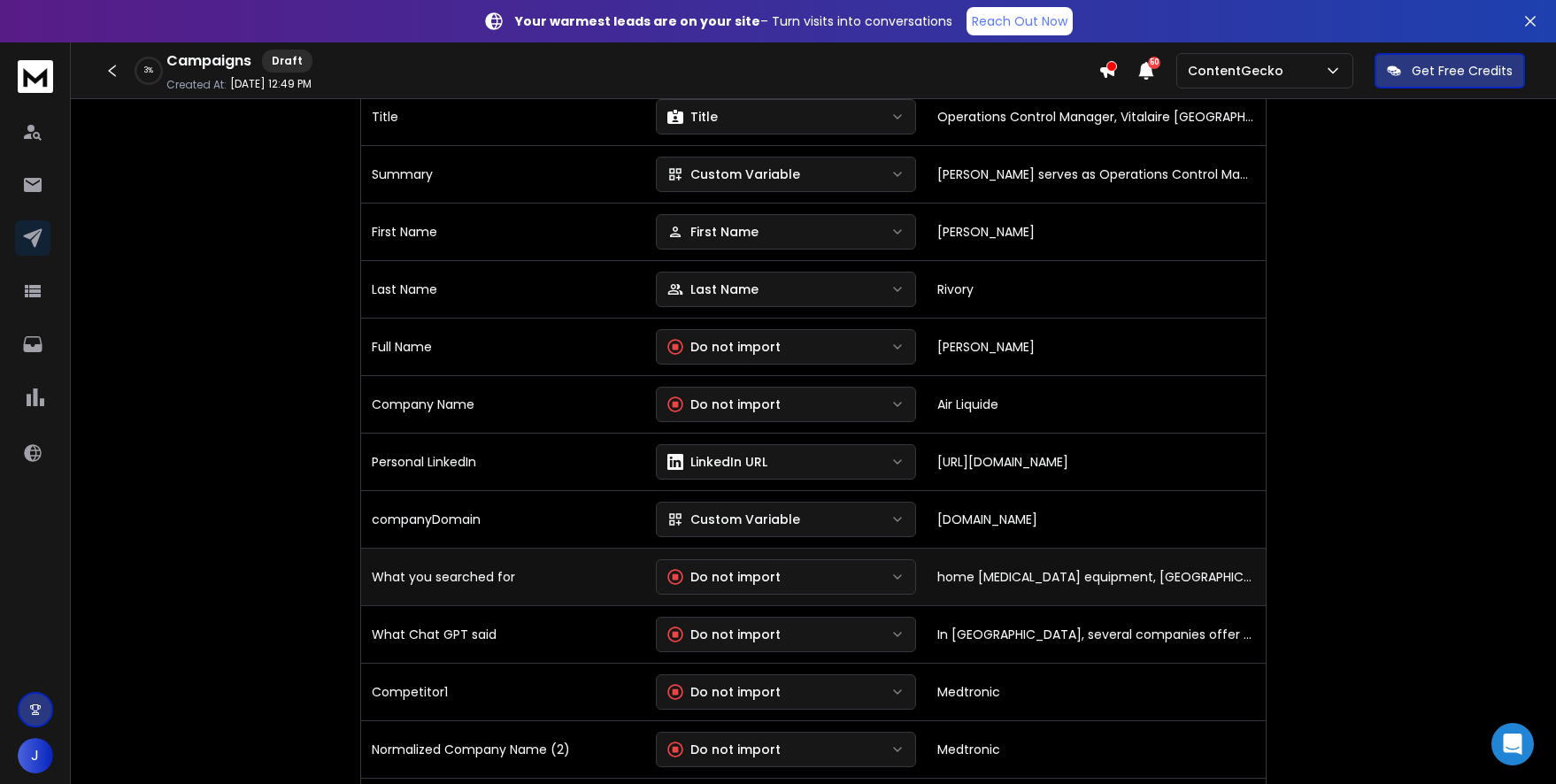
click at [790, 559] on button "Do not import" at bounding box center [785, 576] width 260 height 35
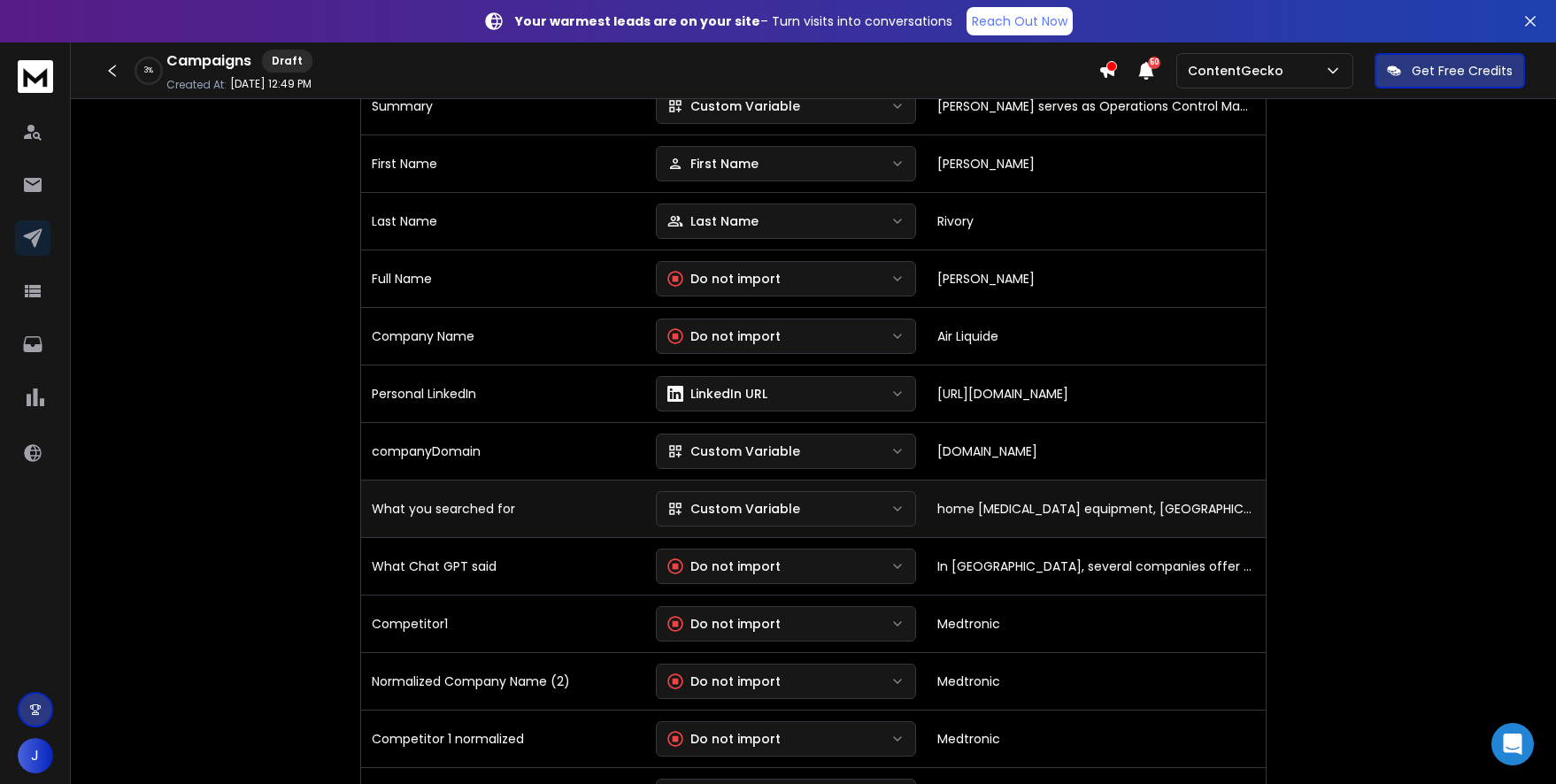
scroll to position [1240, 0]
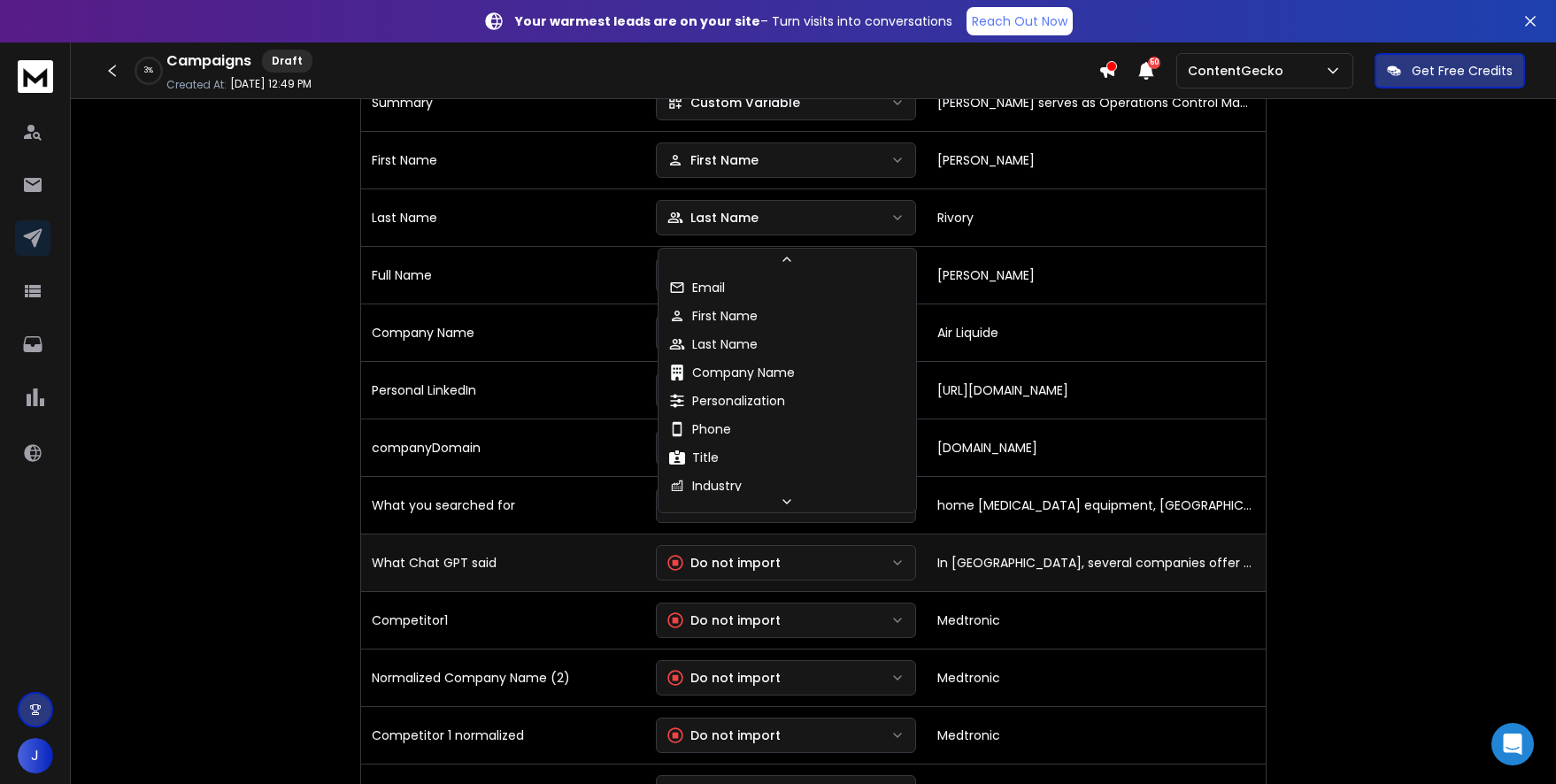
click at [802, 545] on button "Do not import" at bounding box center [785, 562] width 260 height 35
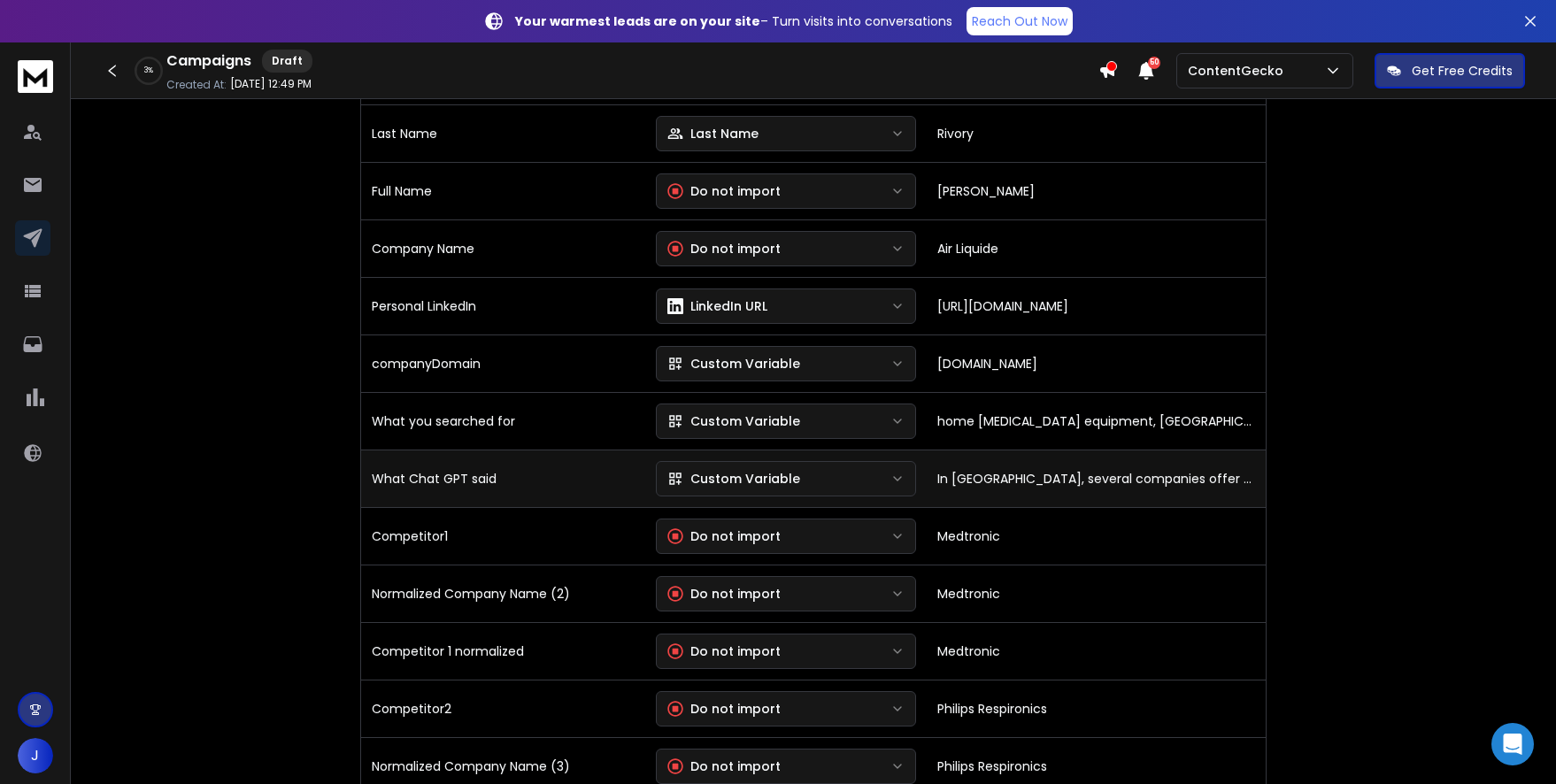
scroll to position [1326, 0]
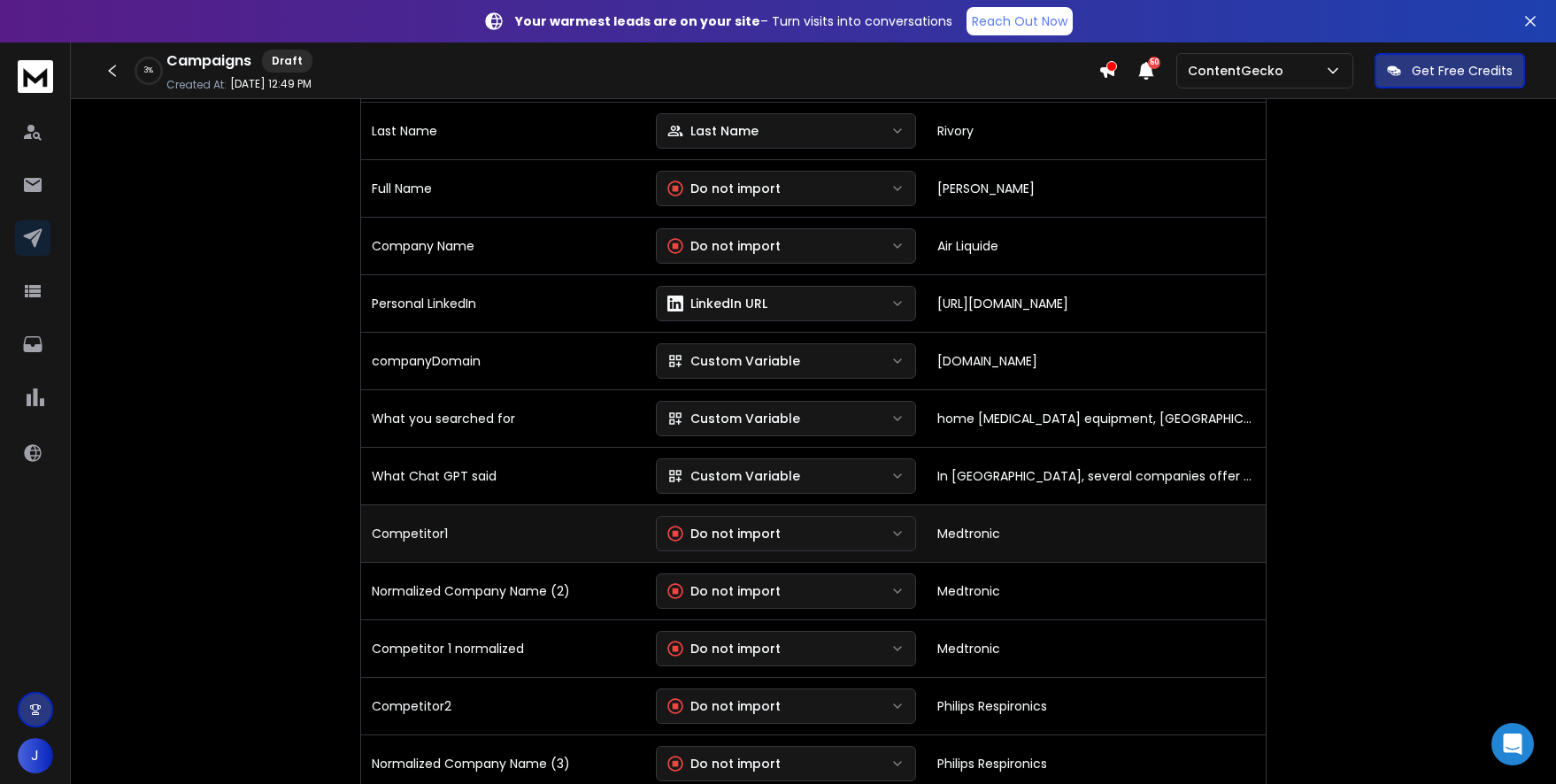
click at [804, 515] on button "Do not import" at bounding box center [785, 532] width 260 height 35
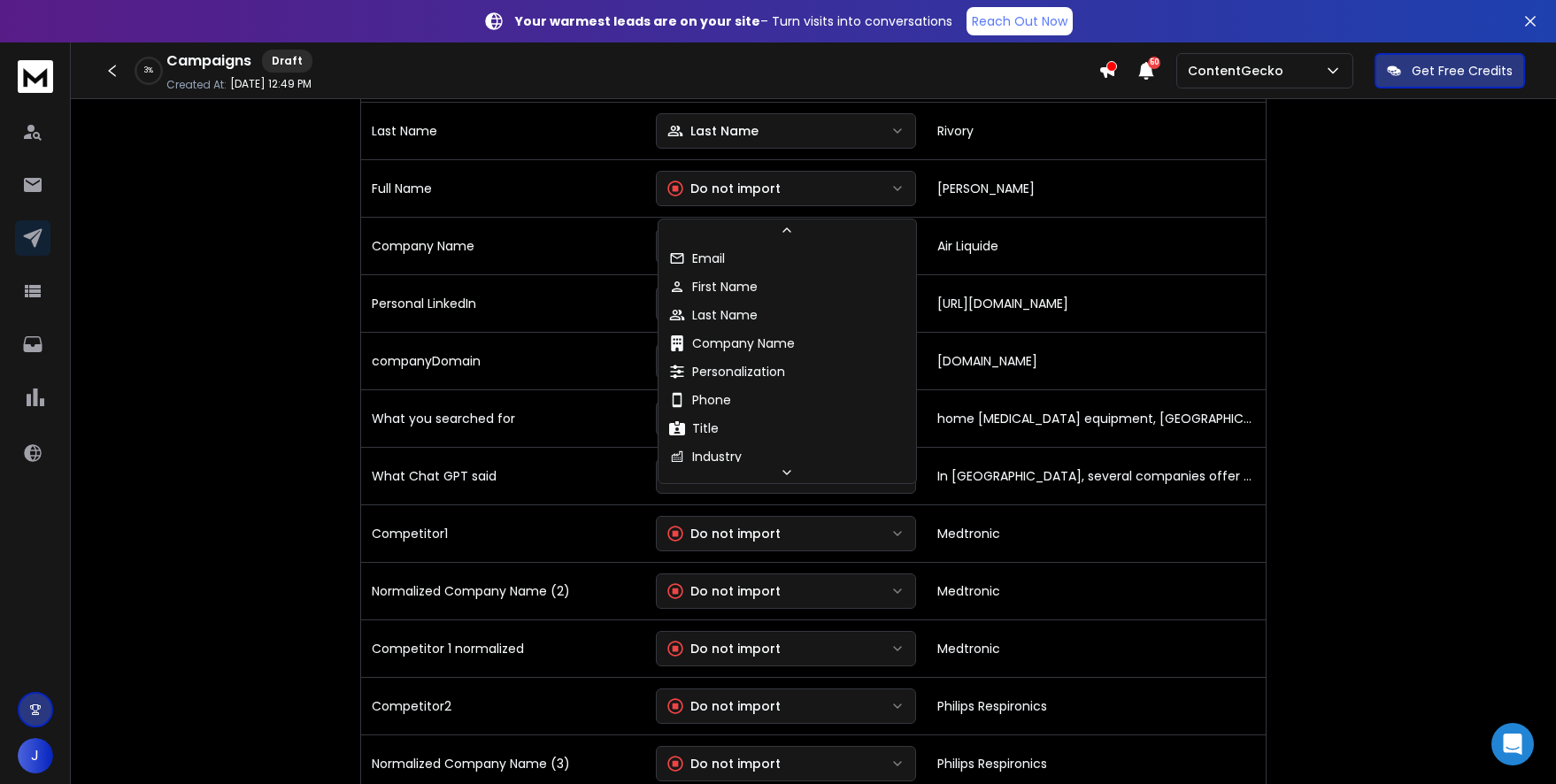
scroll to position [179, 0]
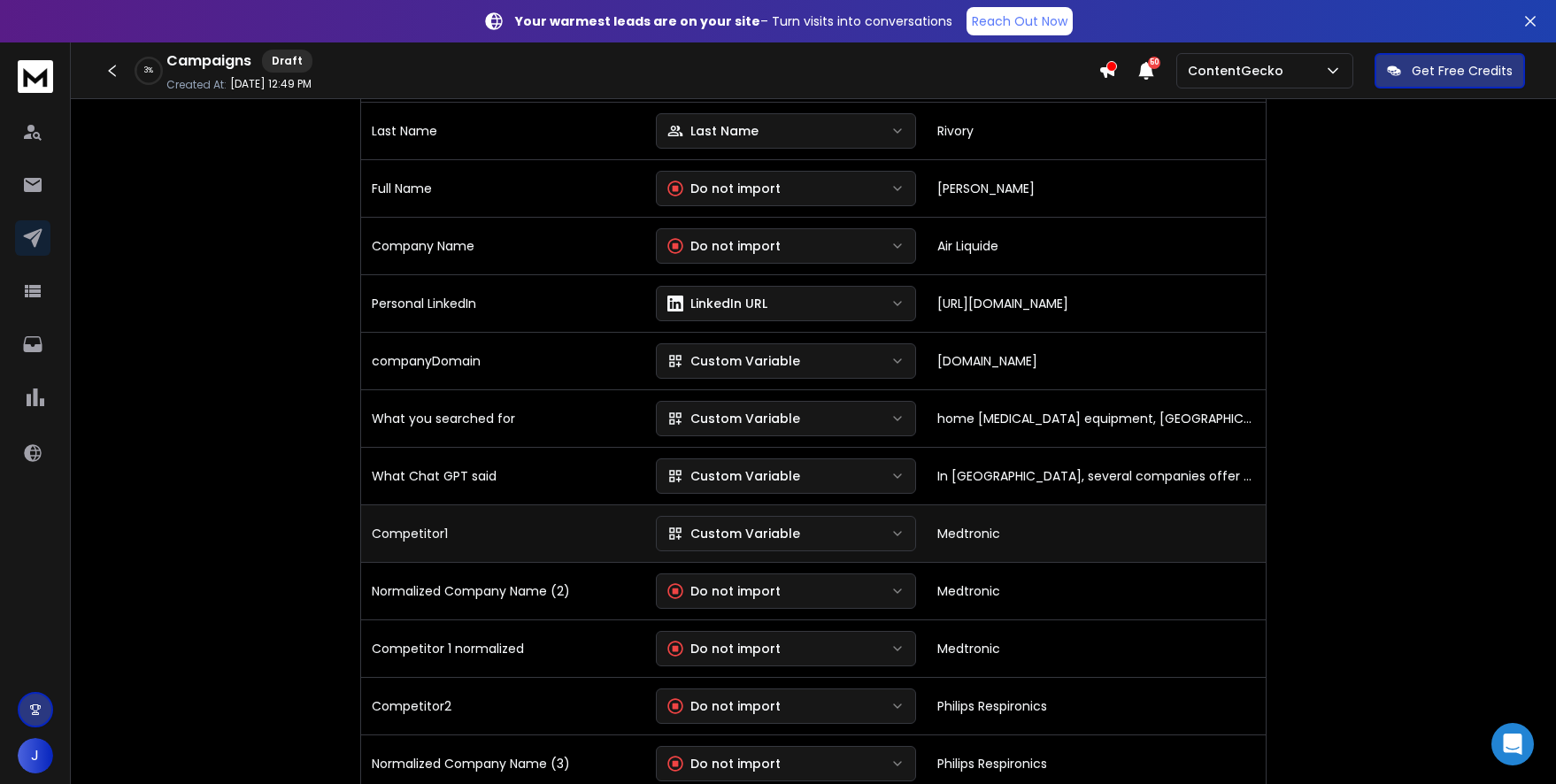
click at [800, 515] on button "Custom Variable" at bounding box center [785, 532] width 260 height 35
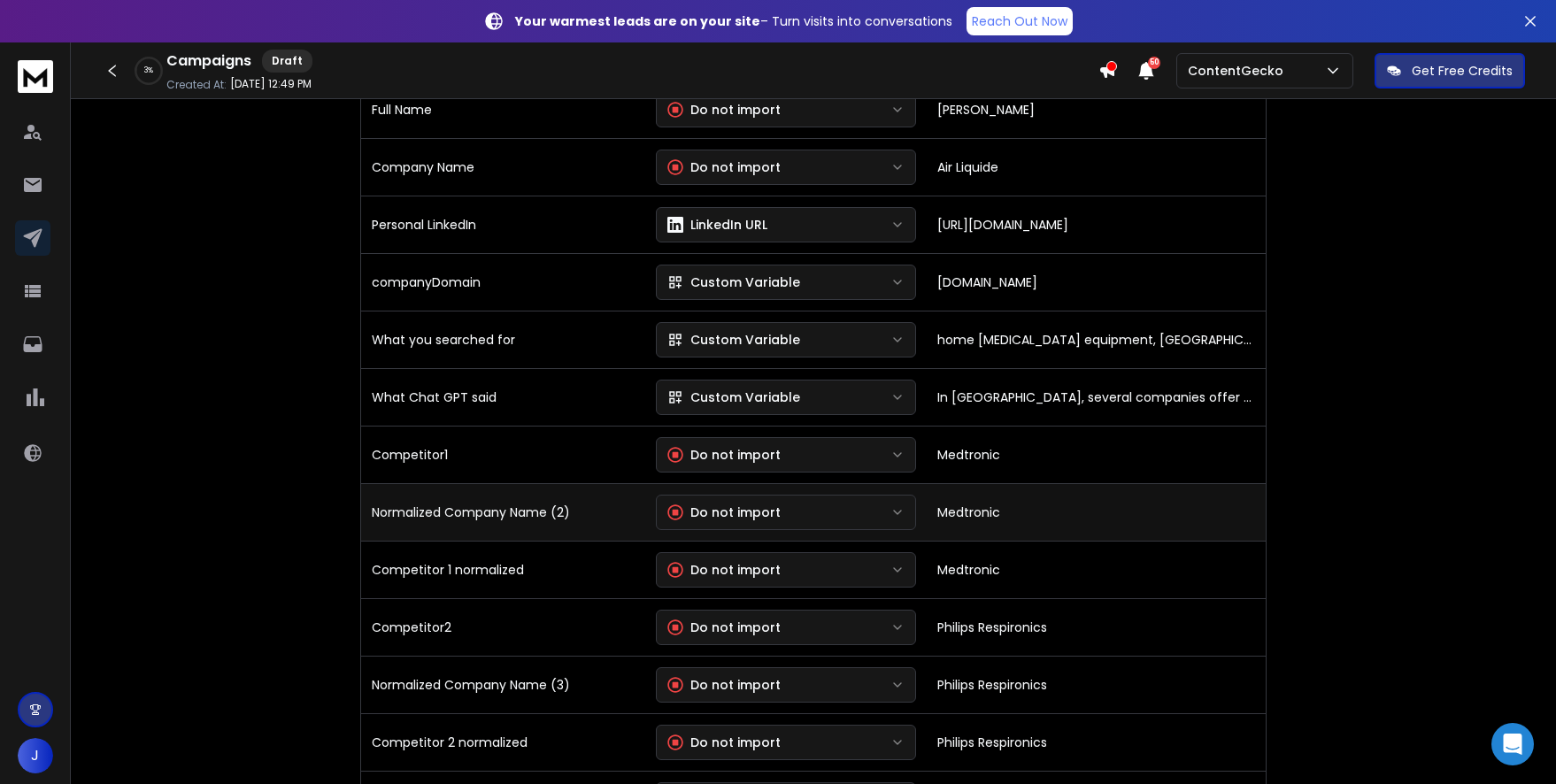
scroll to position [1406, 0]
click at [816, 550] on button "Do not import" at bounding box center [785, 567] width 260 height 35
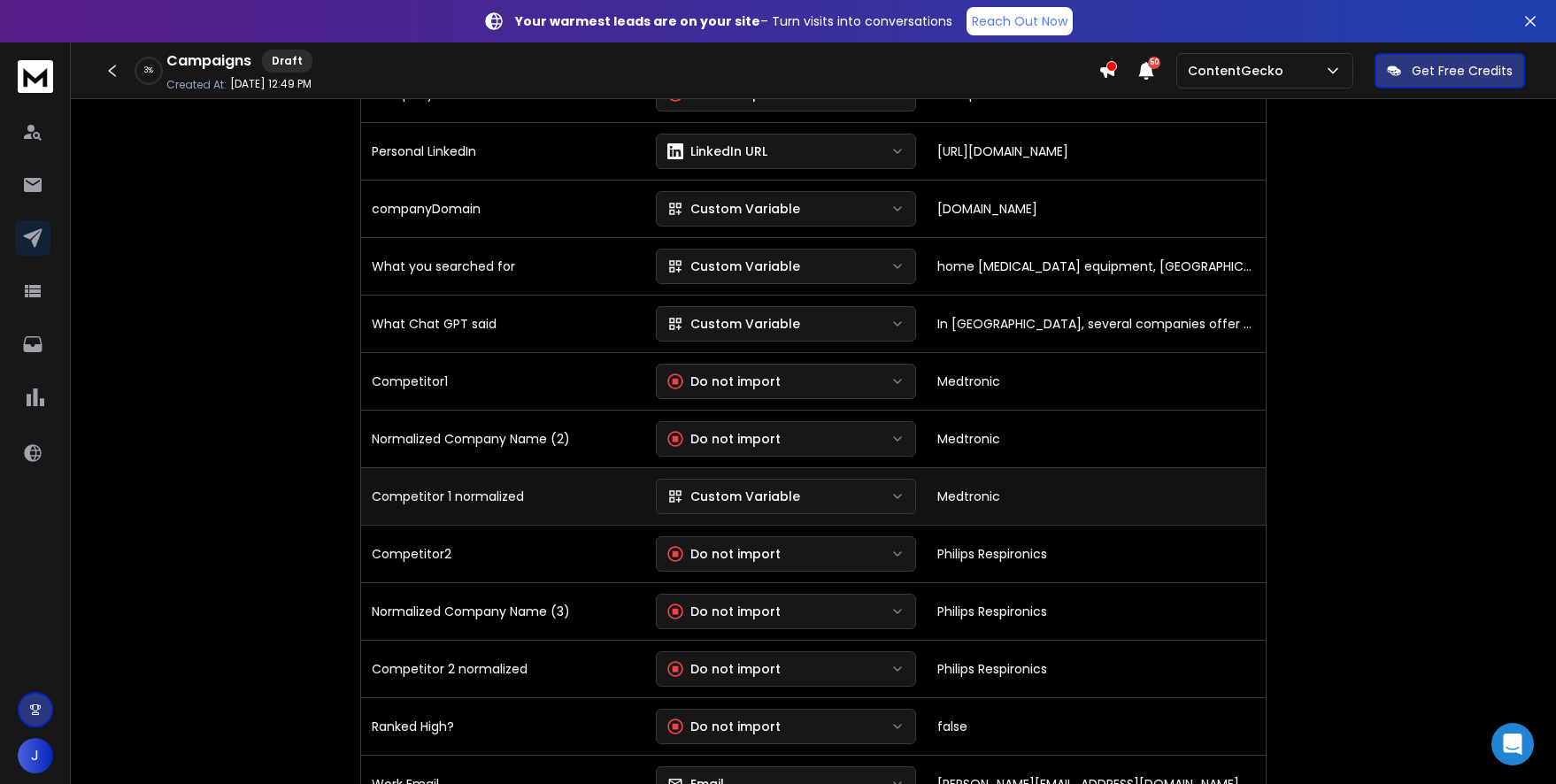
scroll to position [1488, 0]
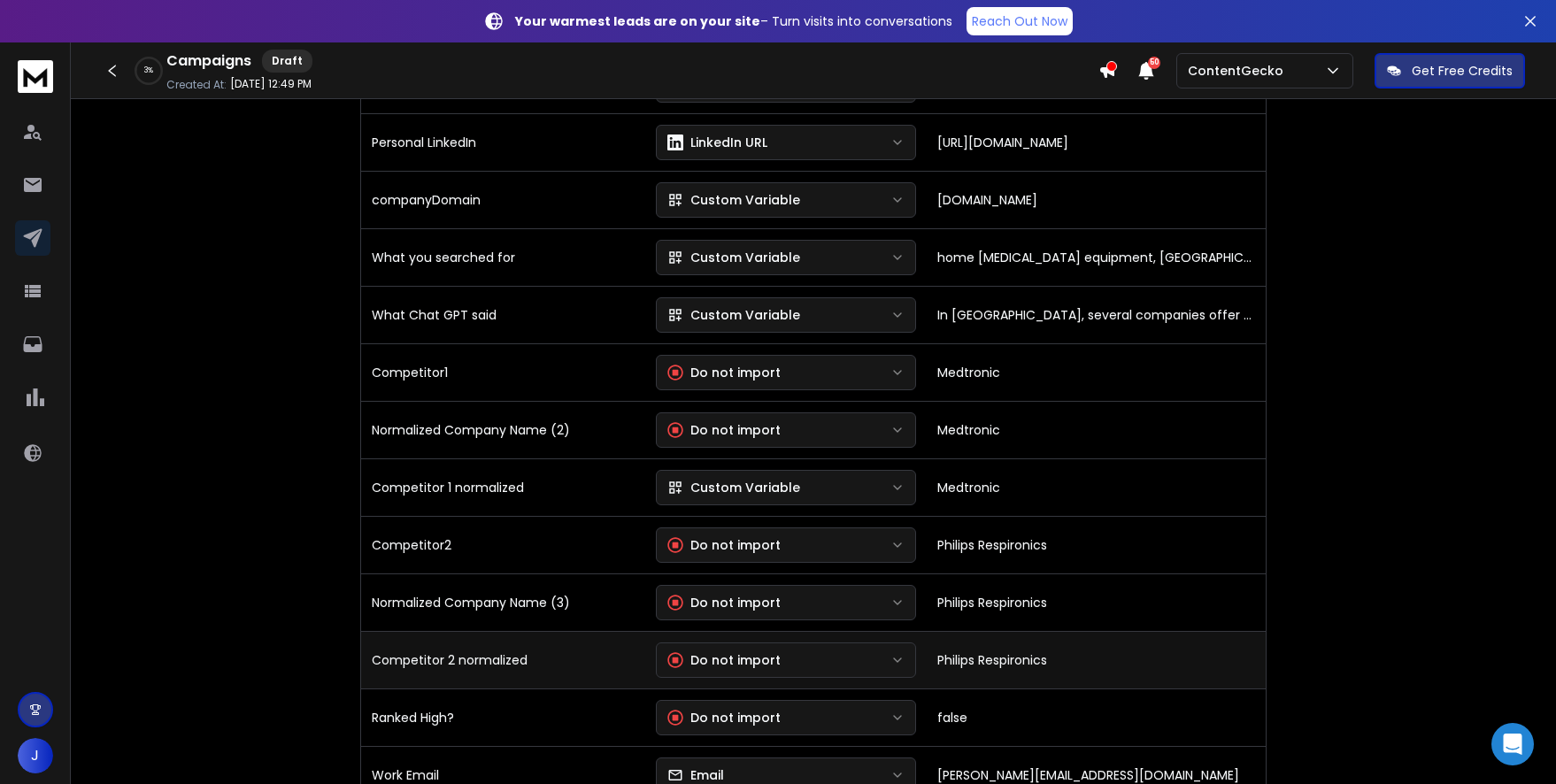
click at [797, 642] on button "Do not import" at bounding box center [785, 659] width 260 height 35
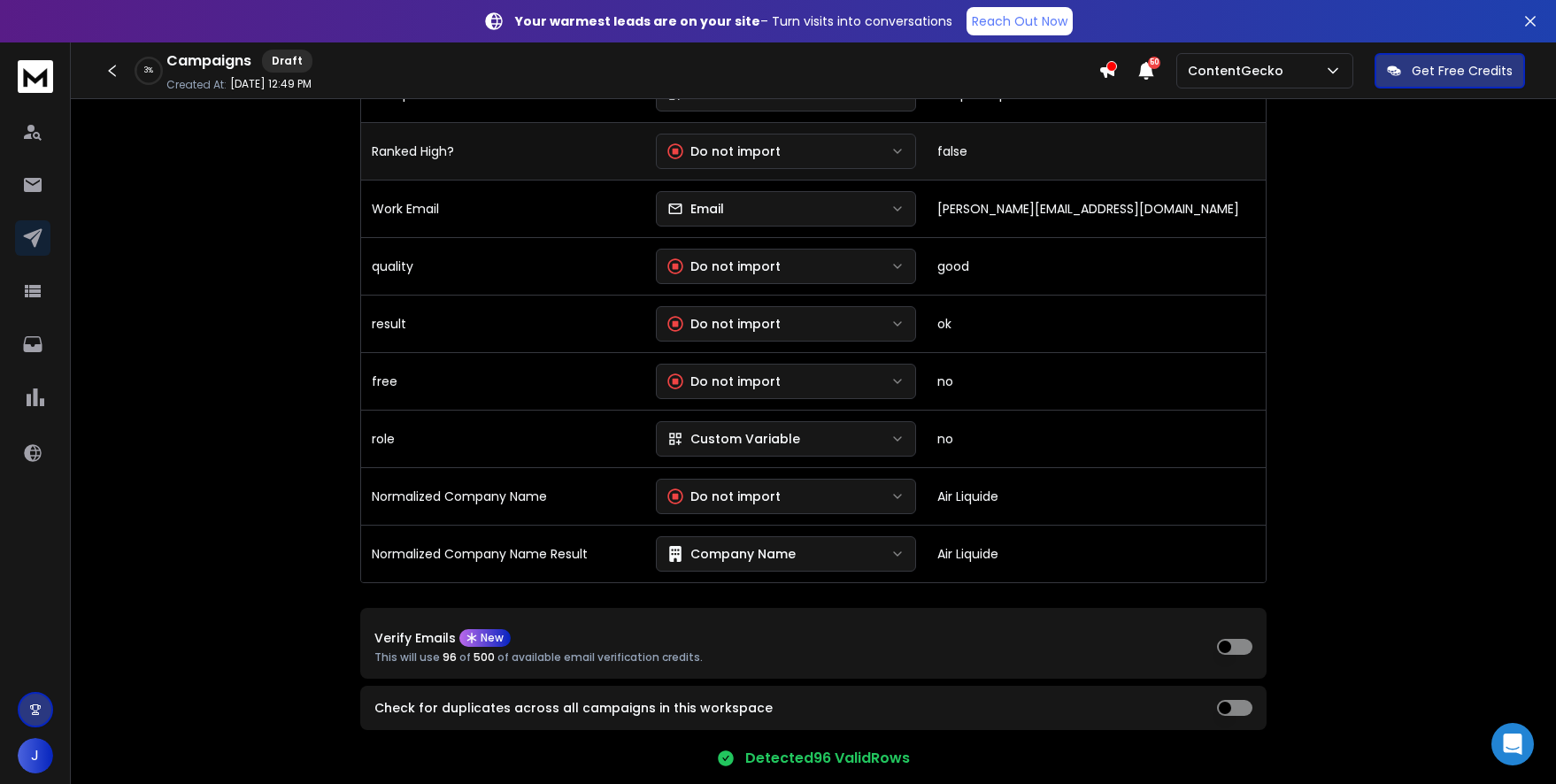
scroll to position [2091, 0]
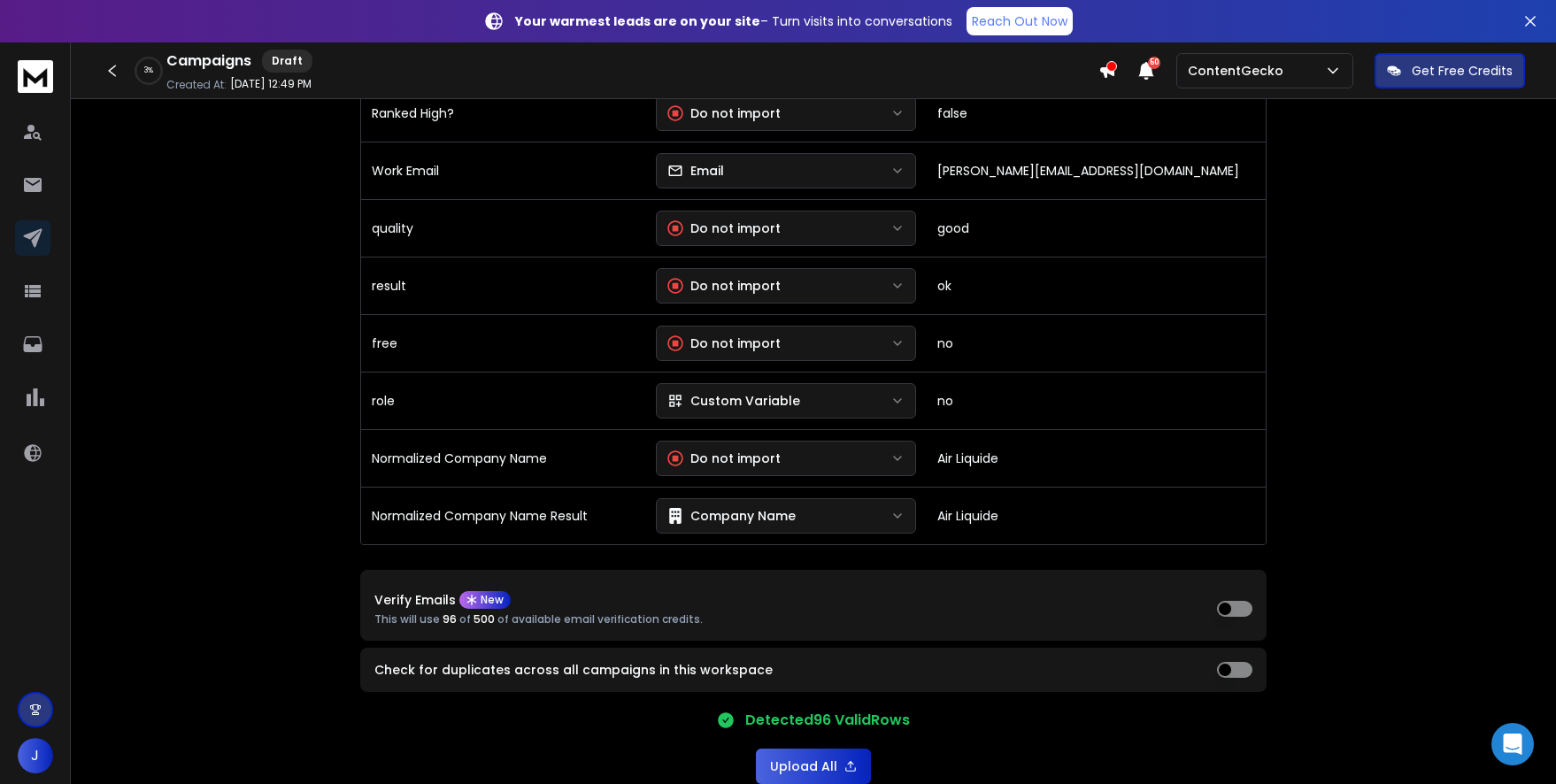
click at [812, 748] on button "Upload All" at bounding box center [813, 765] width 115 height 35
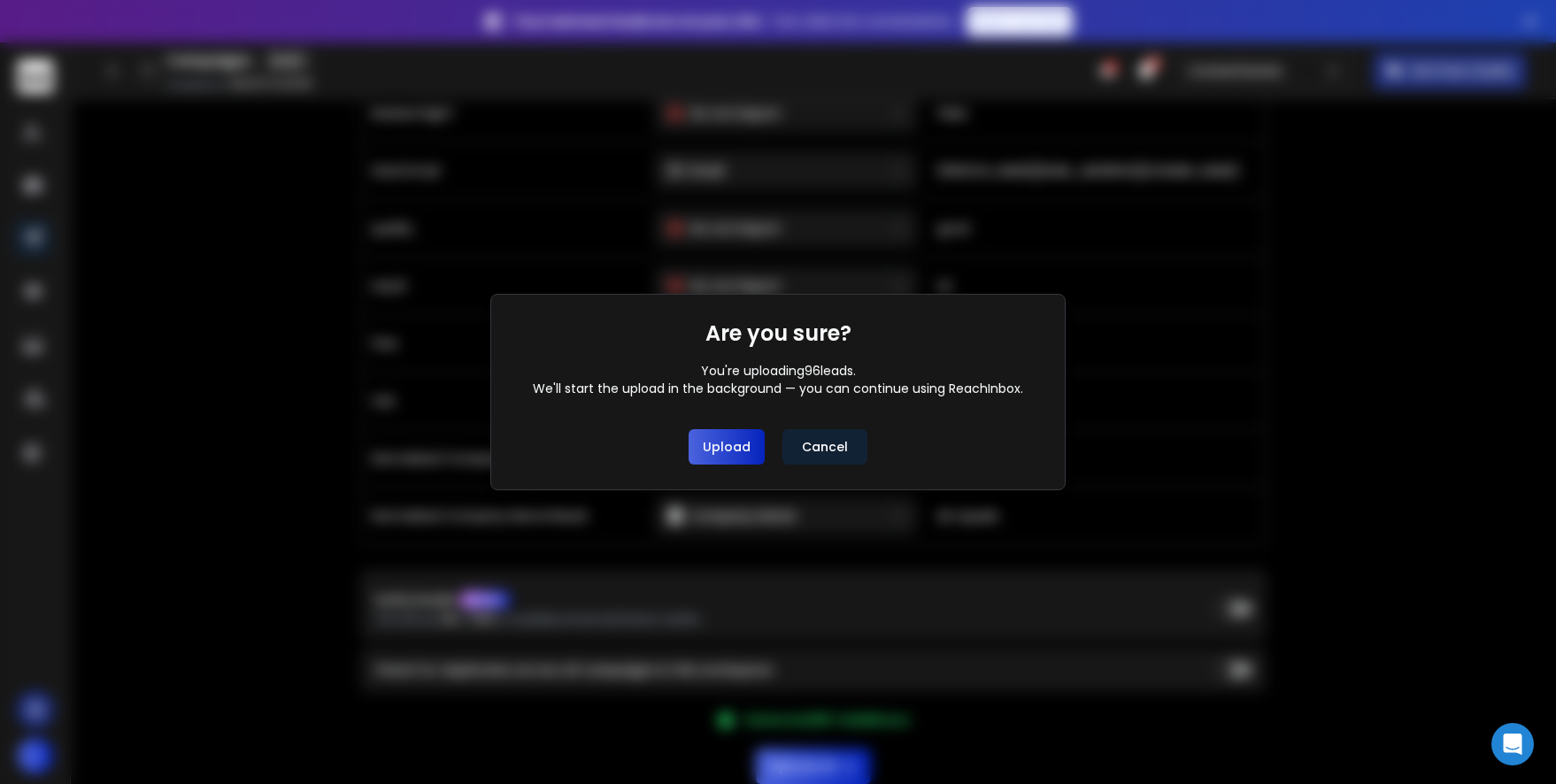
click at [731, 432] on button "Upload" at bounding box center [726, 446] width 76 height 35
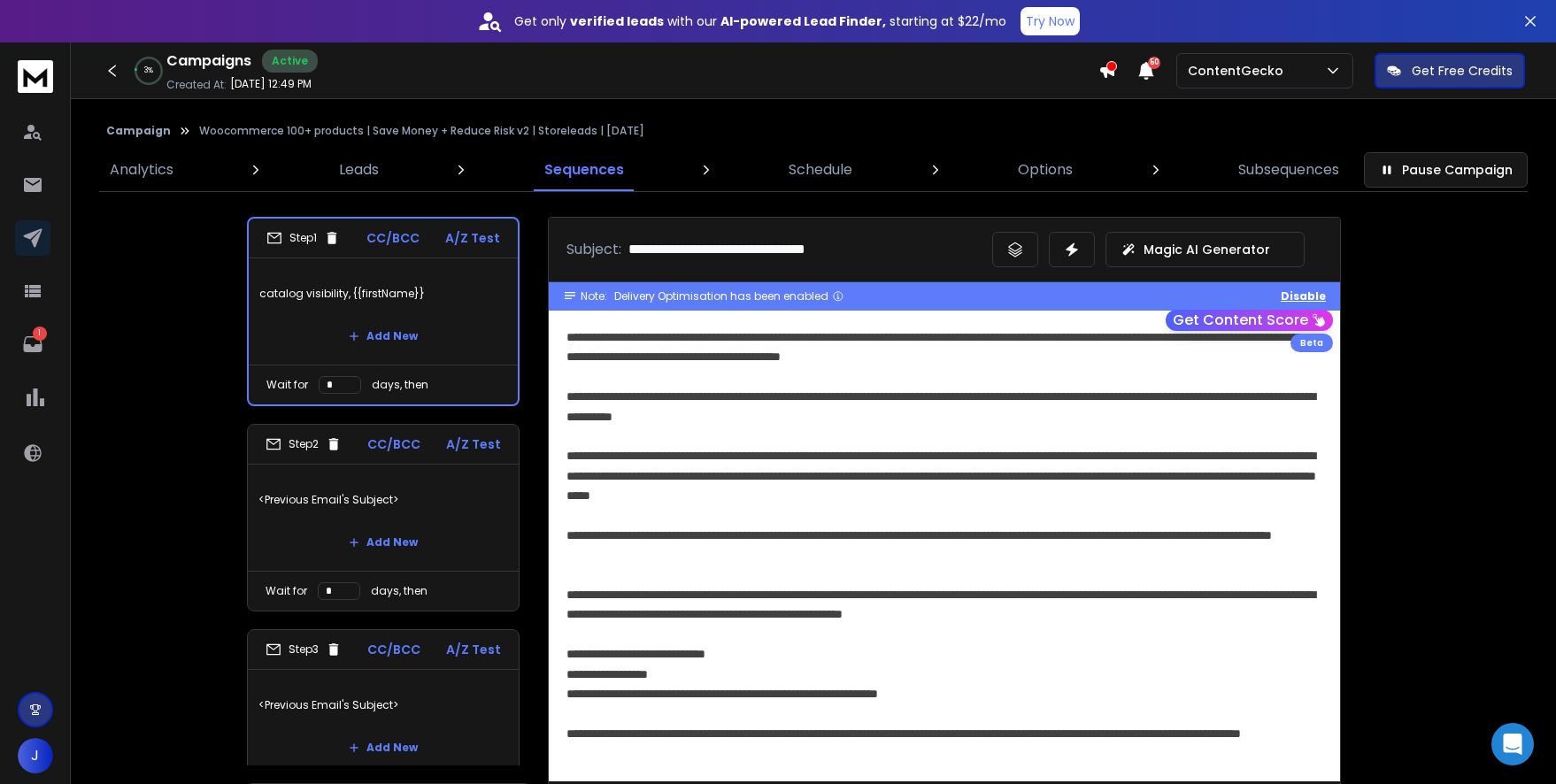
scroll to position [74, 0]
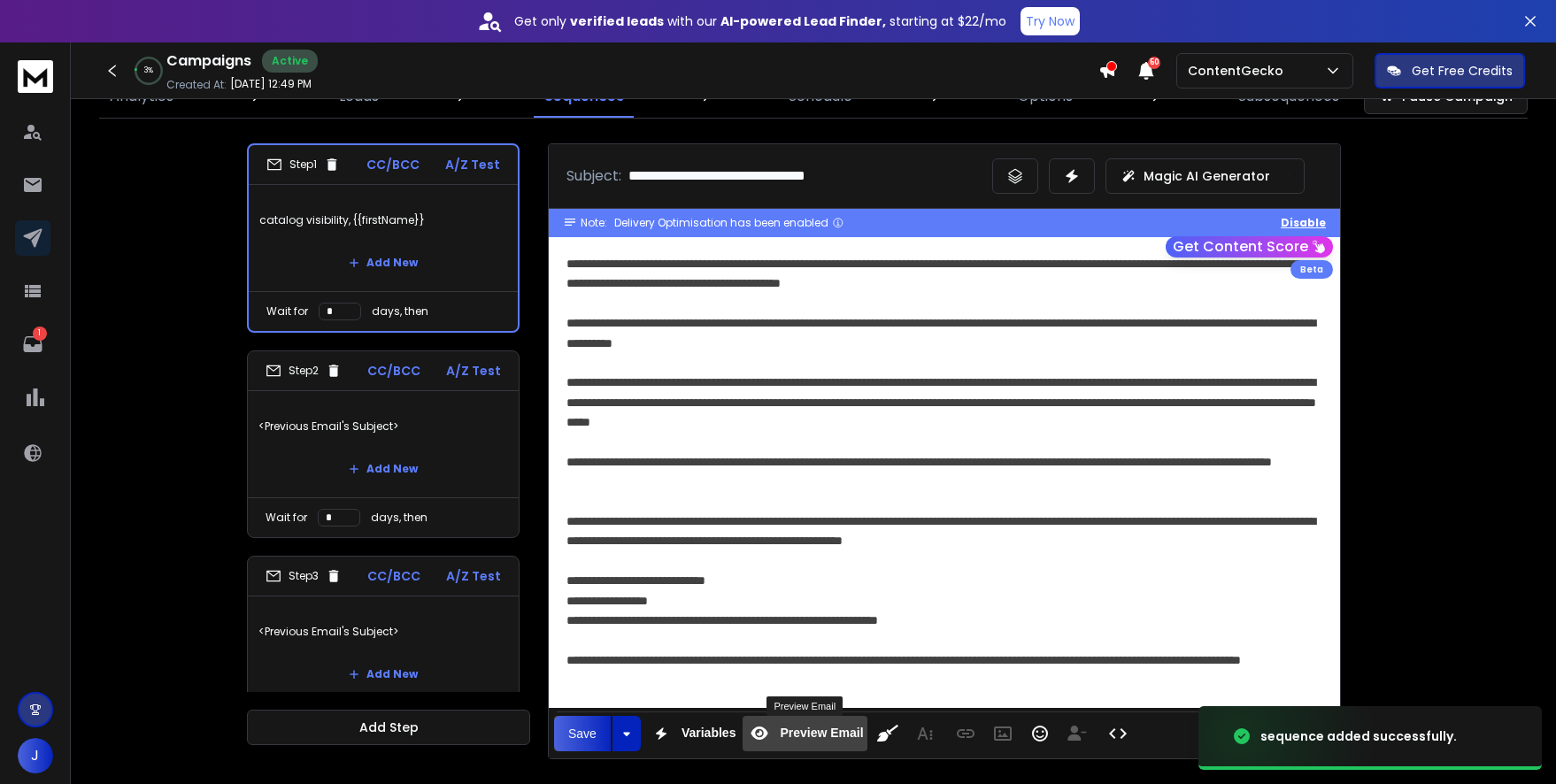
click at [800, 730] on span "Preview Email" at bounding box center [820, 733] width 90 height 15
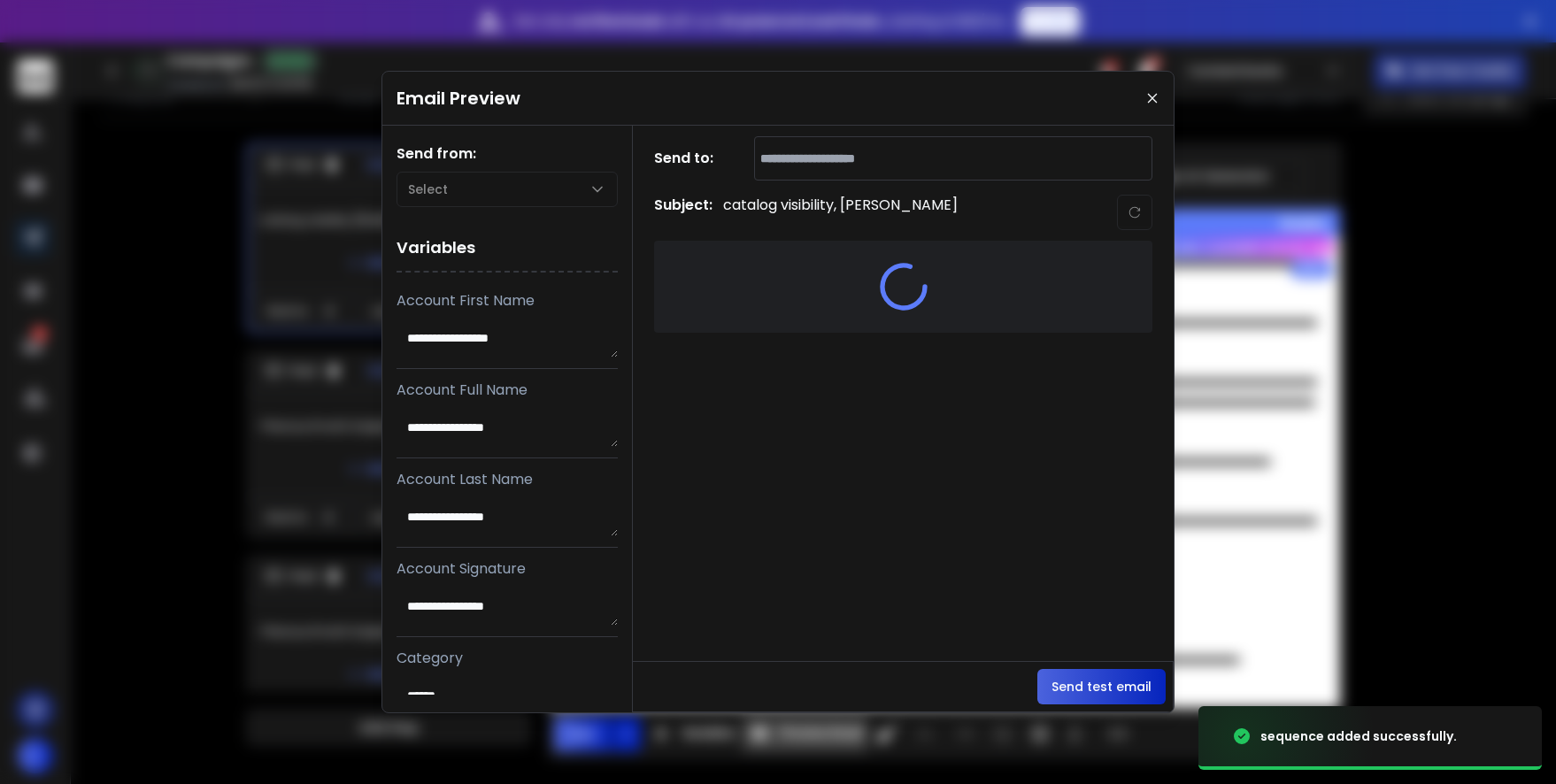
type textarea "*******"
type textarea "**********"
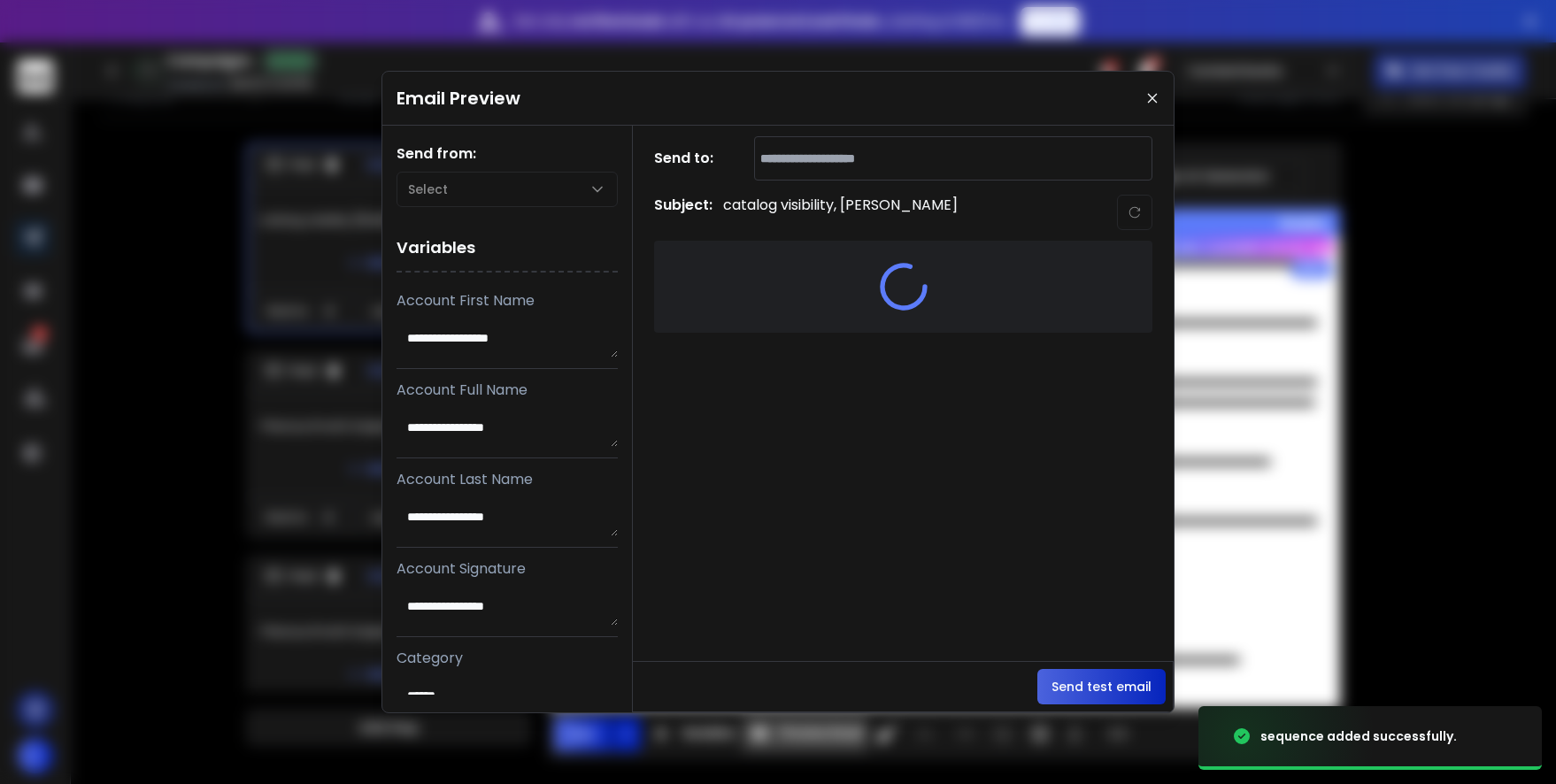
type textarea "*********"
type textarea "**********"
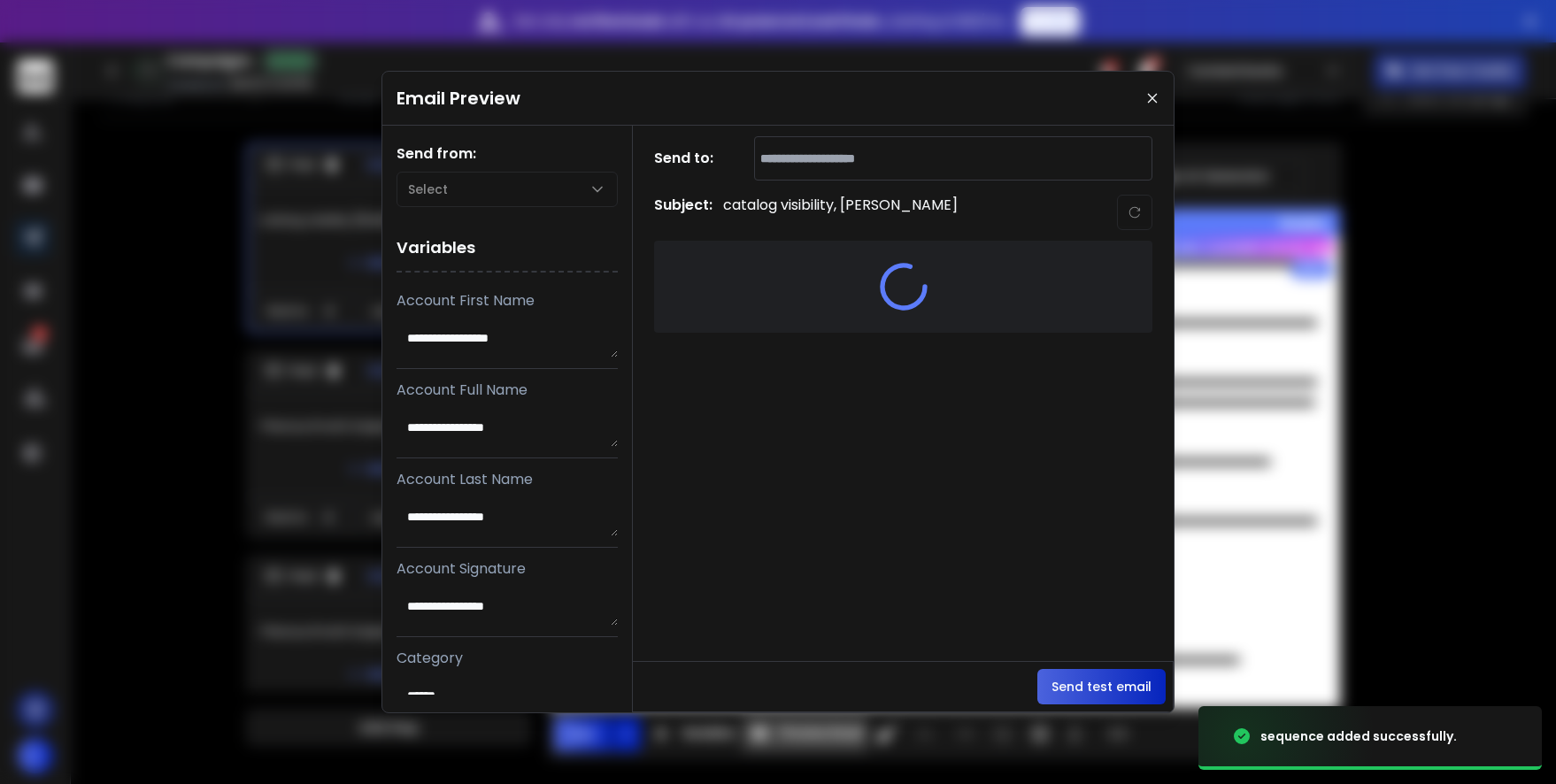
type textarea "***"
type textarea "******"
type textarea "**********"
type textarea "**"
type textarea "**********"
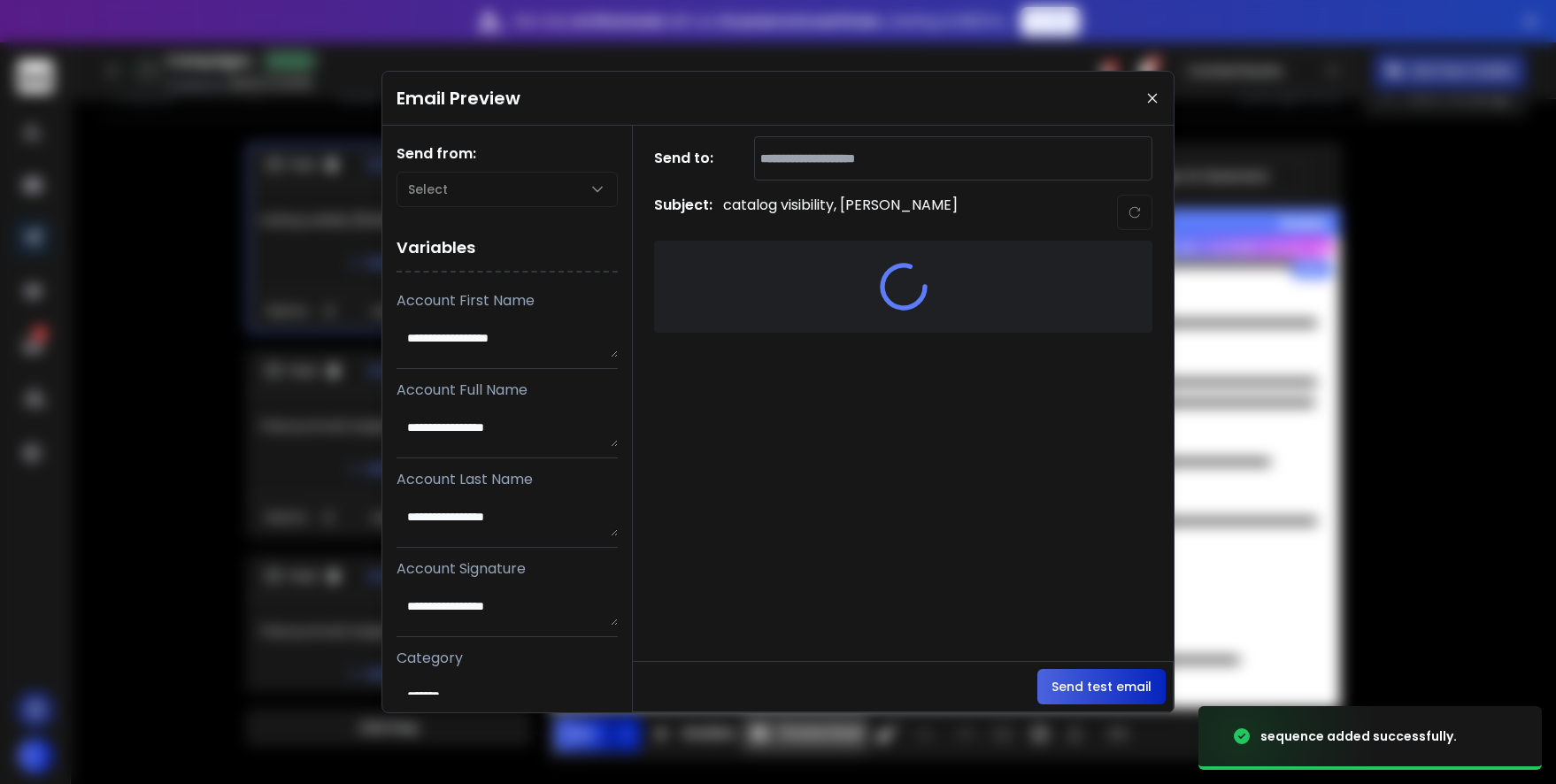
type textarea "*******"
type textarea "**********"
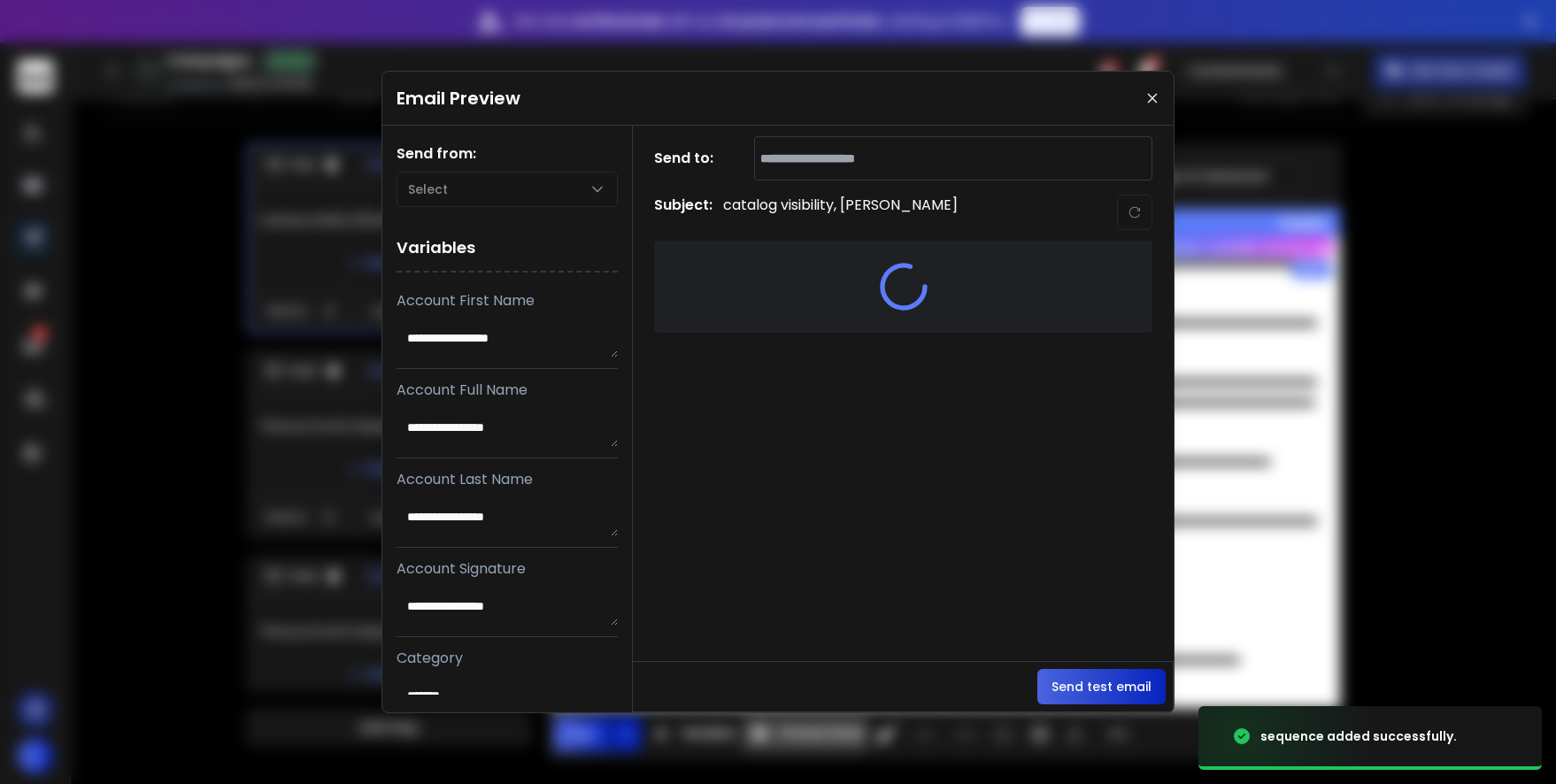
type textarea "**********"
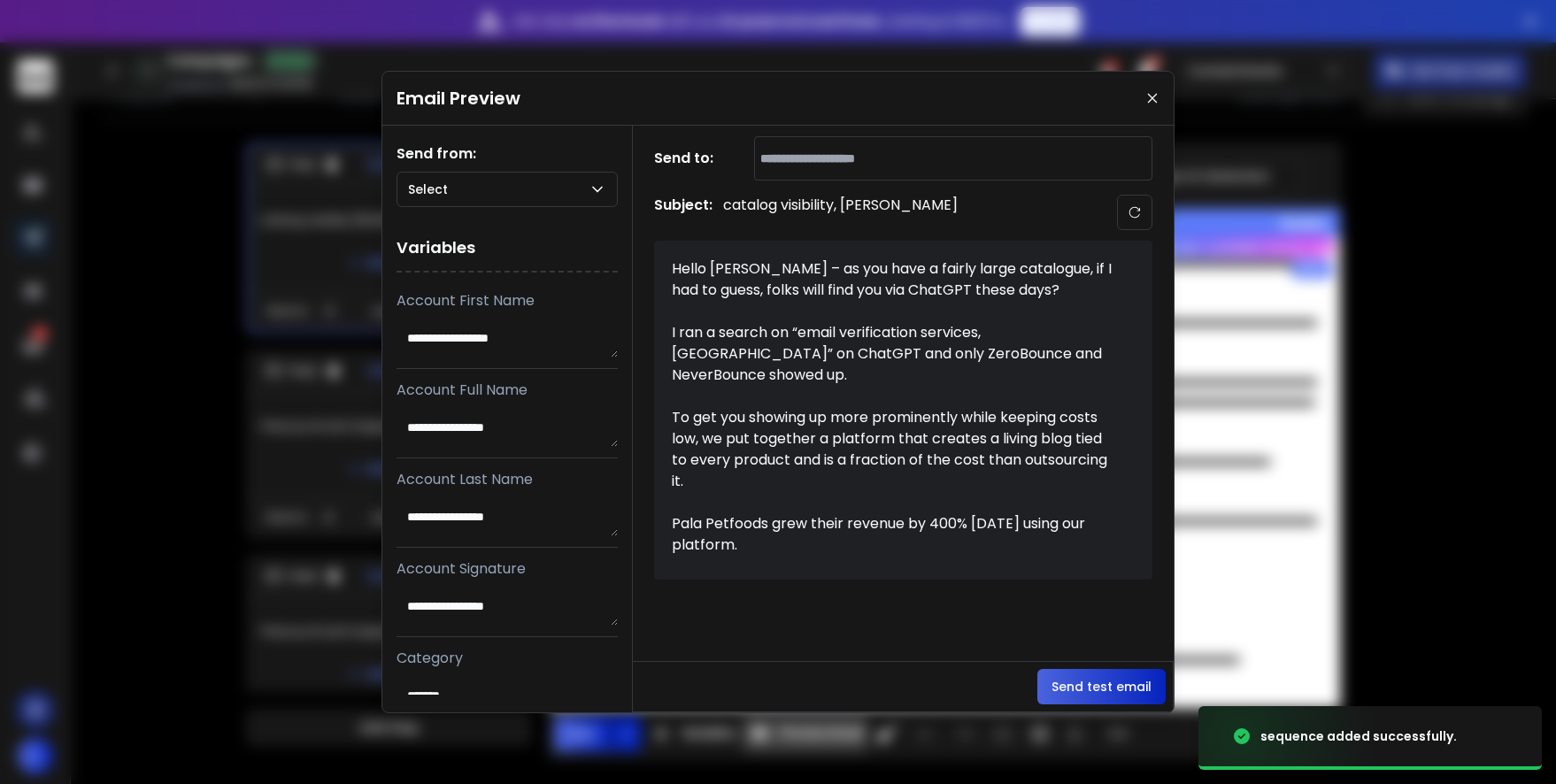
type textarea "****"
type textarea "********"
type textarea "***"
type textarea "****"
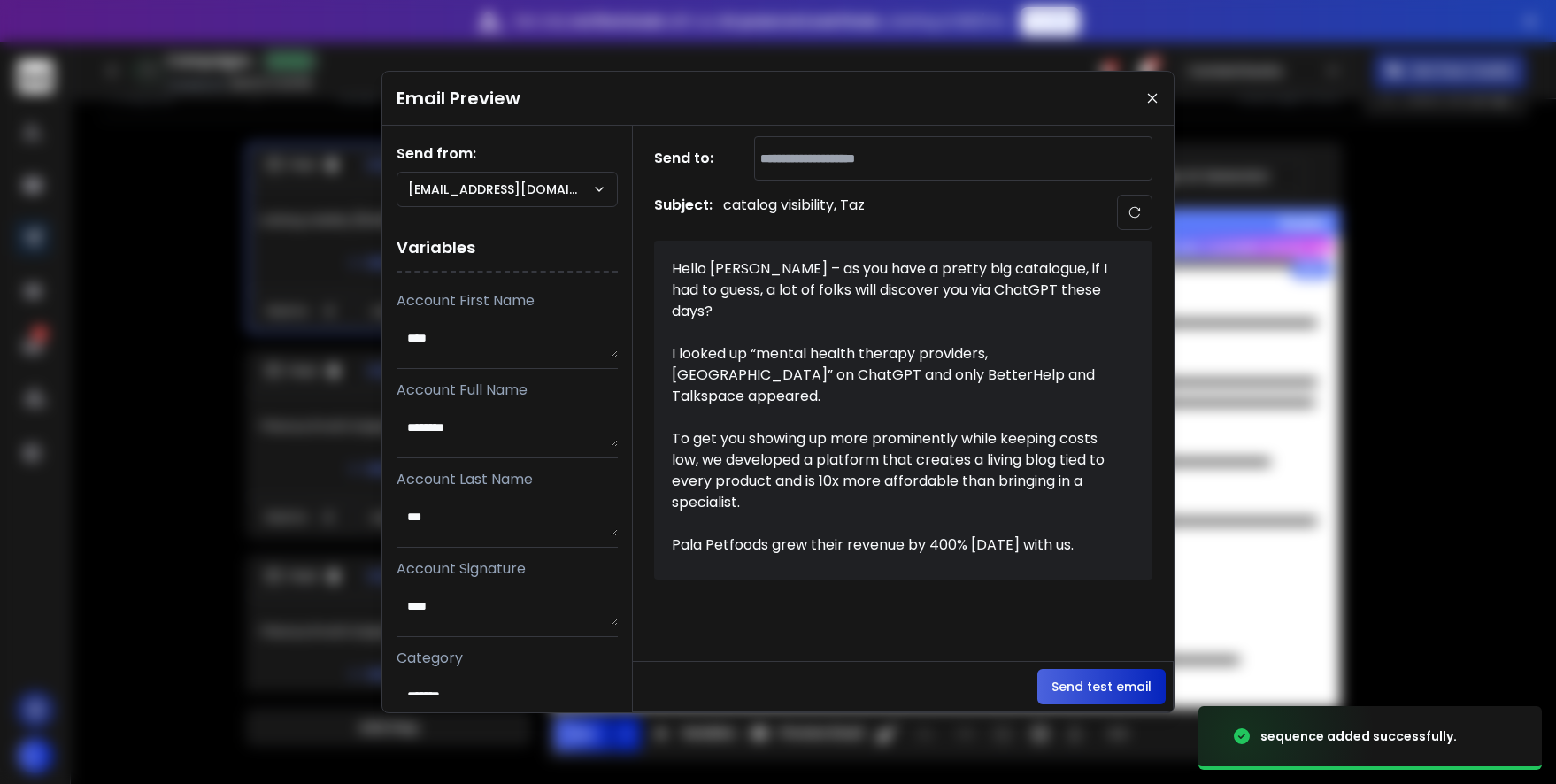
click at [1150, 94] on icon at bounding box center [1151, 97] width 14 height 14
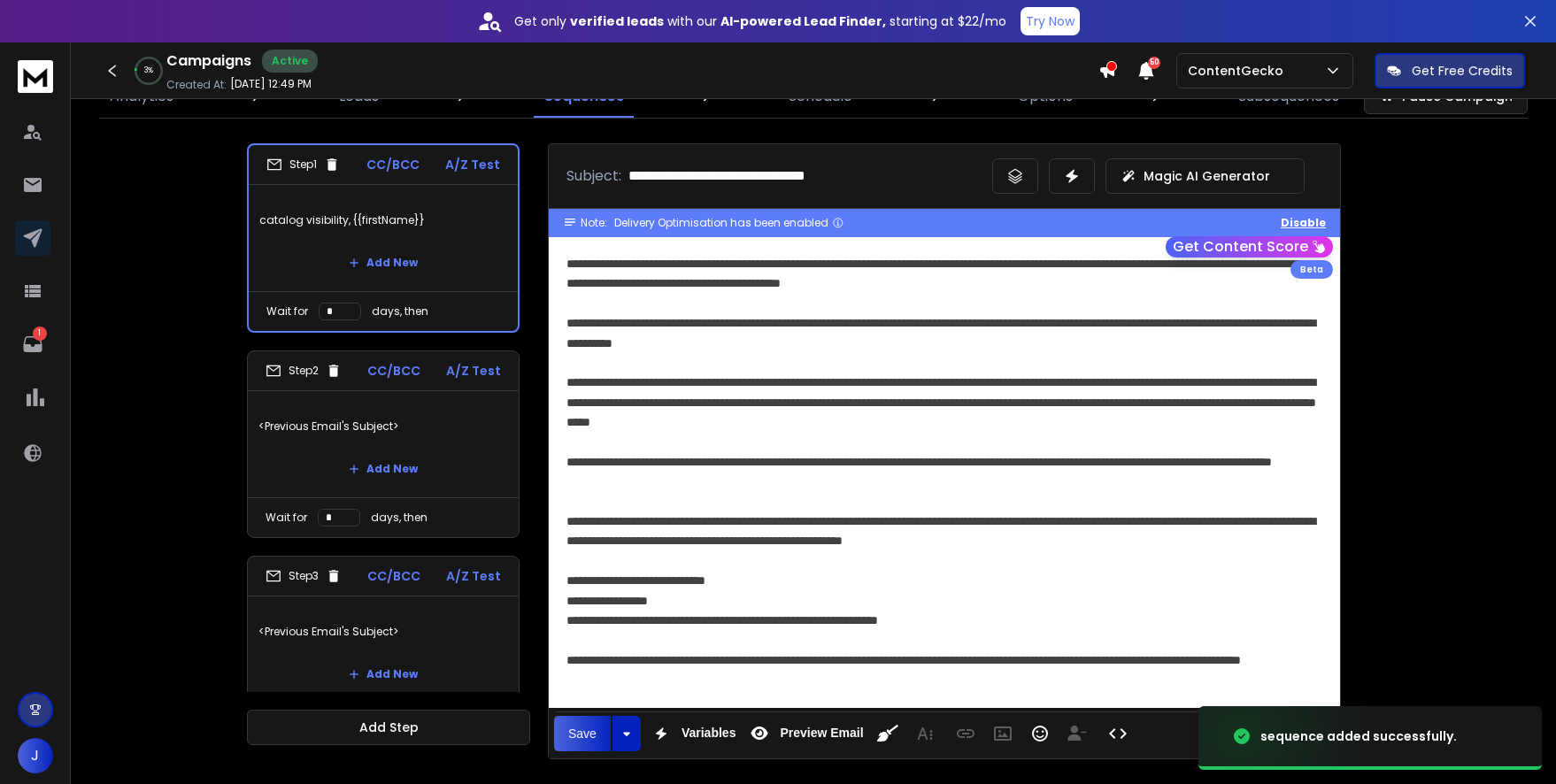
scroll to position [0, 0]
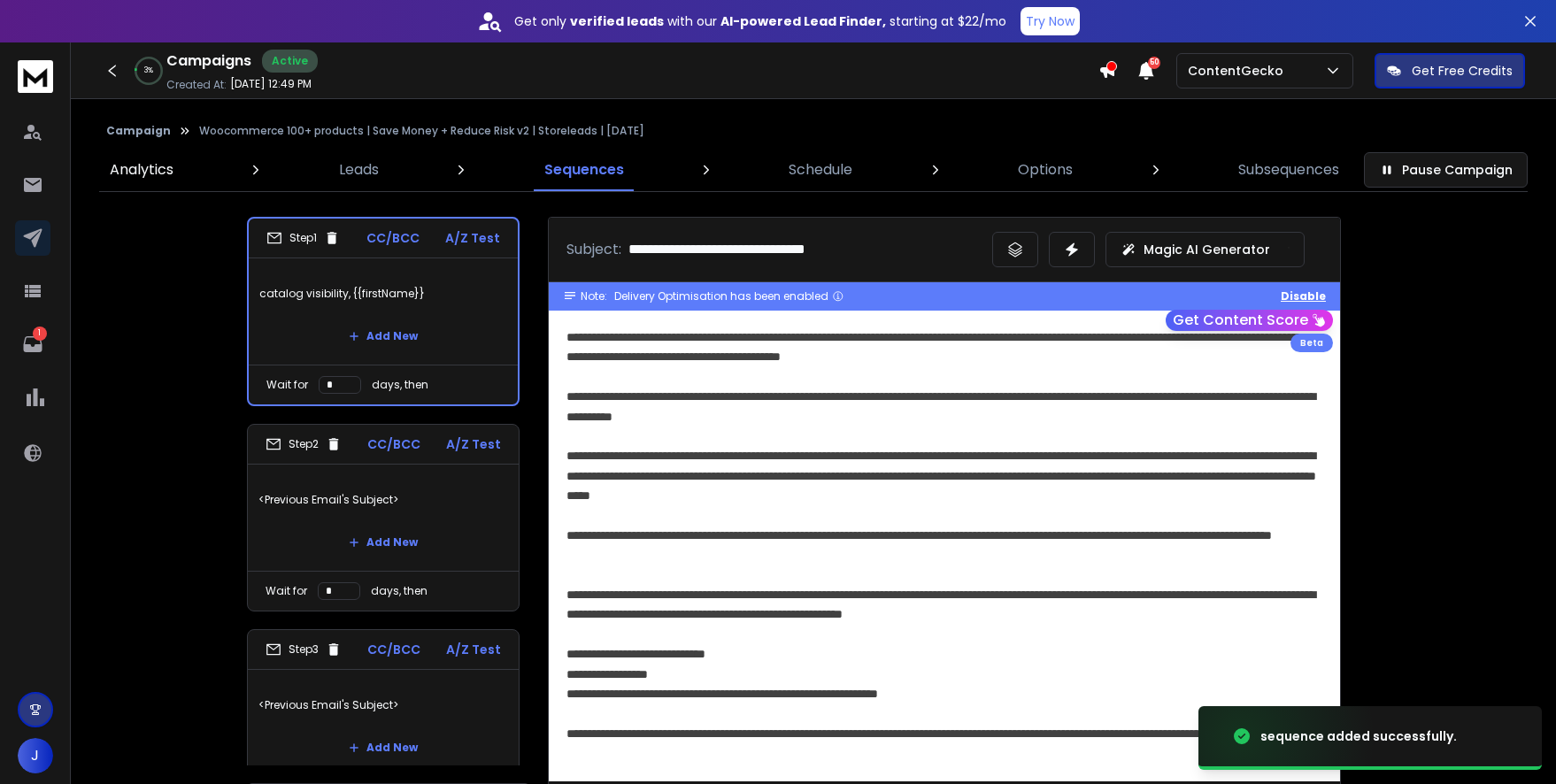
click at [164, 169] on p "Analytics" at bounding box center [141, 169] width 63 height 21
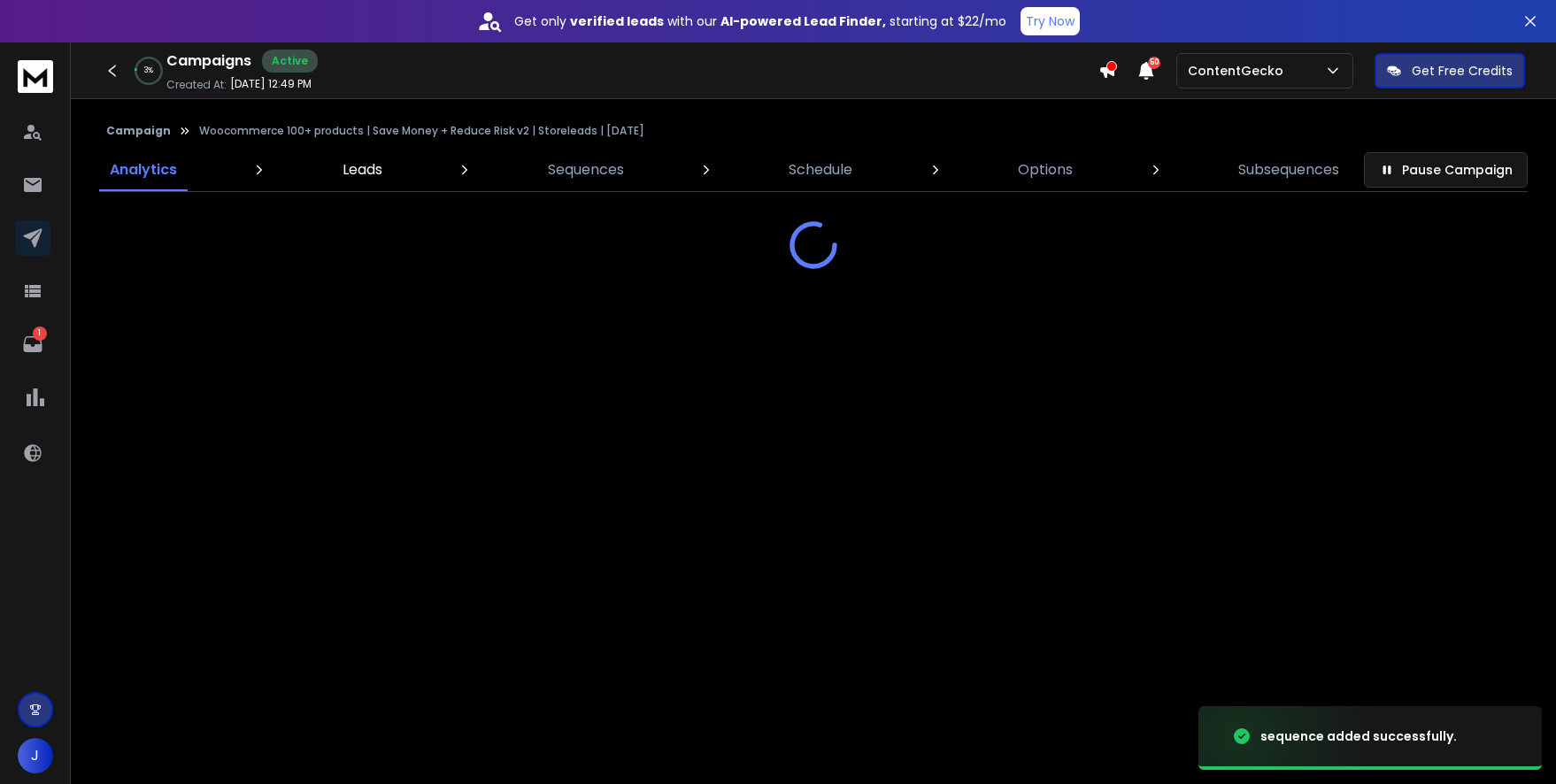
click at [344, 172] on p "Leads" at bounding box center [362, 169] width 40 height 21
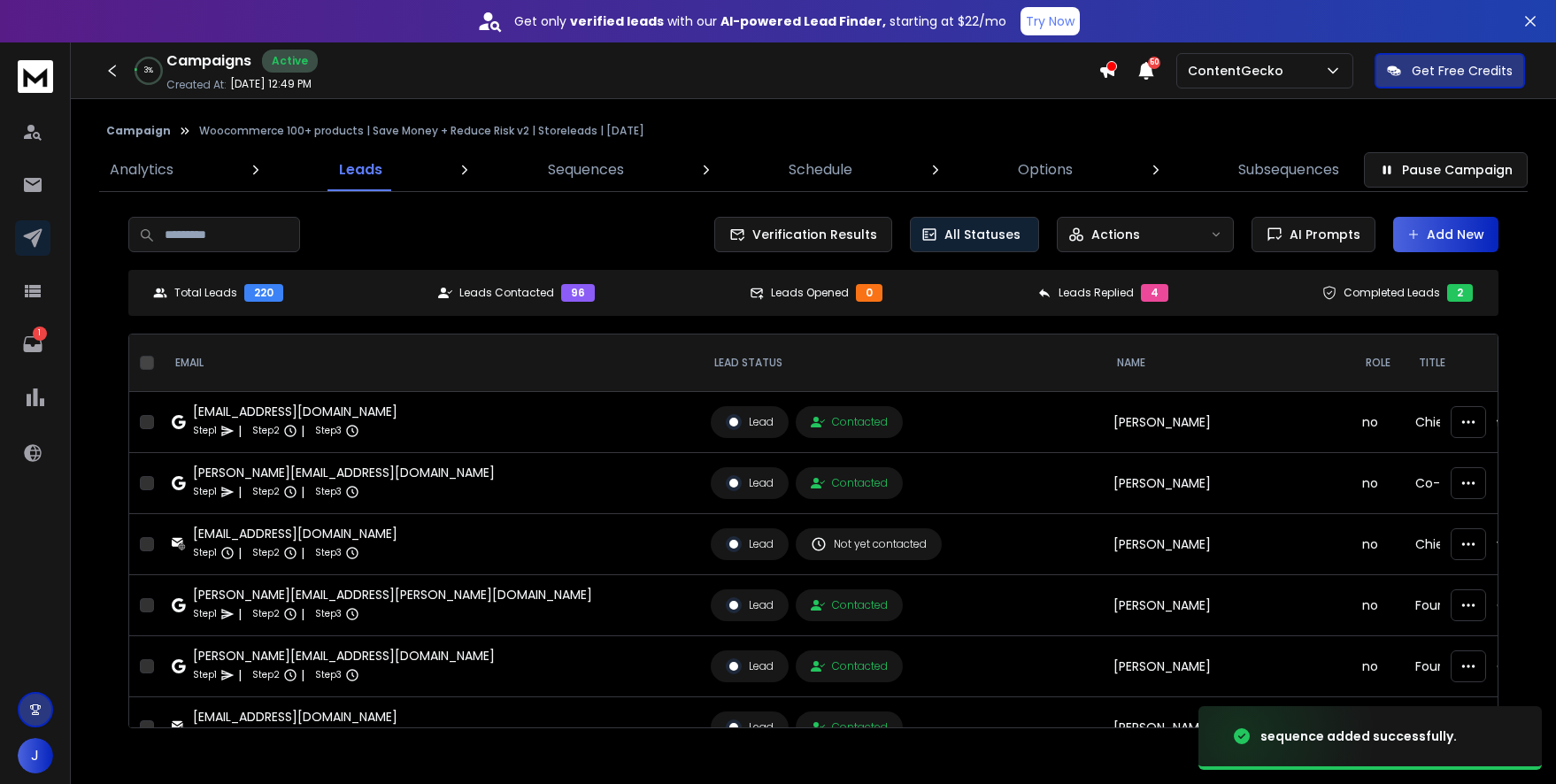
click at [979, 235] on p "All Statuses" at bounding box center [982, 235] width 76 height 18
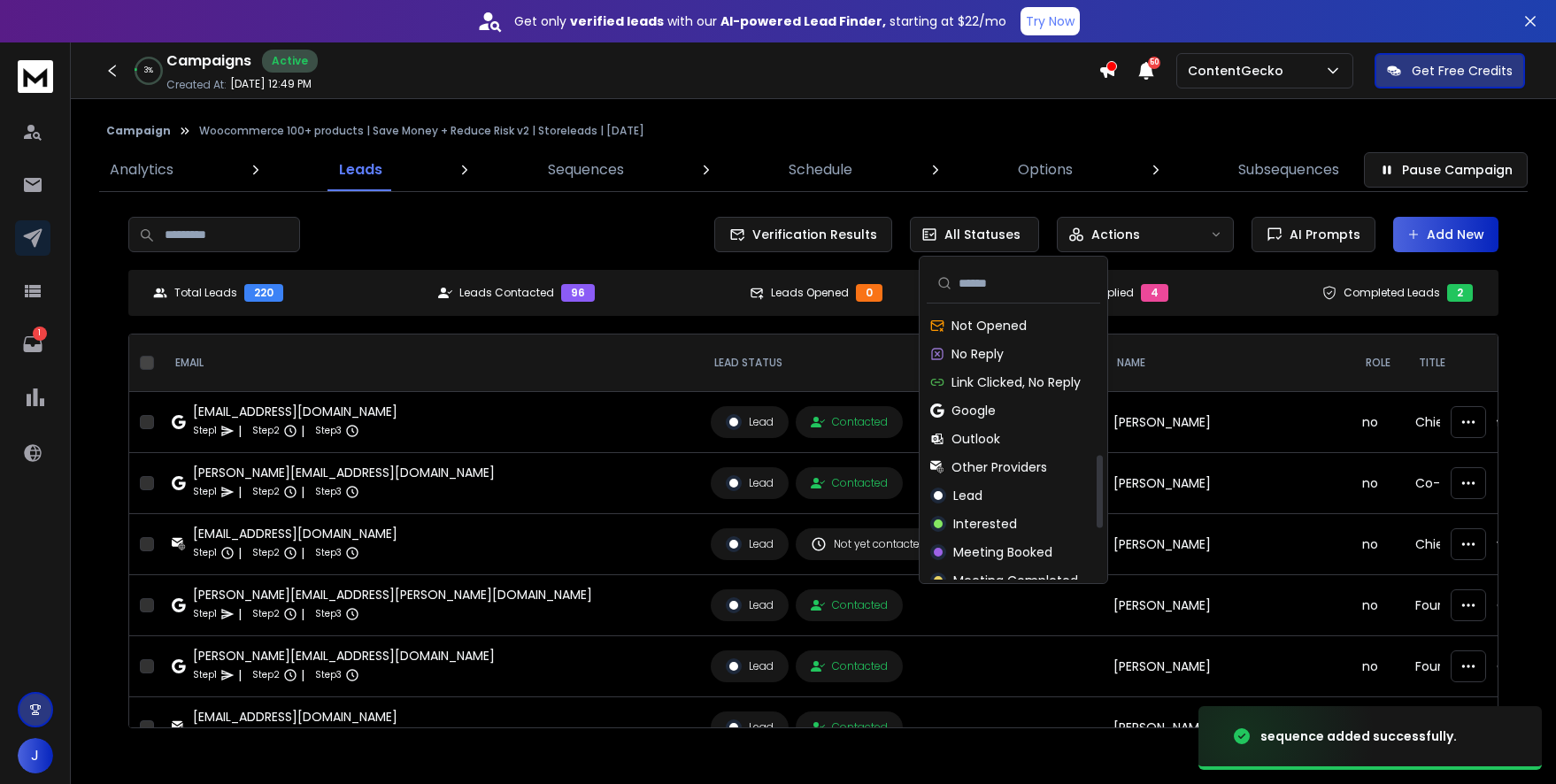
scroll to position [505, 0]
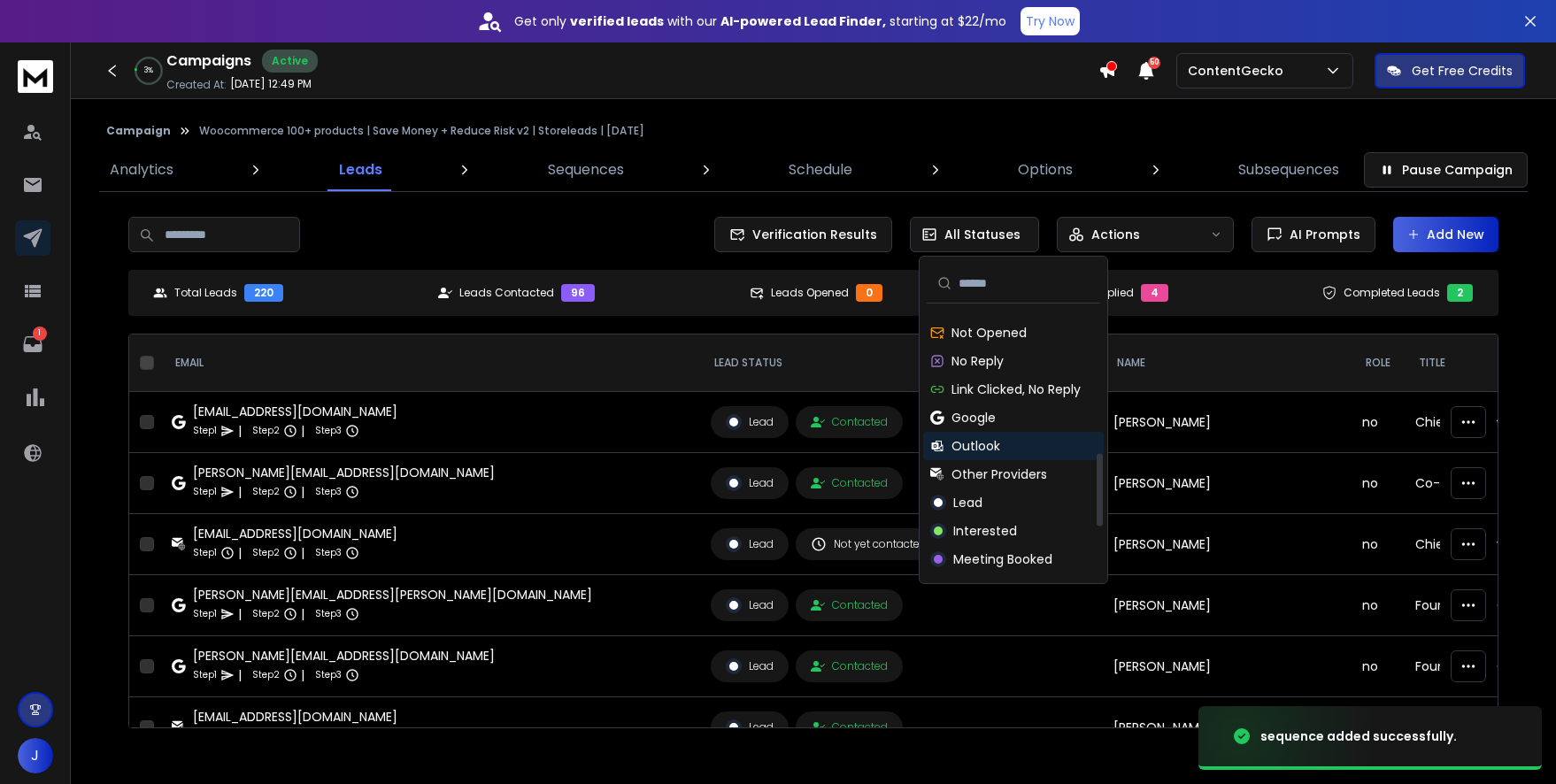
click at [968, 446] on p "Outlook" at bounding box center [975, 445] width 48 height 18
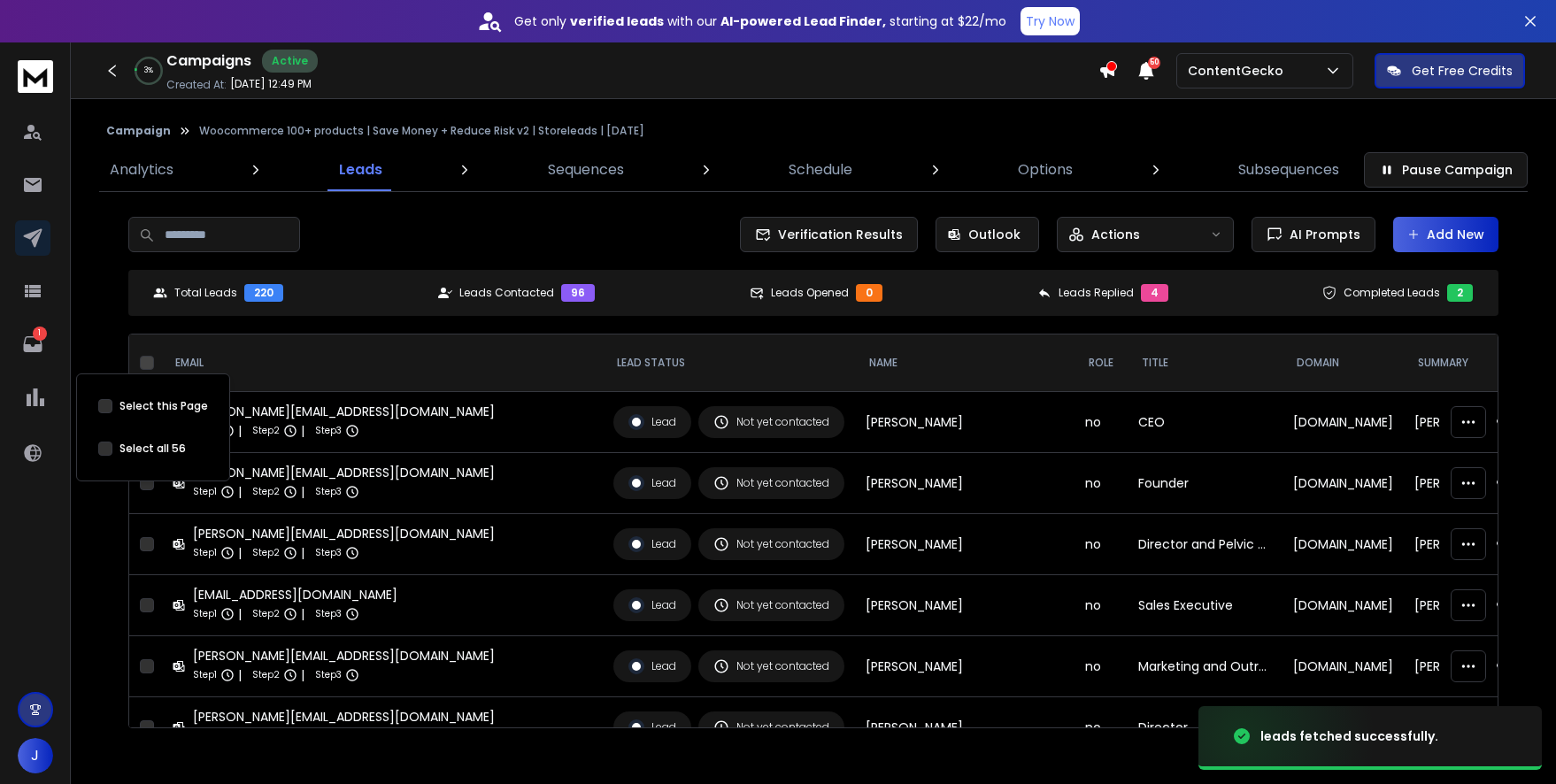
click at [108, 445] on button "Select this Page" at bounding box center [105, 448] width 14 height 14
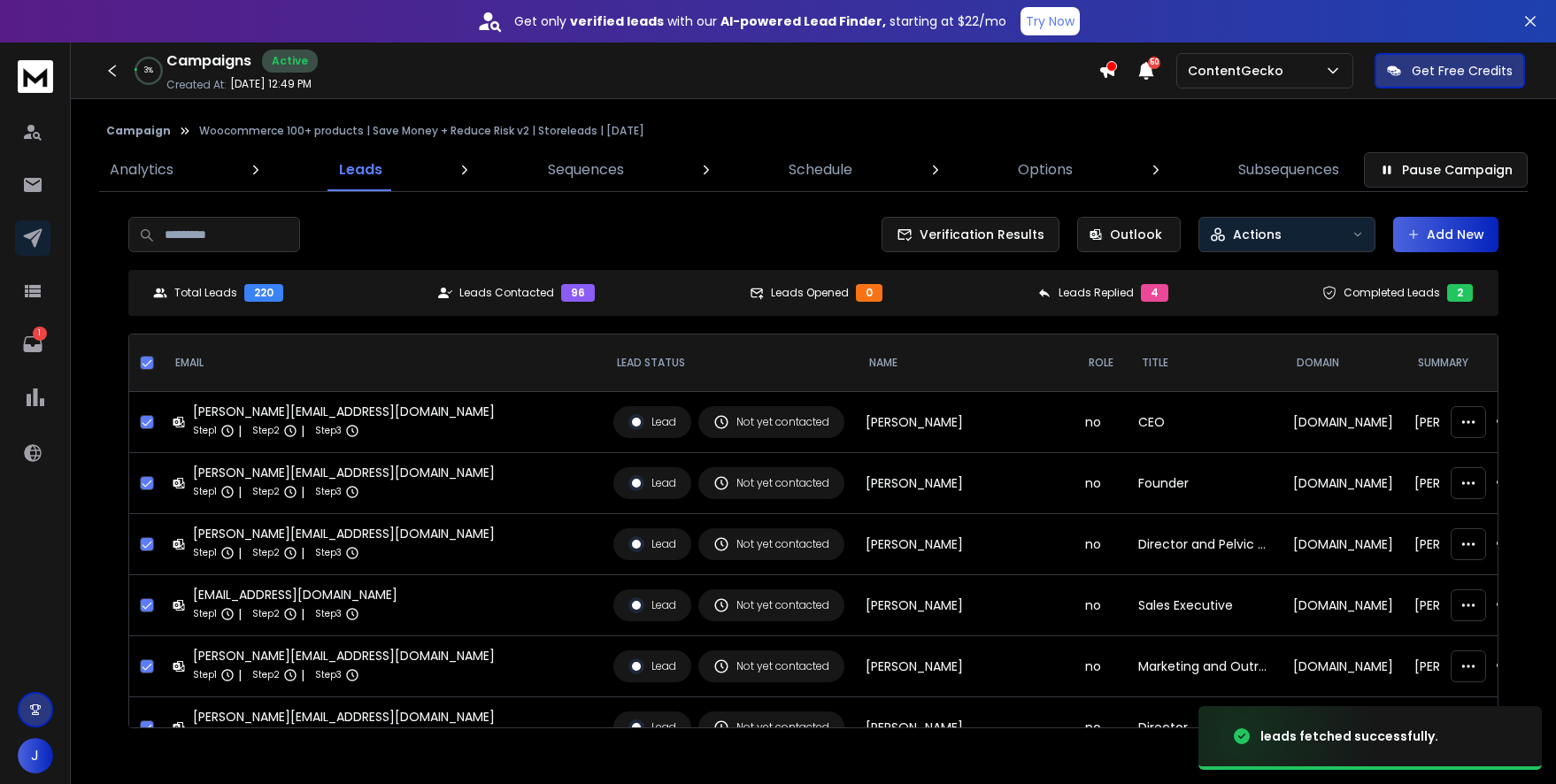
click at [1243, 223] on button "Actions" at bounding box center [1286, 234] width 177 height 35
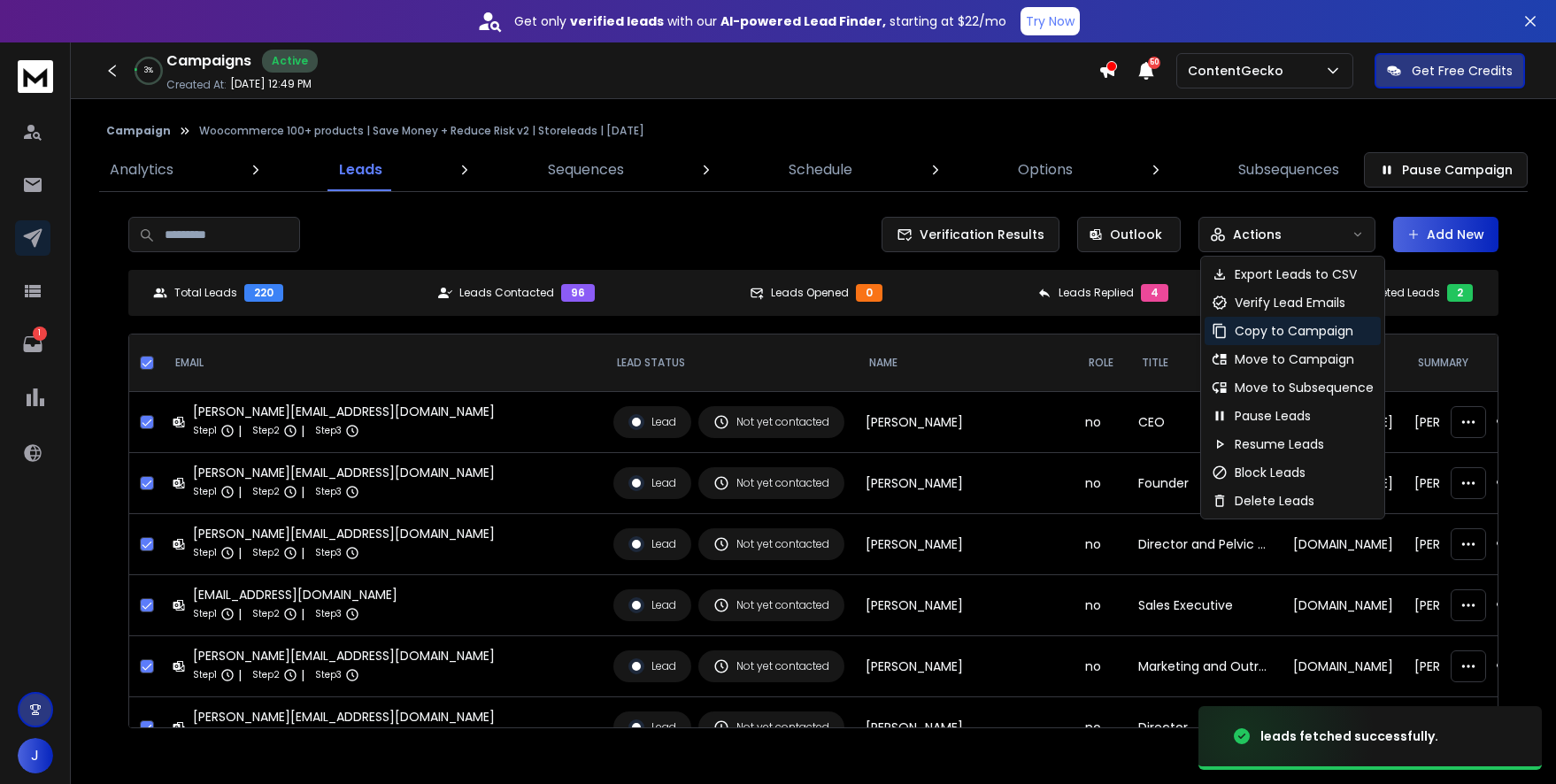
click at [1245, 329] on p "Copy to Campaign" at bounding box center [1293, 331] width 118 height 18
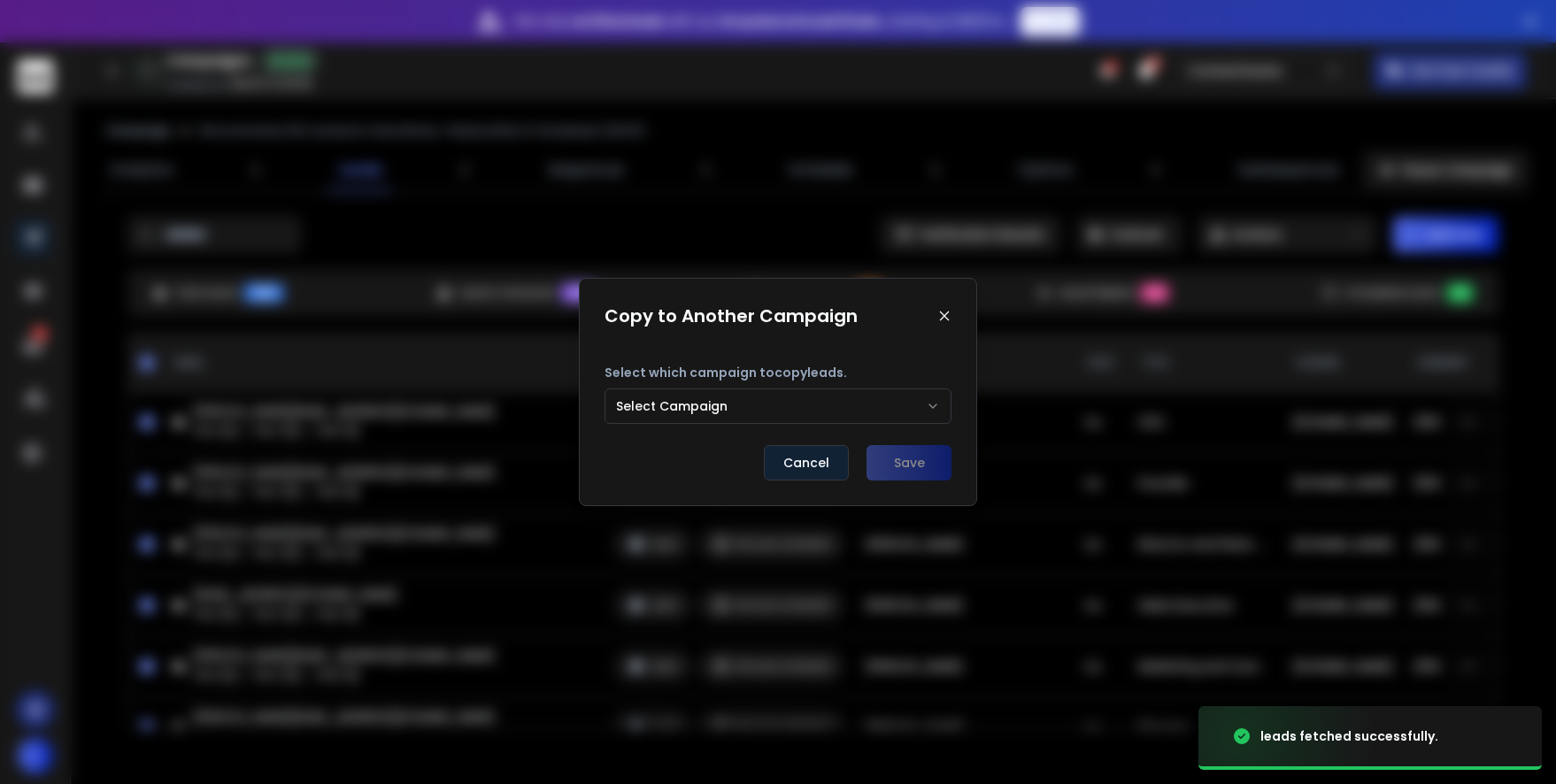
click at [835, 460] on p "Cancel" at bounding box center [806, 462] width 85 height 35
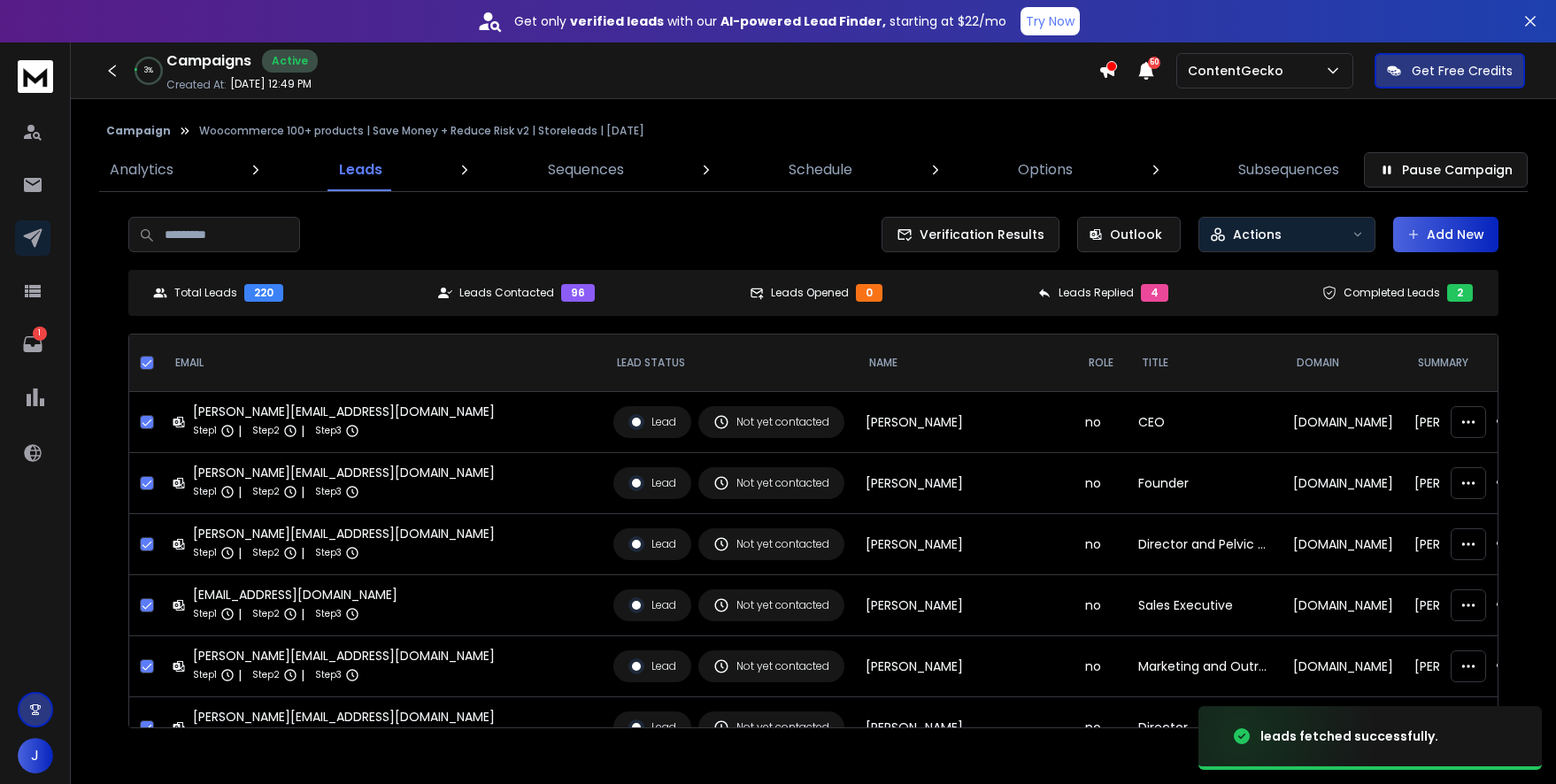
click at [1296, 227] on div "Actions" at bounding box center [1277, 235] width 134 height 18
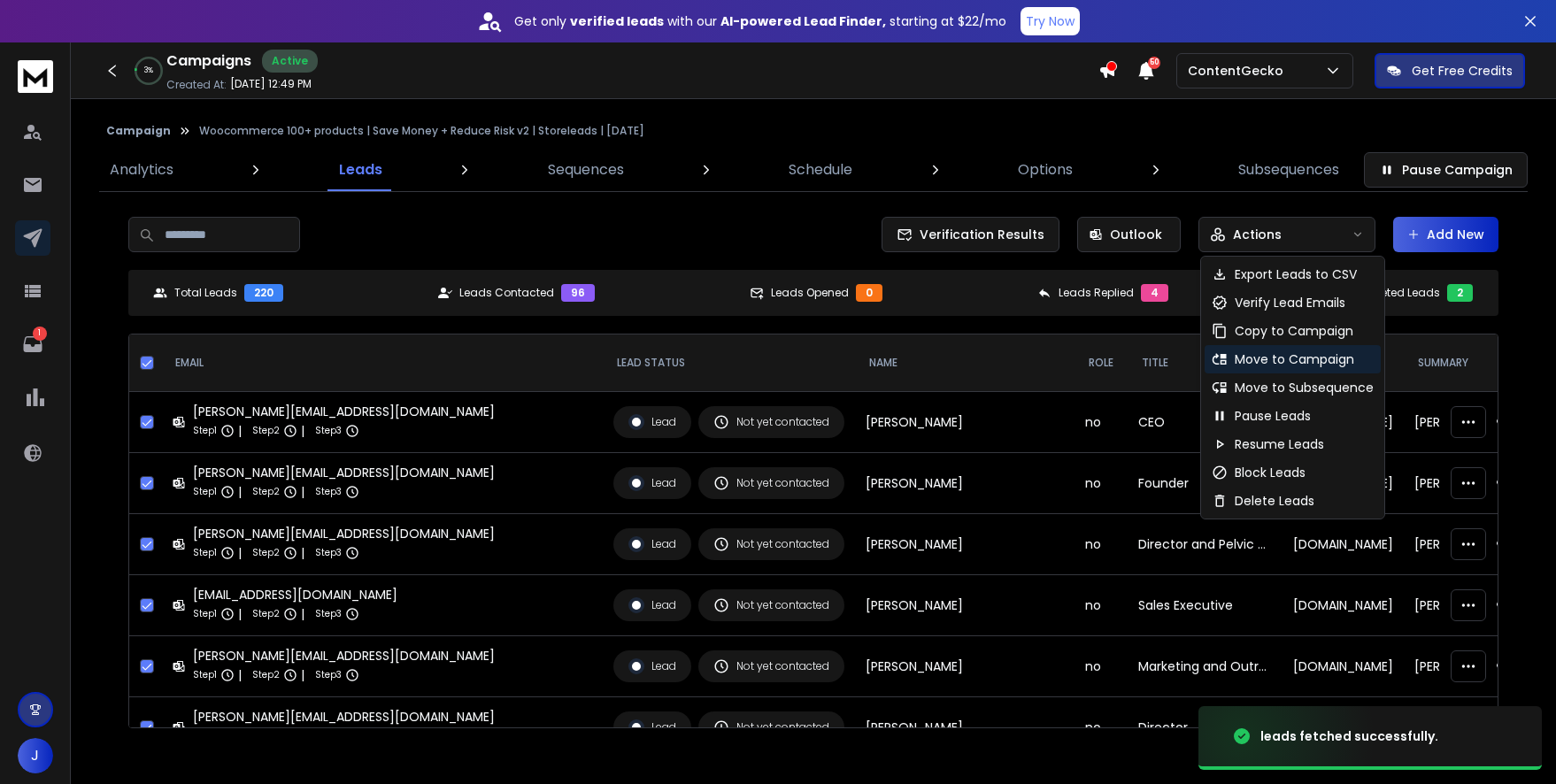
click at [1277, 361] on p "Move to Campaign" at bounding box center [1294, 358] width 119 height 18
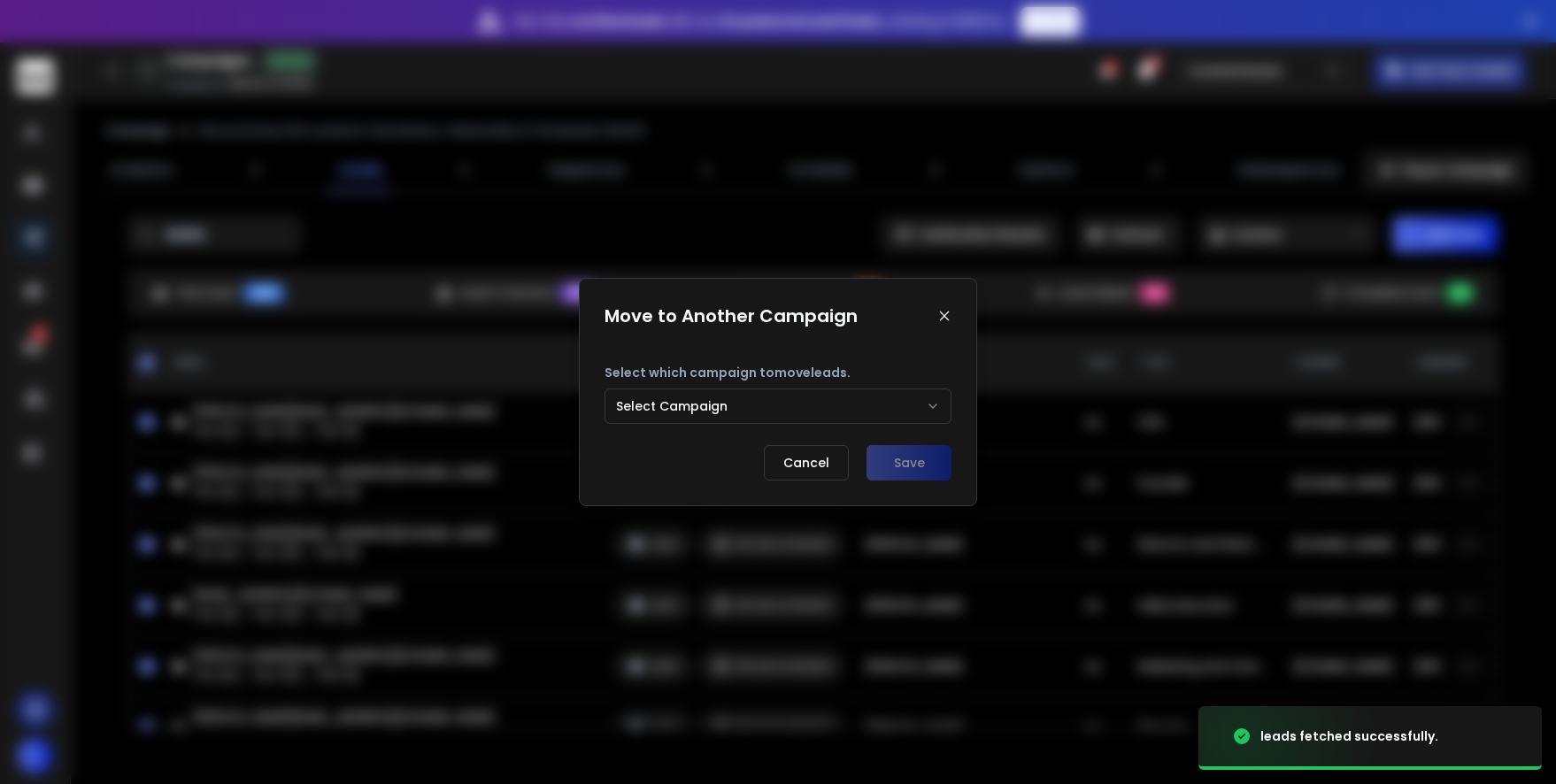
click at [897, 406] on button "Select Campaign" at bounding box center [778, 406] width 347 height 35
click at [906, 459] on button "Save" at bounding box center [909, 462] width 85 height 35
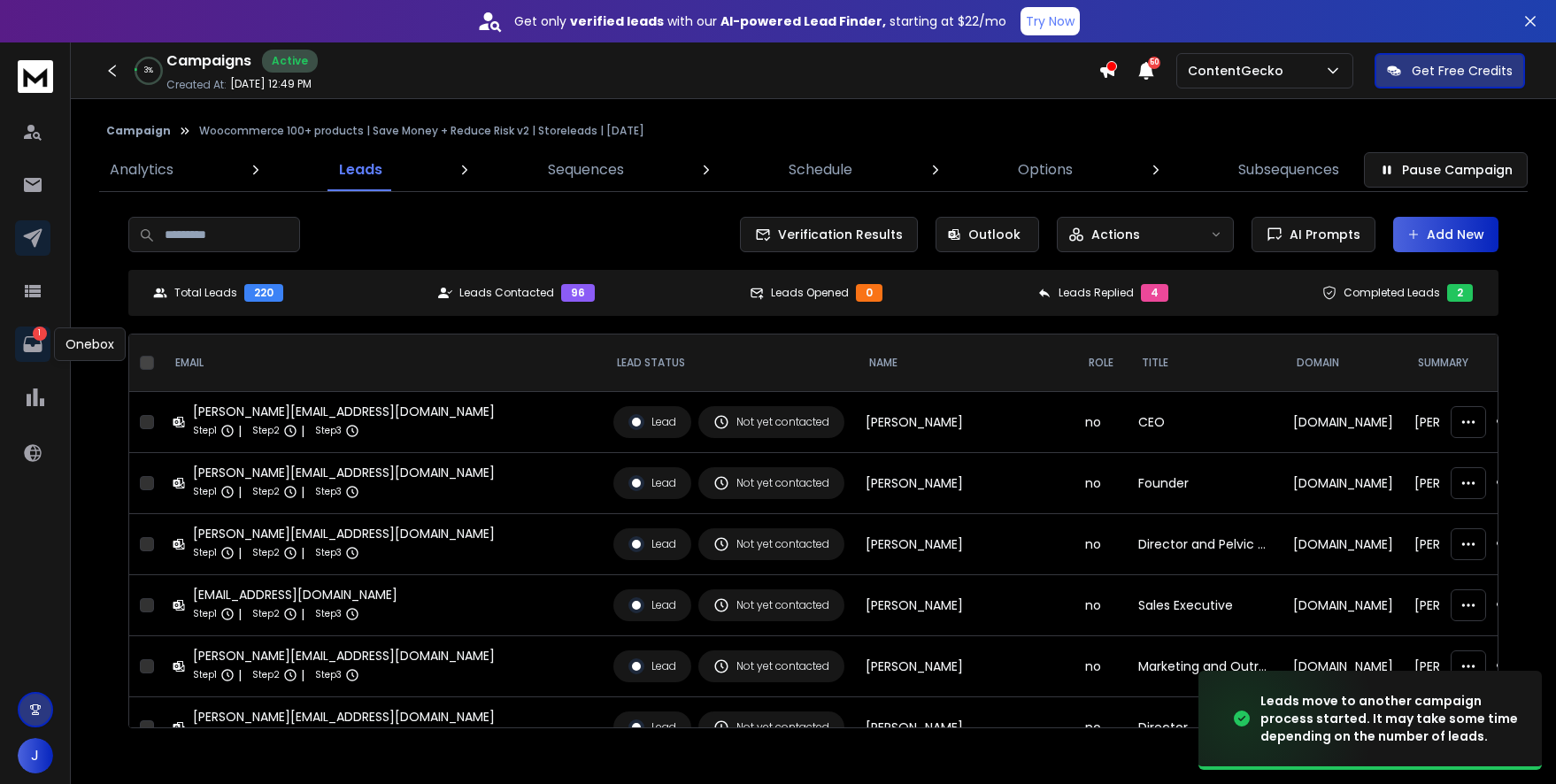
click at [32, 337] on icon at bounding box center [32, 344] width 21 height 21
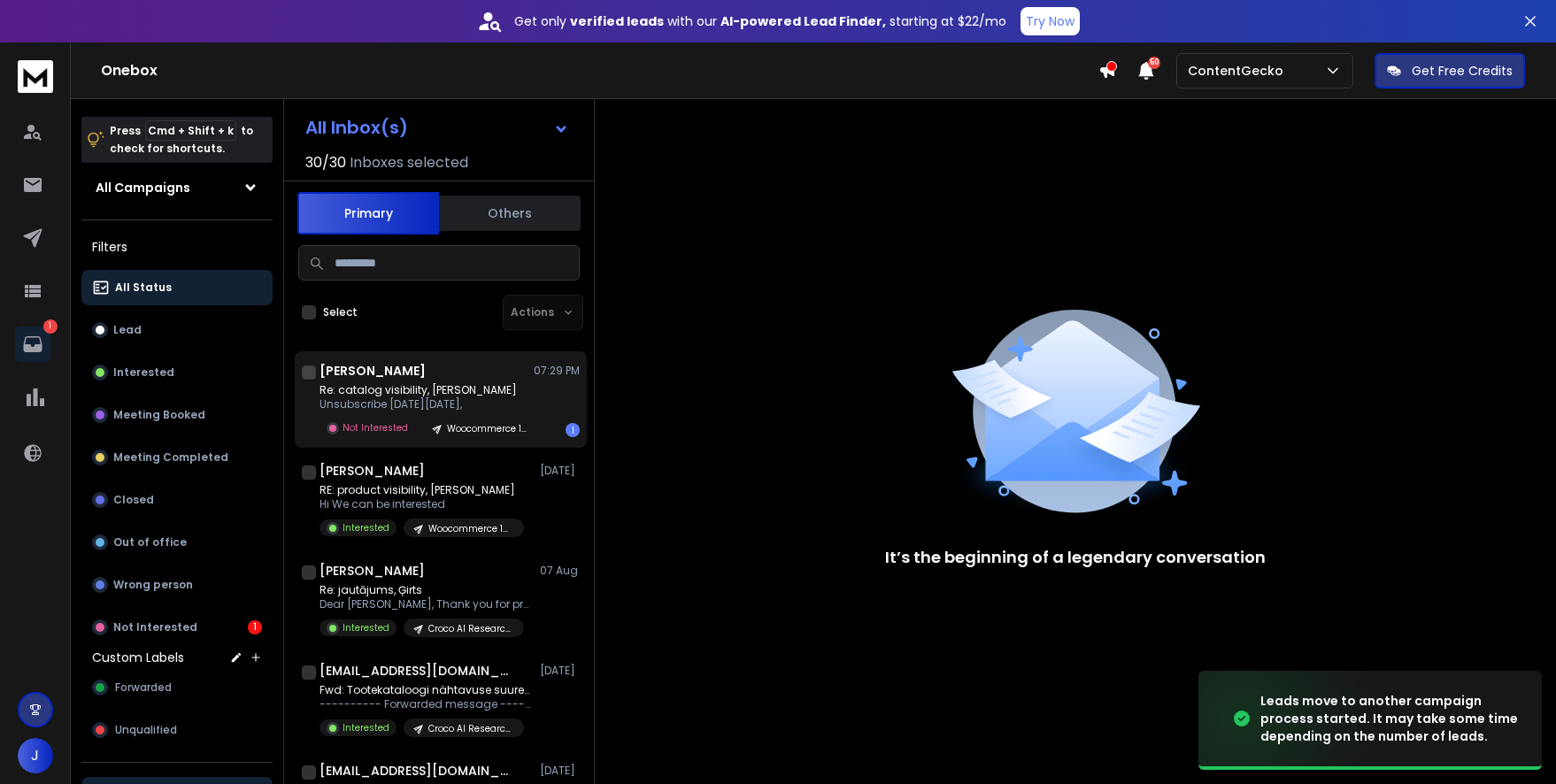
click at [400, 385] on p "Re: catalog visibility, Lindsey" at bounding box center [426, 390] width 213 height 14
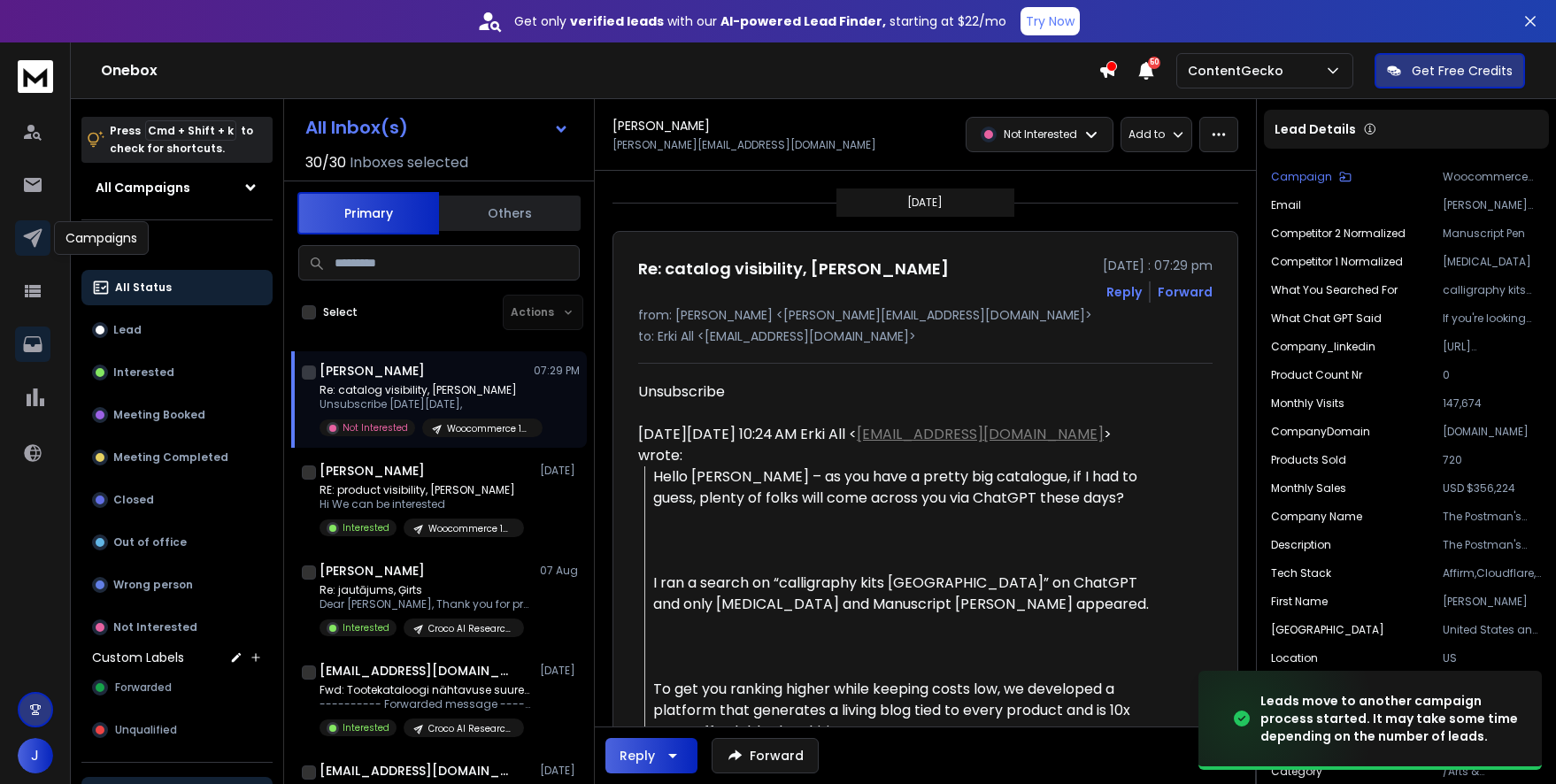
click at [33, 234] on icon at bounding box center [32, 237] width 19 height 19
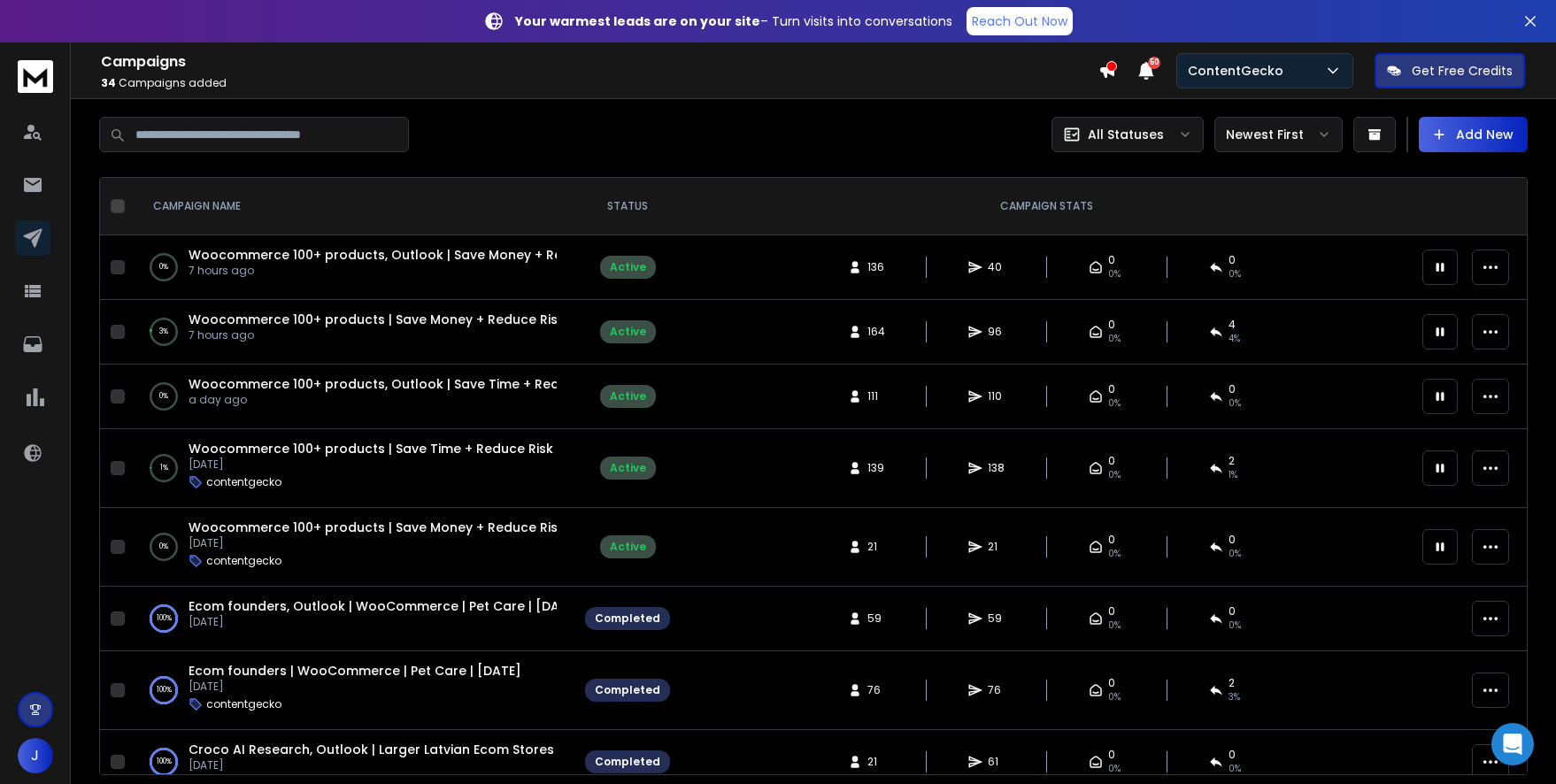
click at [1211, 70] on p "ContentGecko" at bounding box center [1238, 70] width 103 height 18
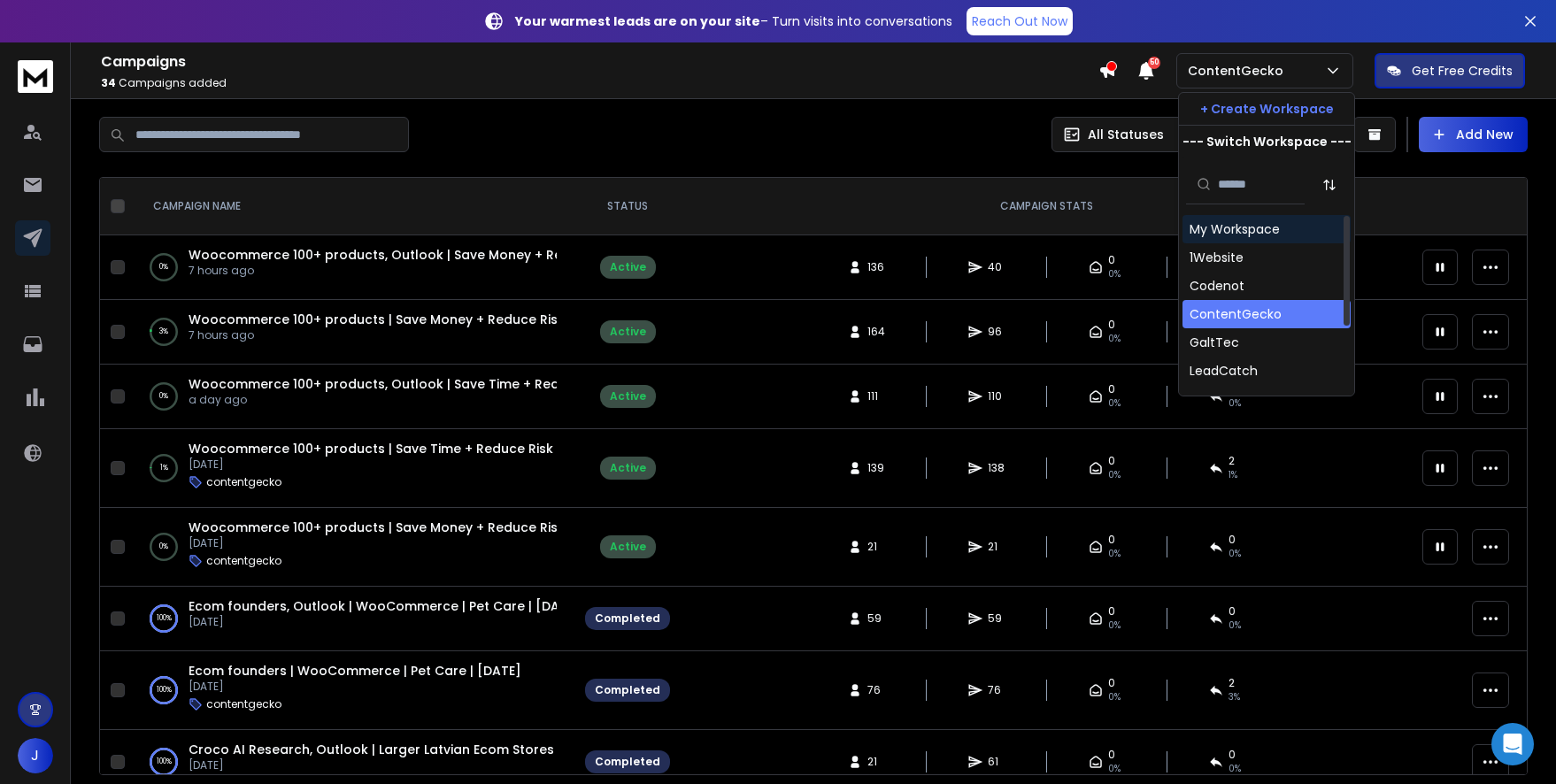
click at [1208, 230] on div "My Workspace" at bounding box center [1233, 229] width 90 height 18
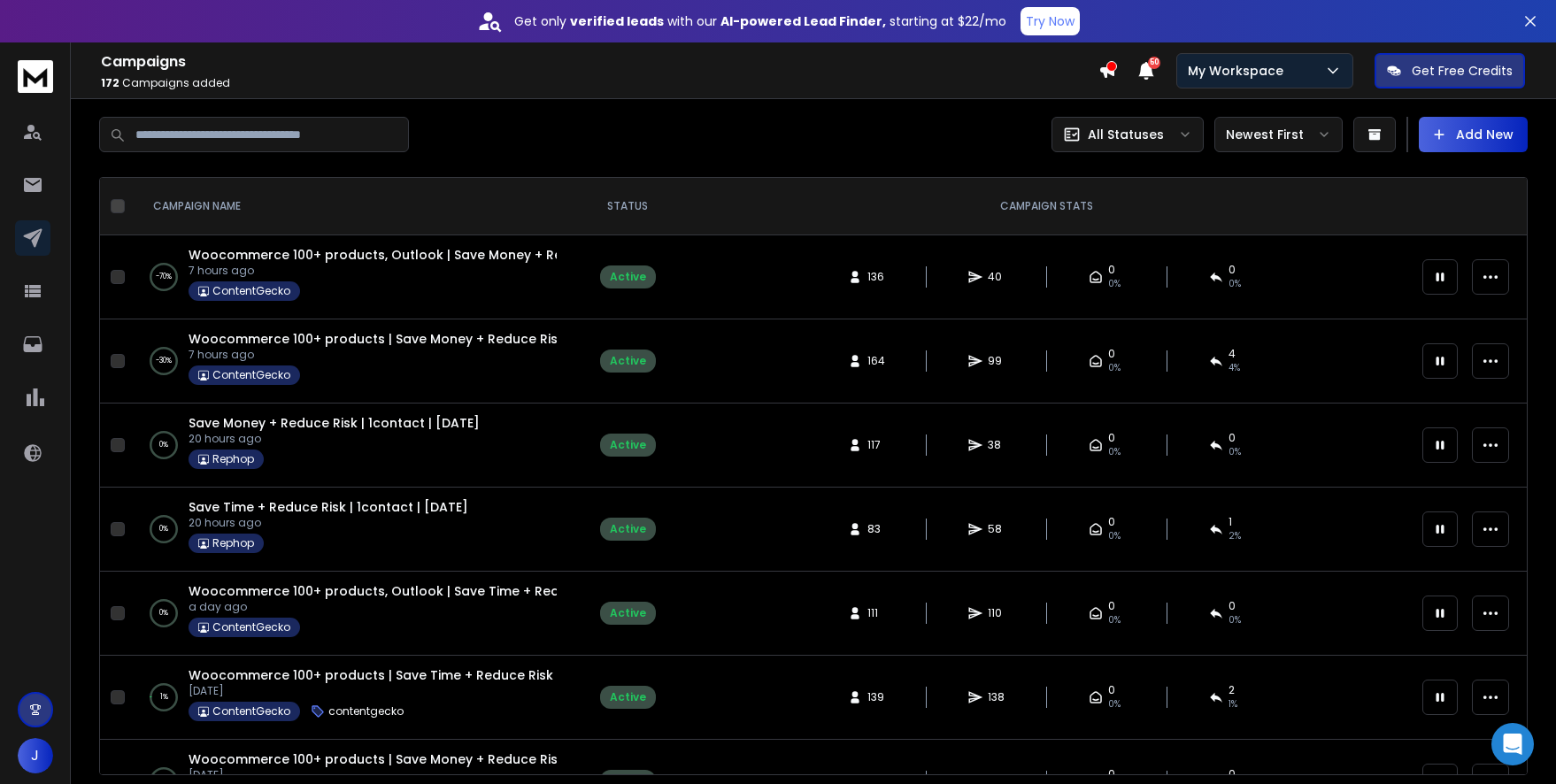
click at [1241, 53] on button "My Workspace" at bounding box center [1264, 70] width 177 height 35
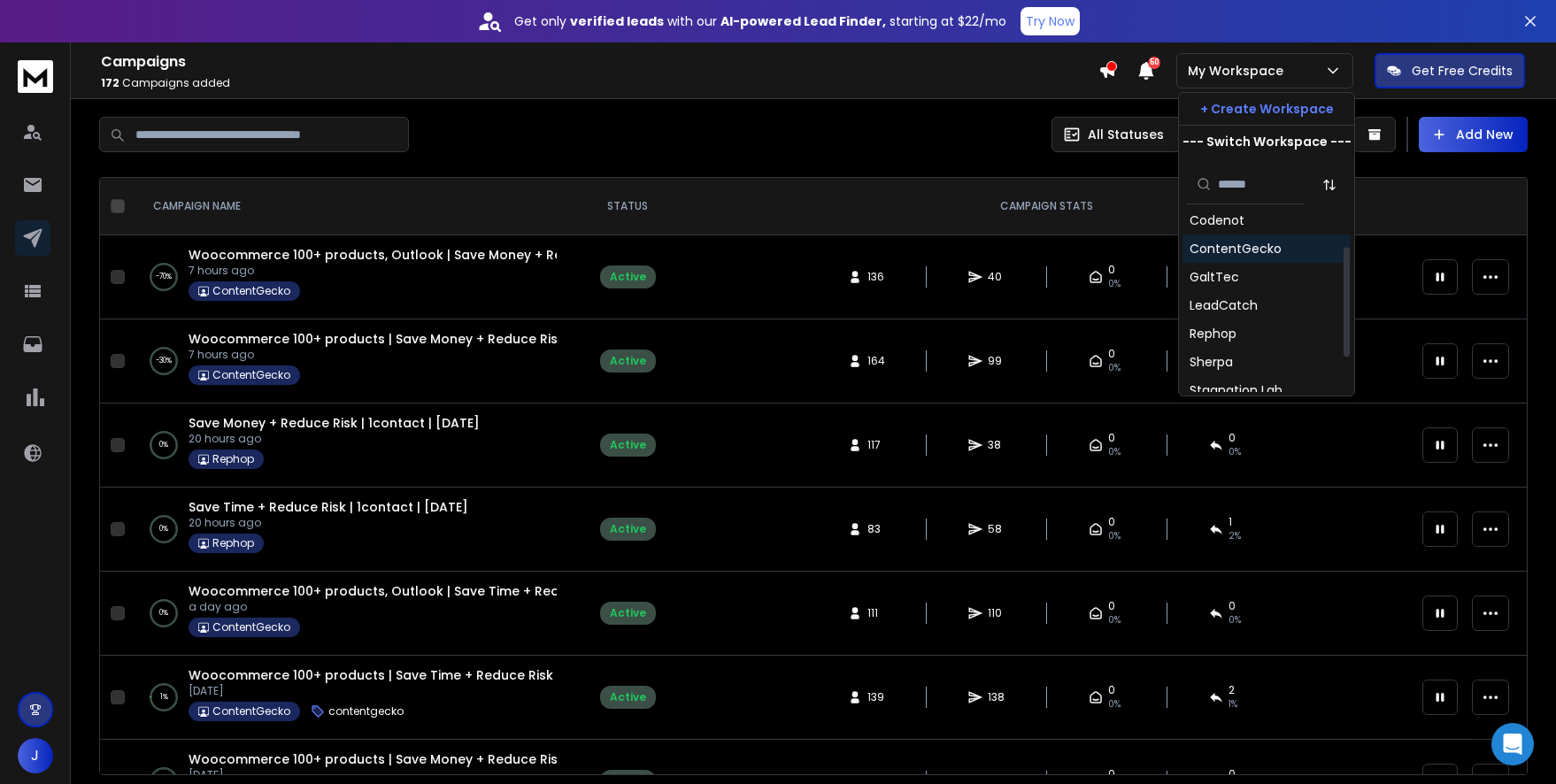
scroll to position [106, 0]
click at [1226, 295] on div "Rephop" at bounding box center [1213, 292] width 47 height 18
